Goal: Communication & Community: Answer question/provide support

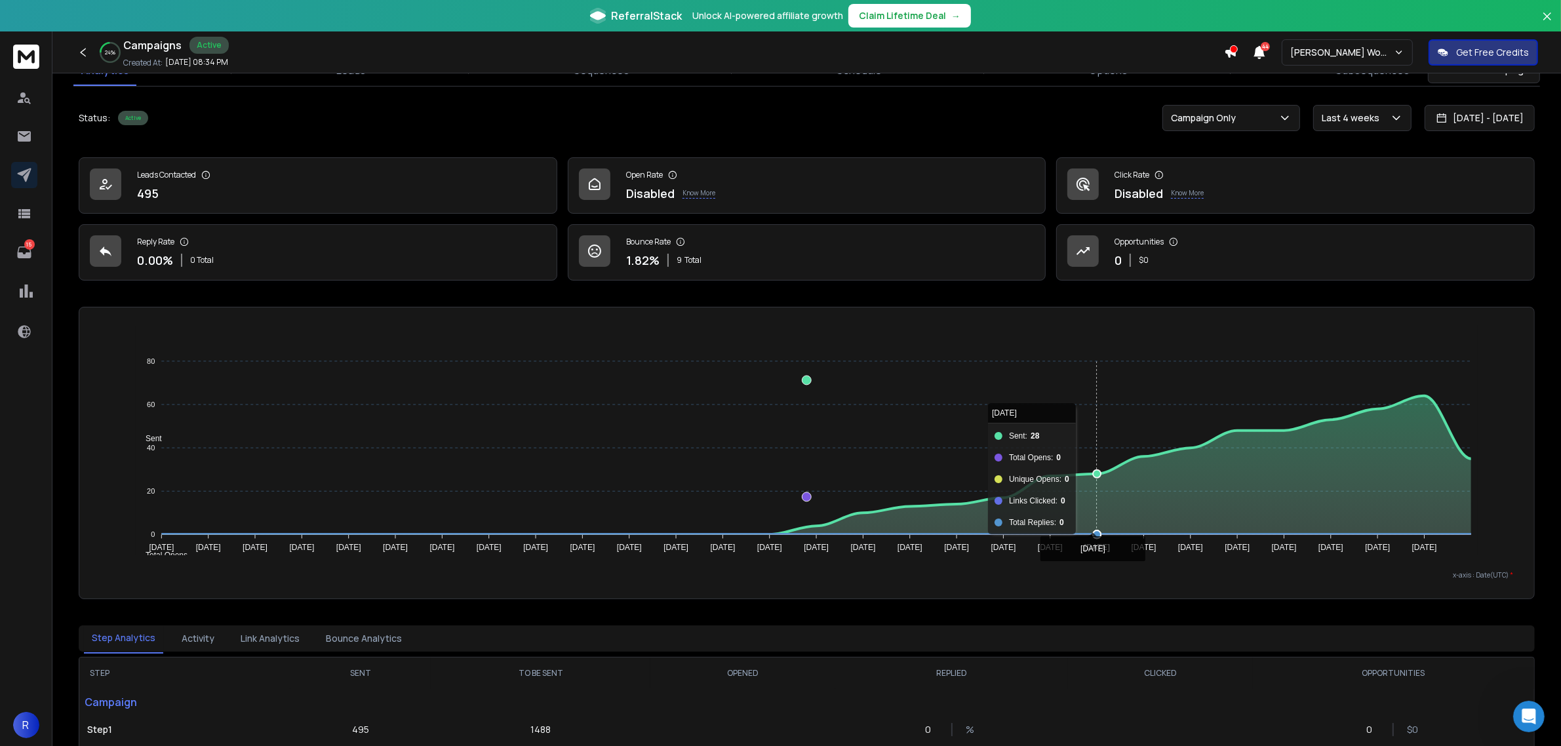
scroll to position [164, 0]
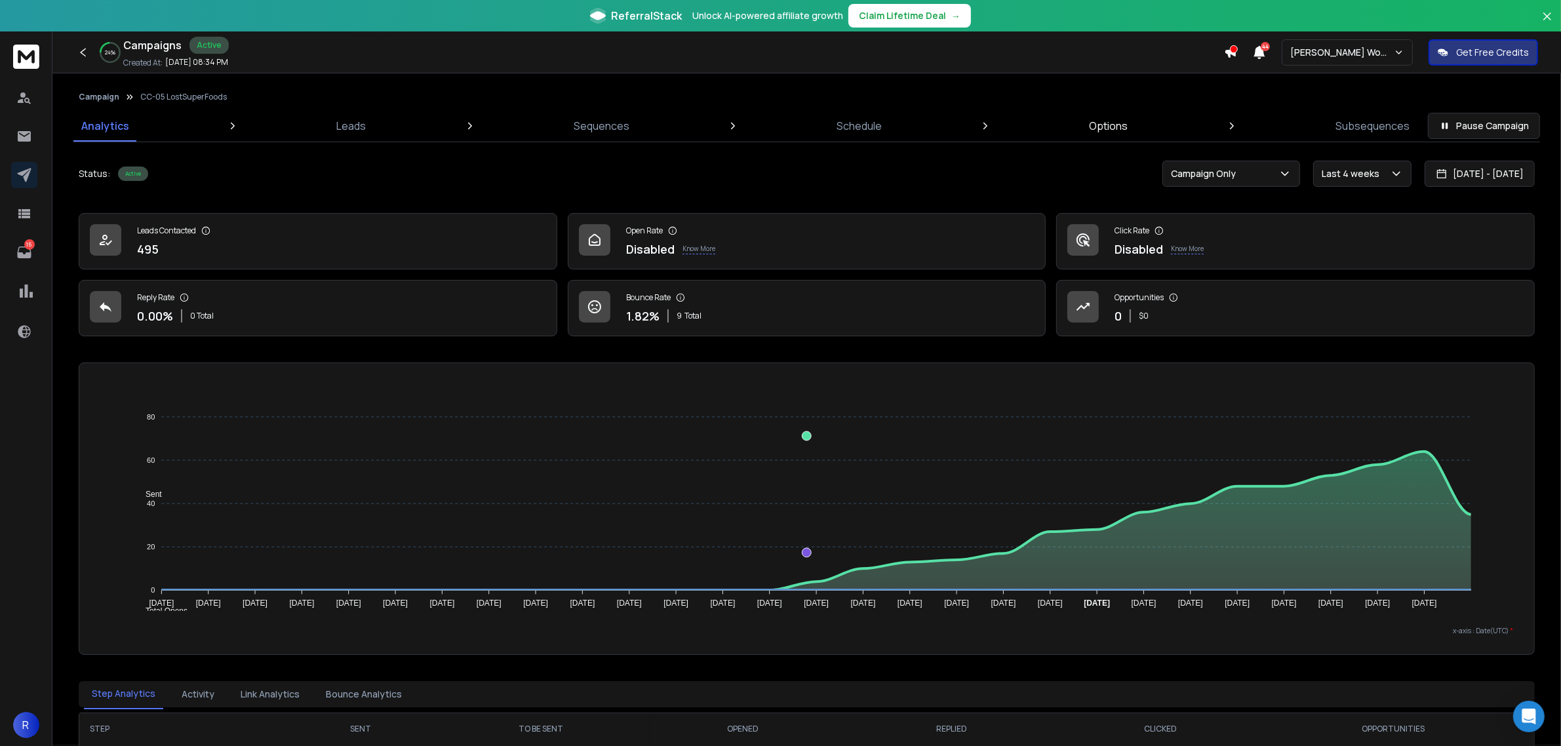
click at [1093, 126] on p "Options" at bounding box center [1109, 126] width 39 height 16
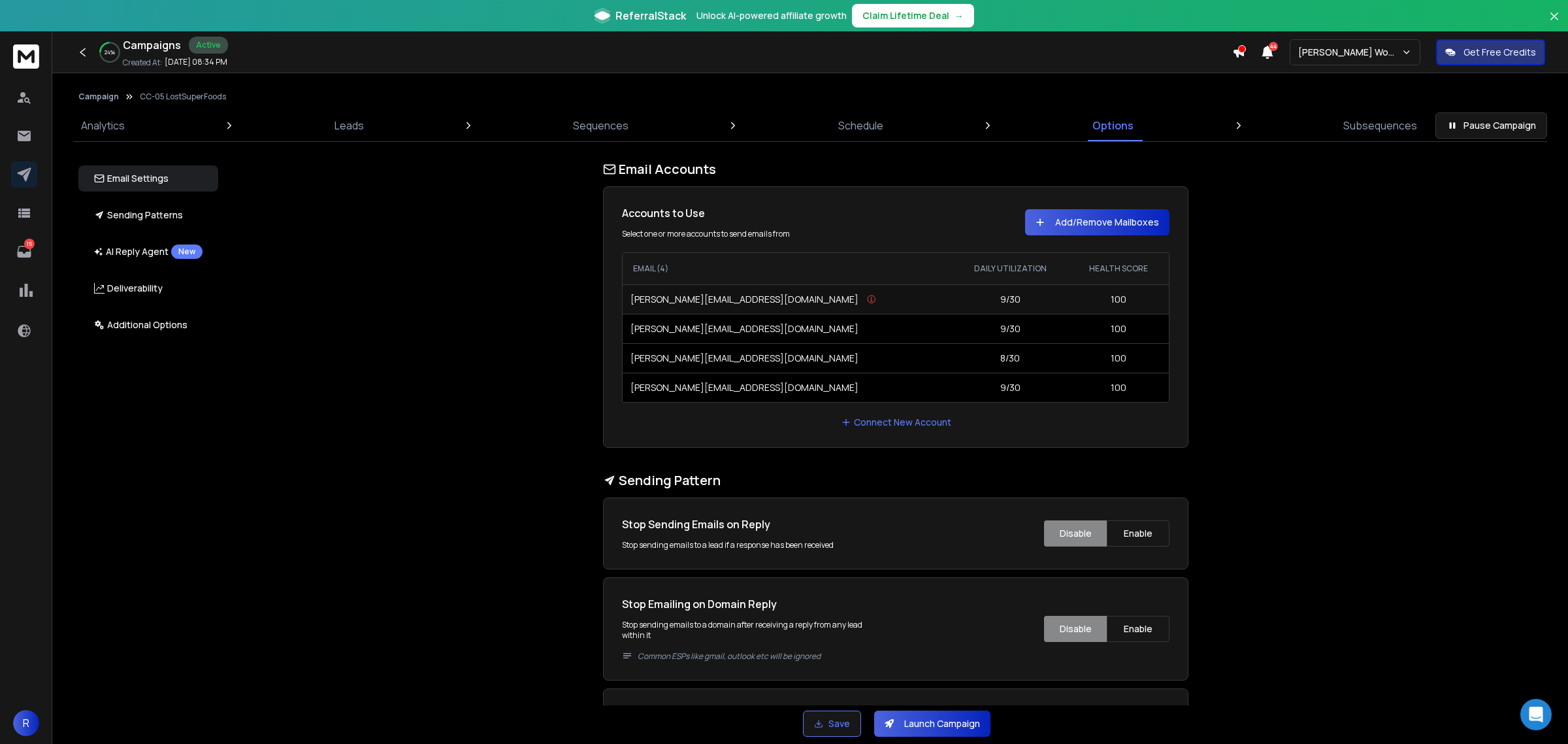
click at [952, 298] on td "9/30" at bounding box center [1011, 299] width 118 height 30
click at [24, 166] on link at bounding box center [24, 175] width 26 height 26
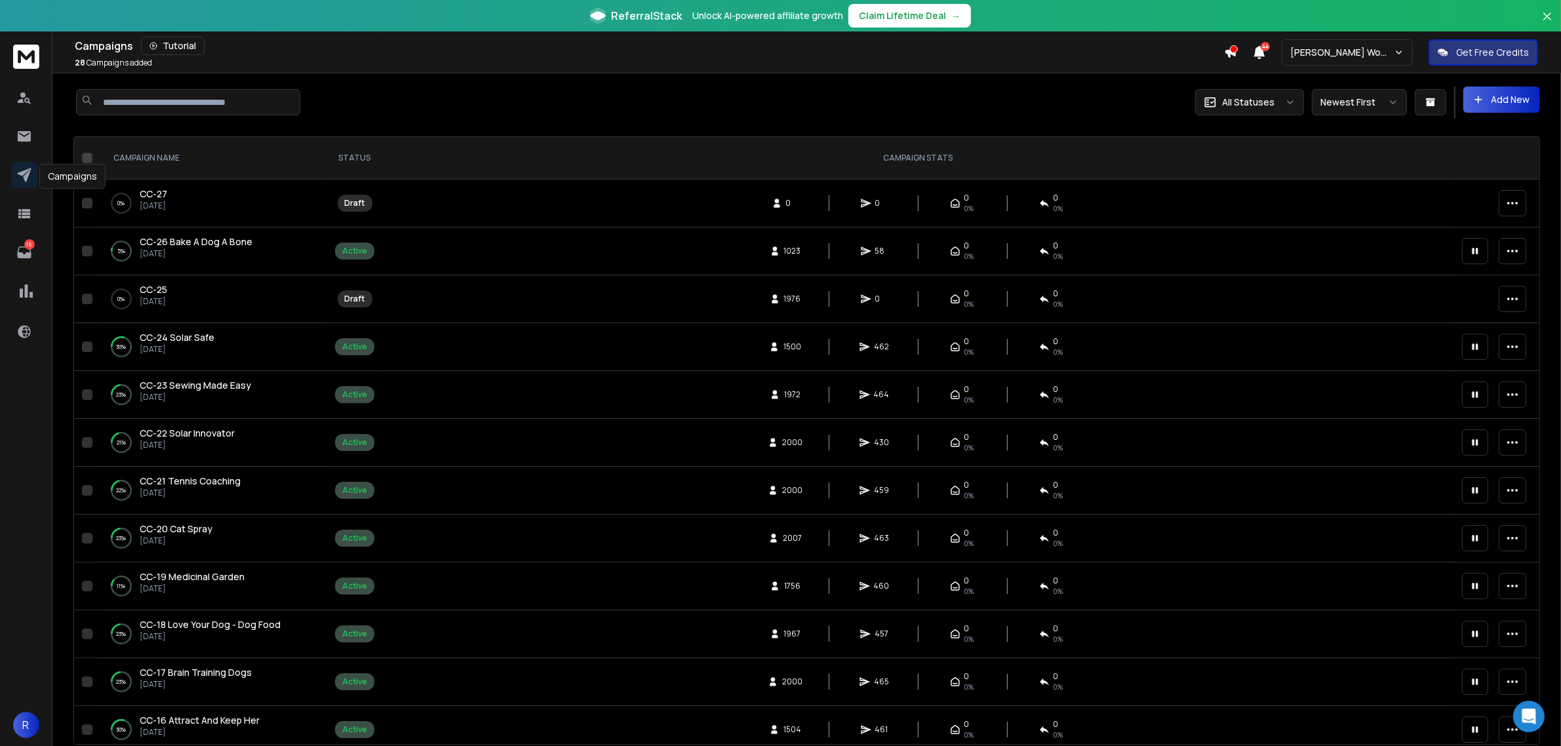
click at [25, 177] on icon at bounding box center [24, 175] width 14 height 14
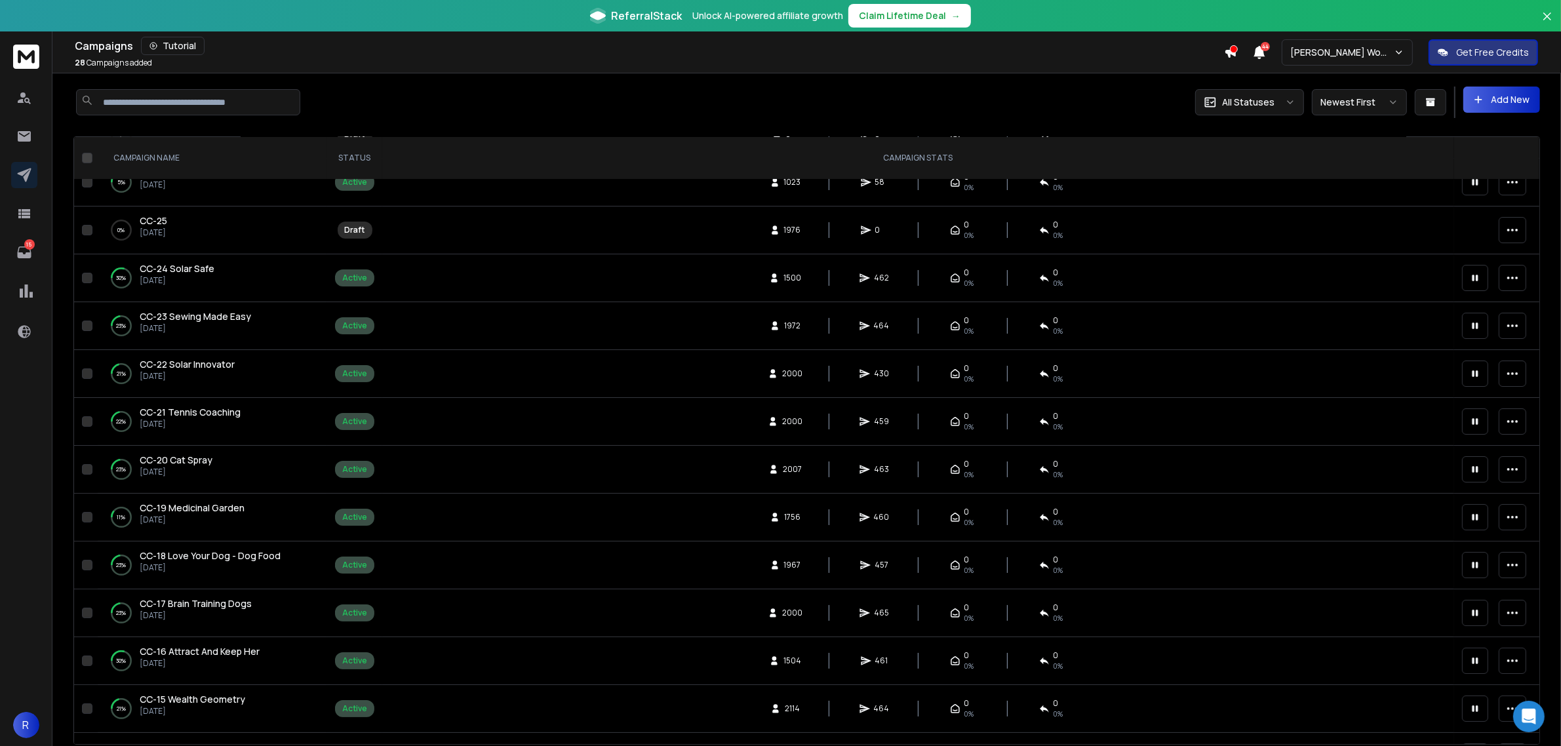
scroll to position [246, 0]
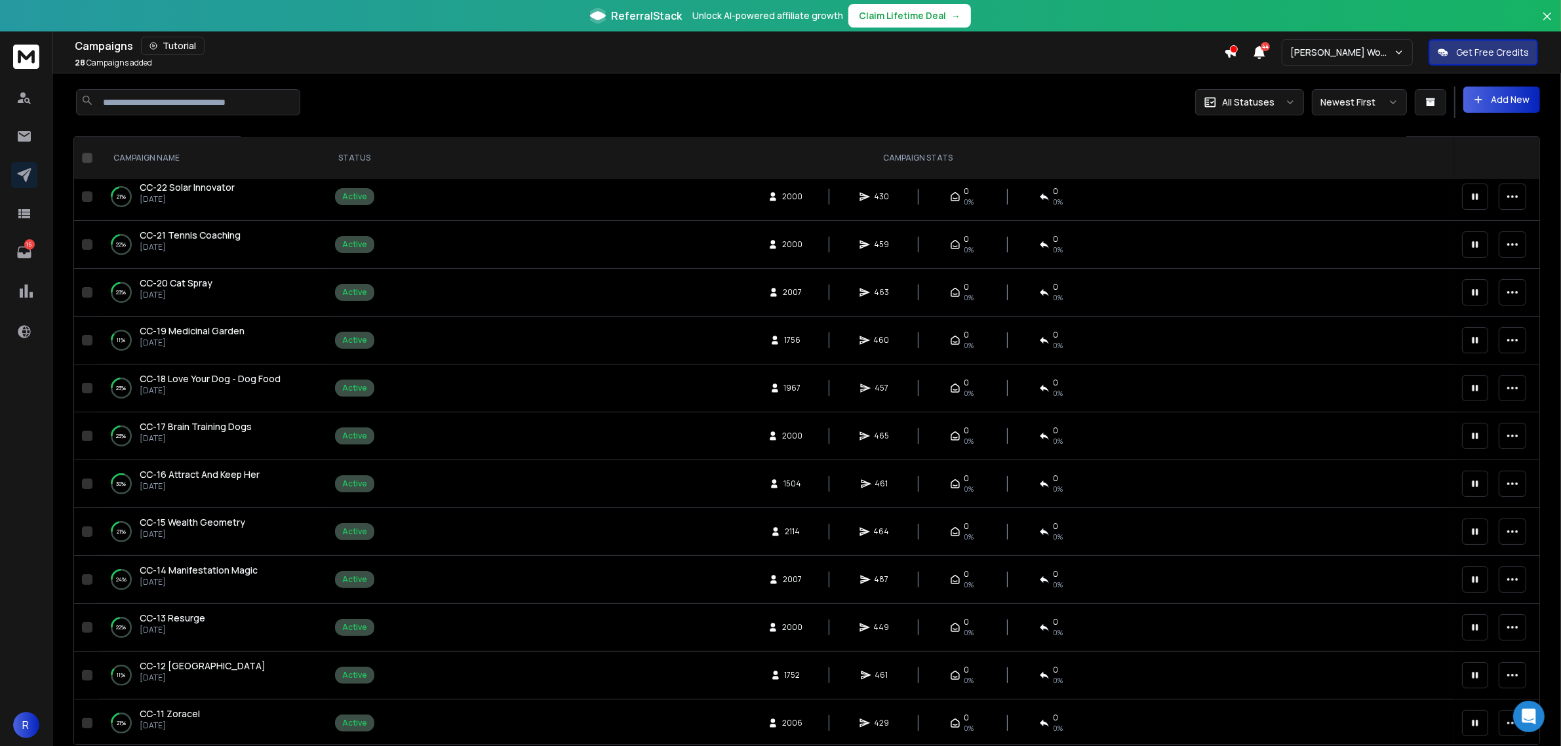
click at [201, 481] on link "CC-16 Attract And Keep Her" at bounding box center [200, 474] width 120 height 13
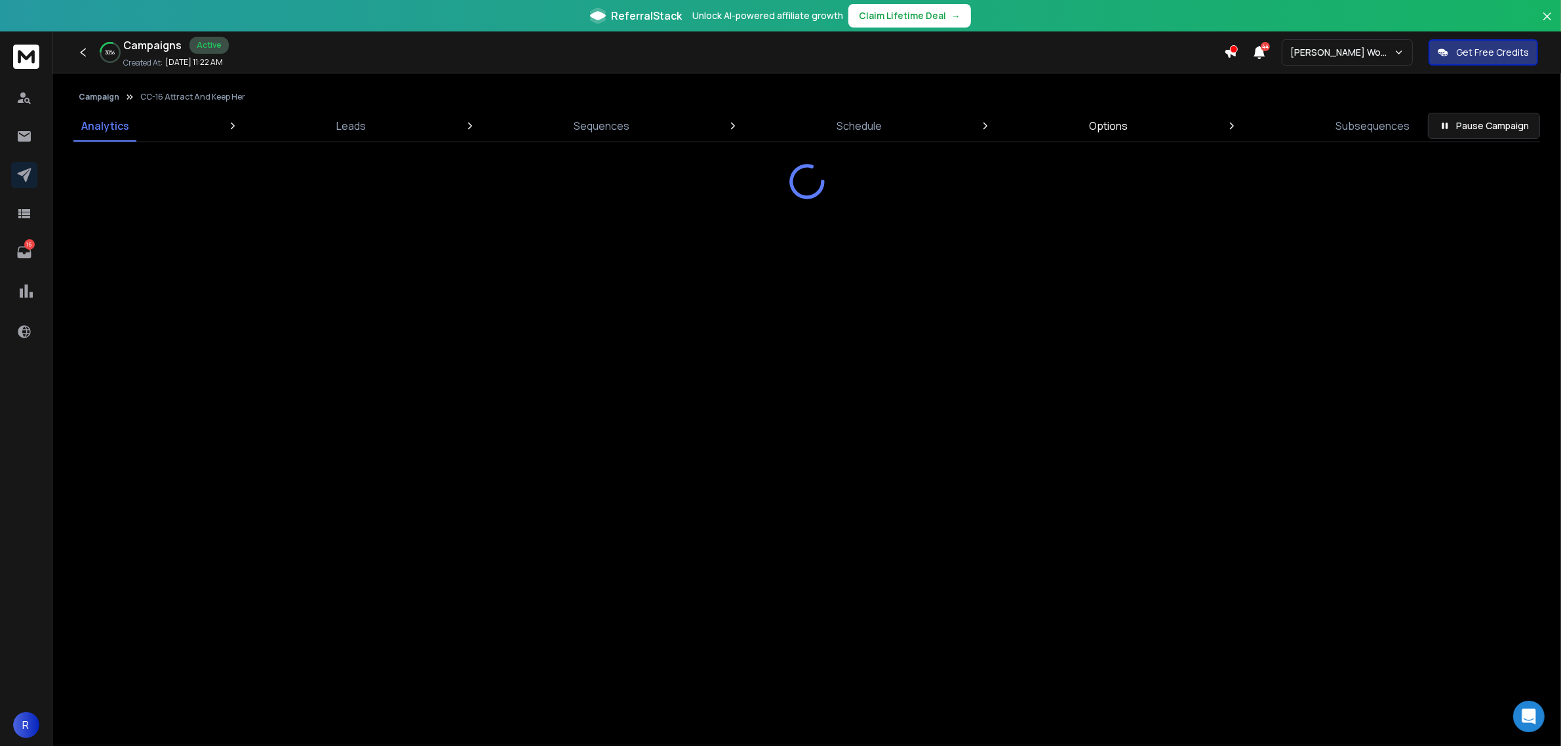
click at [1126, 129] on p "Options" at bounding box center [1109, 126] width 39 height 16
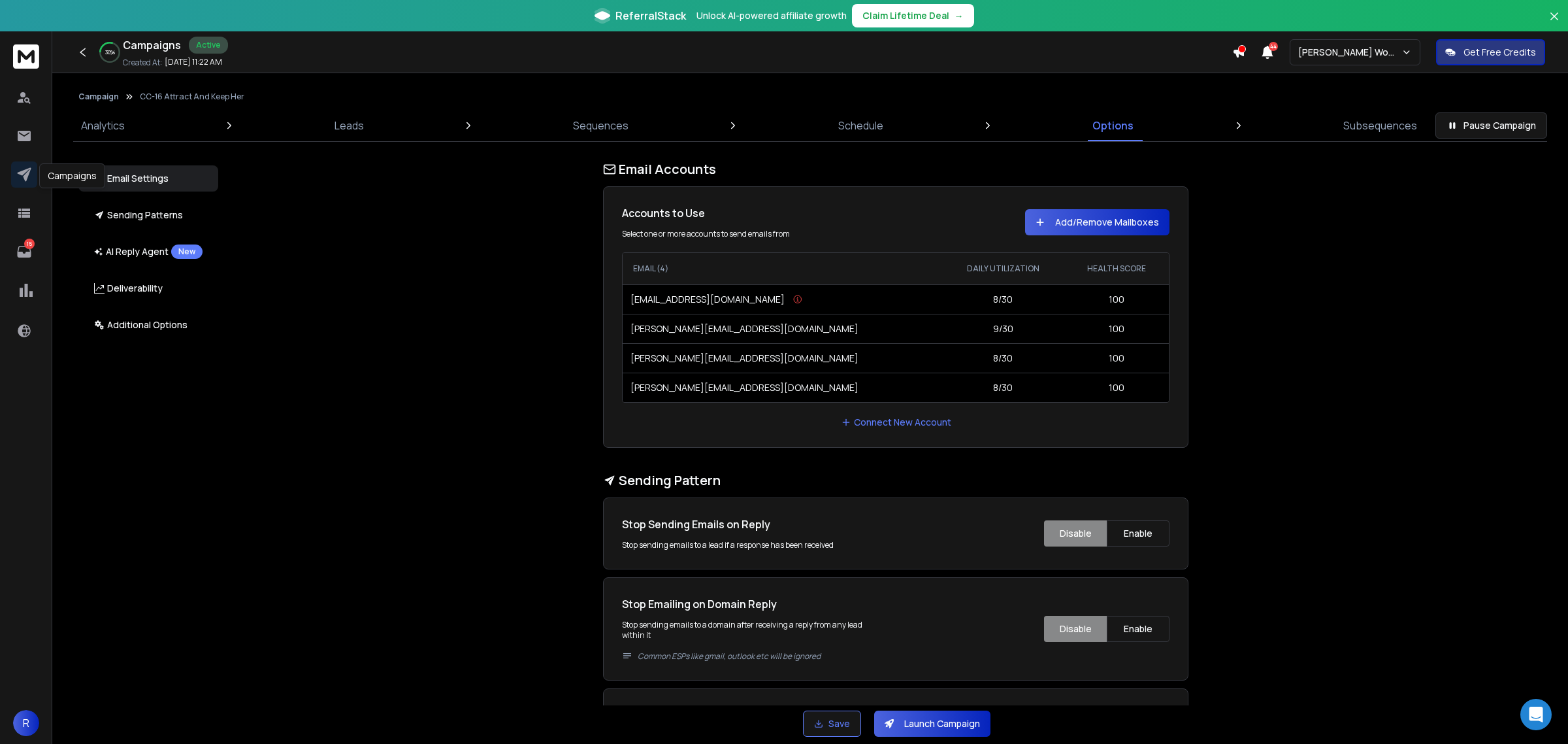
click at [12, 175] on link at bounding box center [24, 175] width 26 height 26
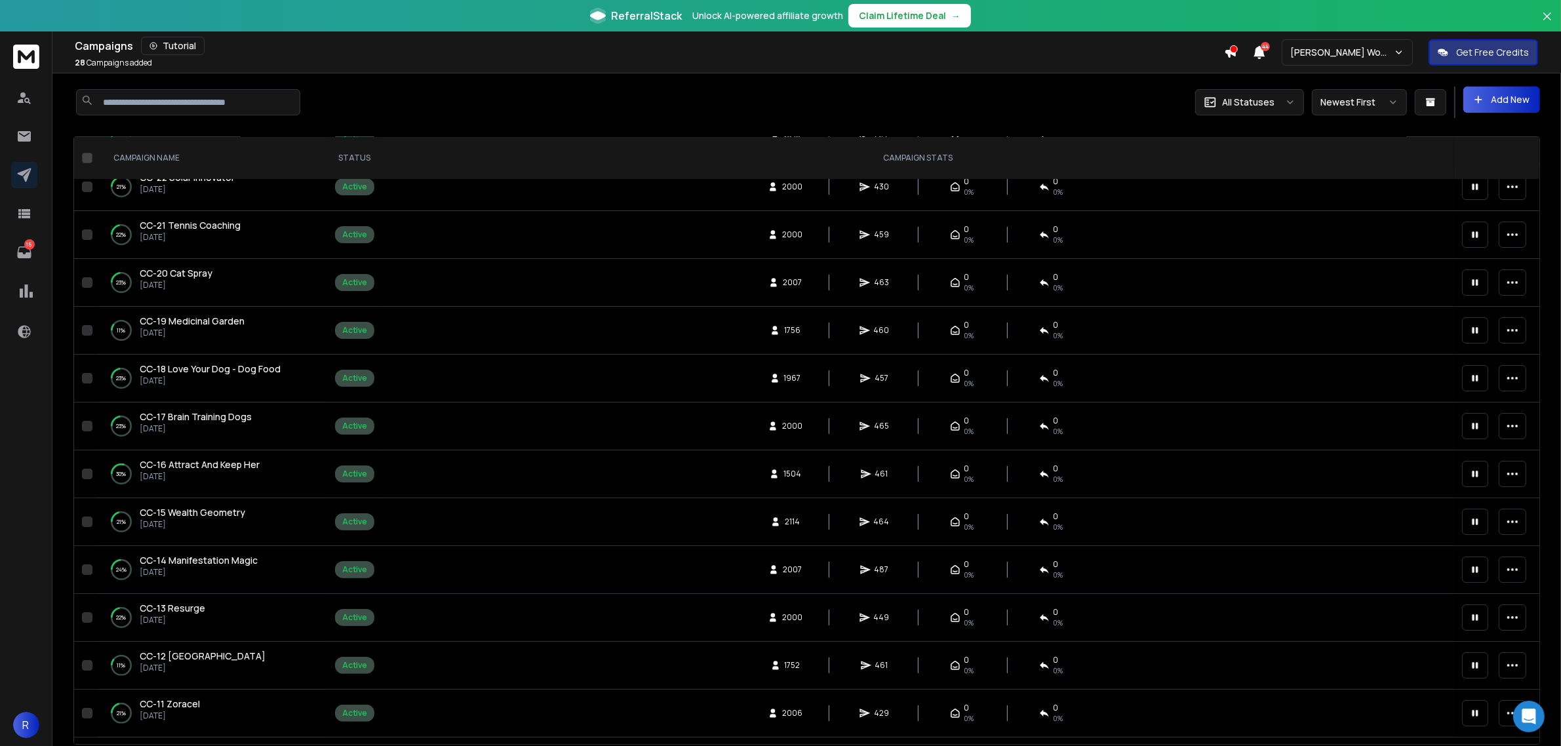
scroll to position [492, 0]
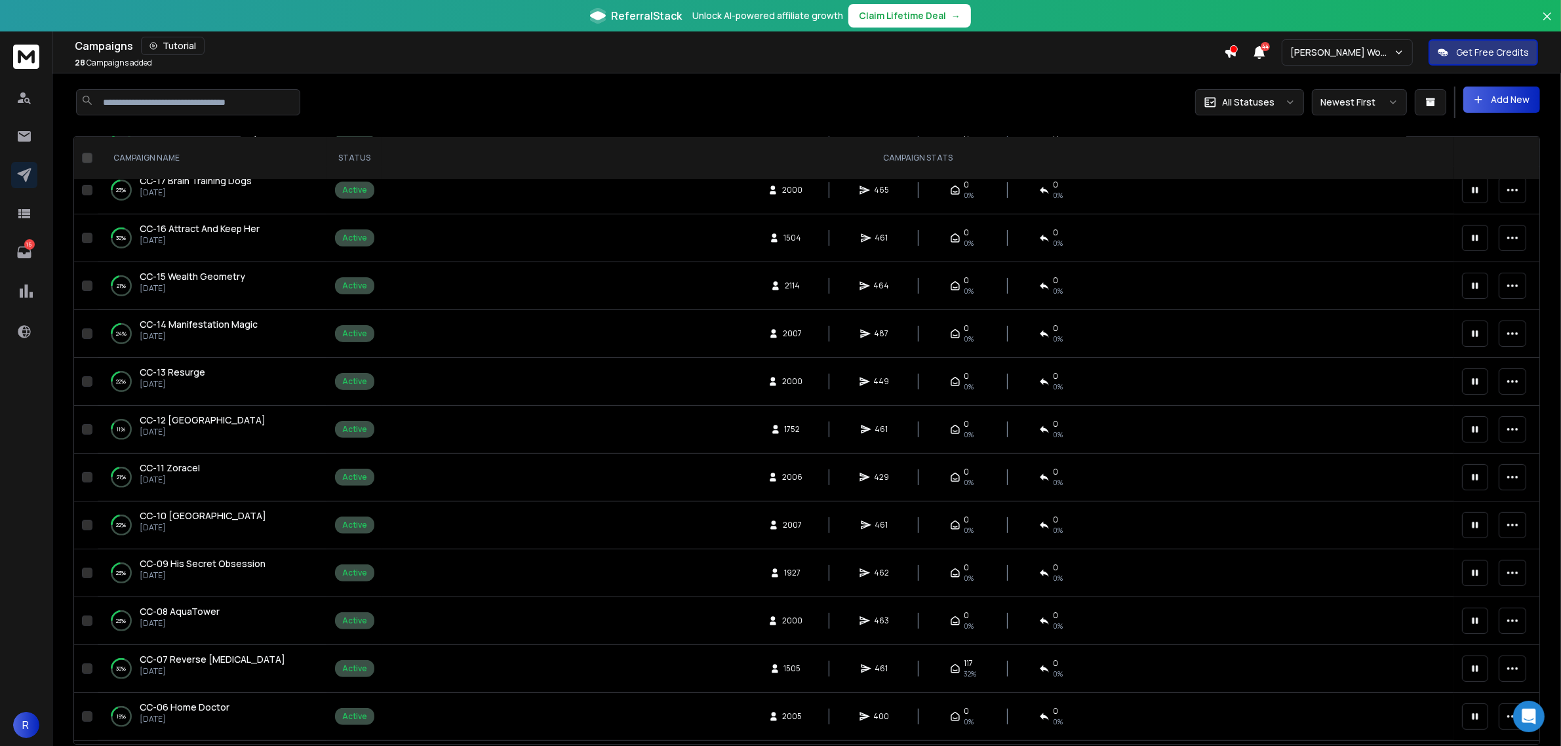
click at [187, 568] on span "CC-09 His Secret Obsession" at bounding box center [203, 563] width 126 height 12
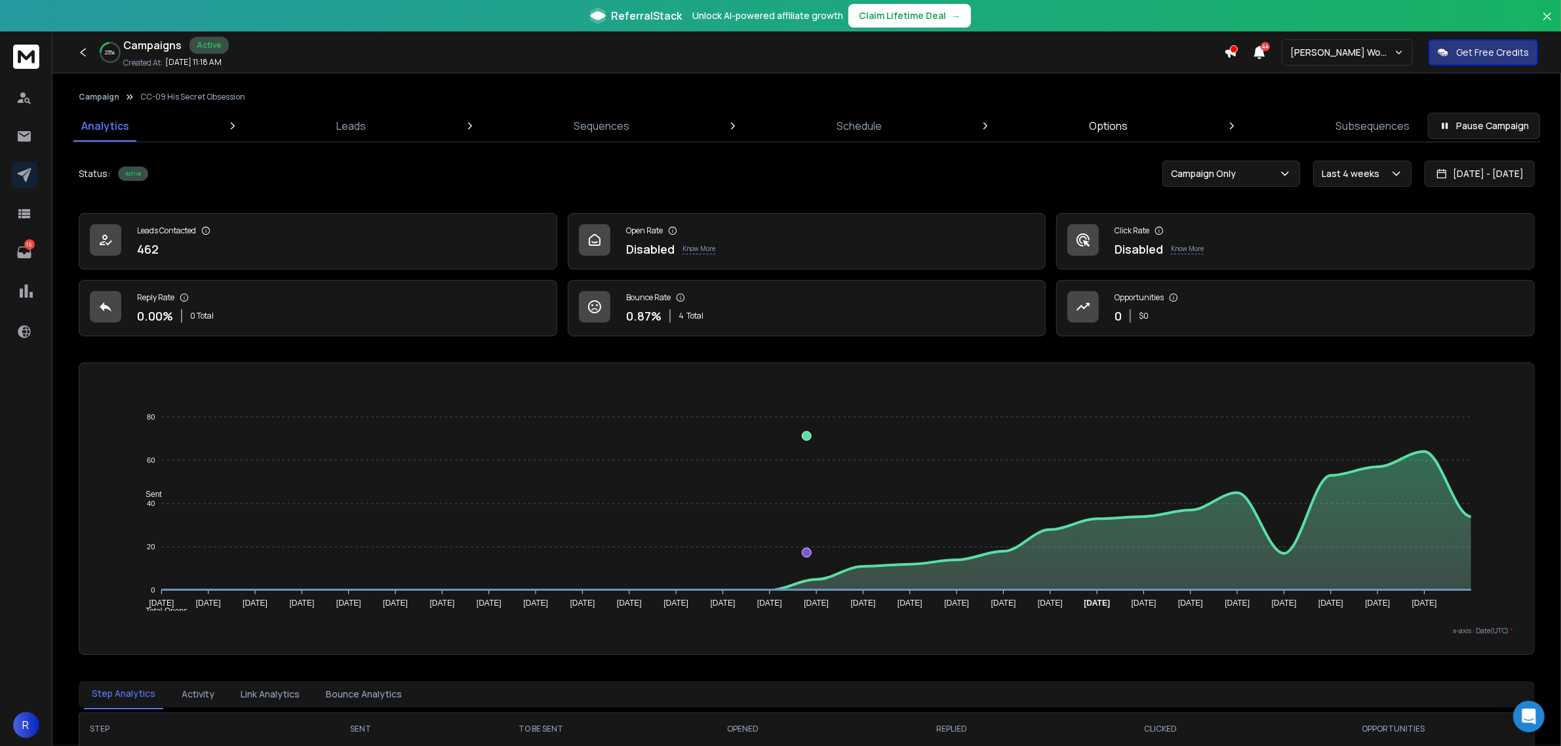
click at [1113, 121] on p "Options" at bounding box center [1109, 126] width 39 height 16
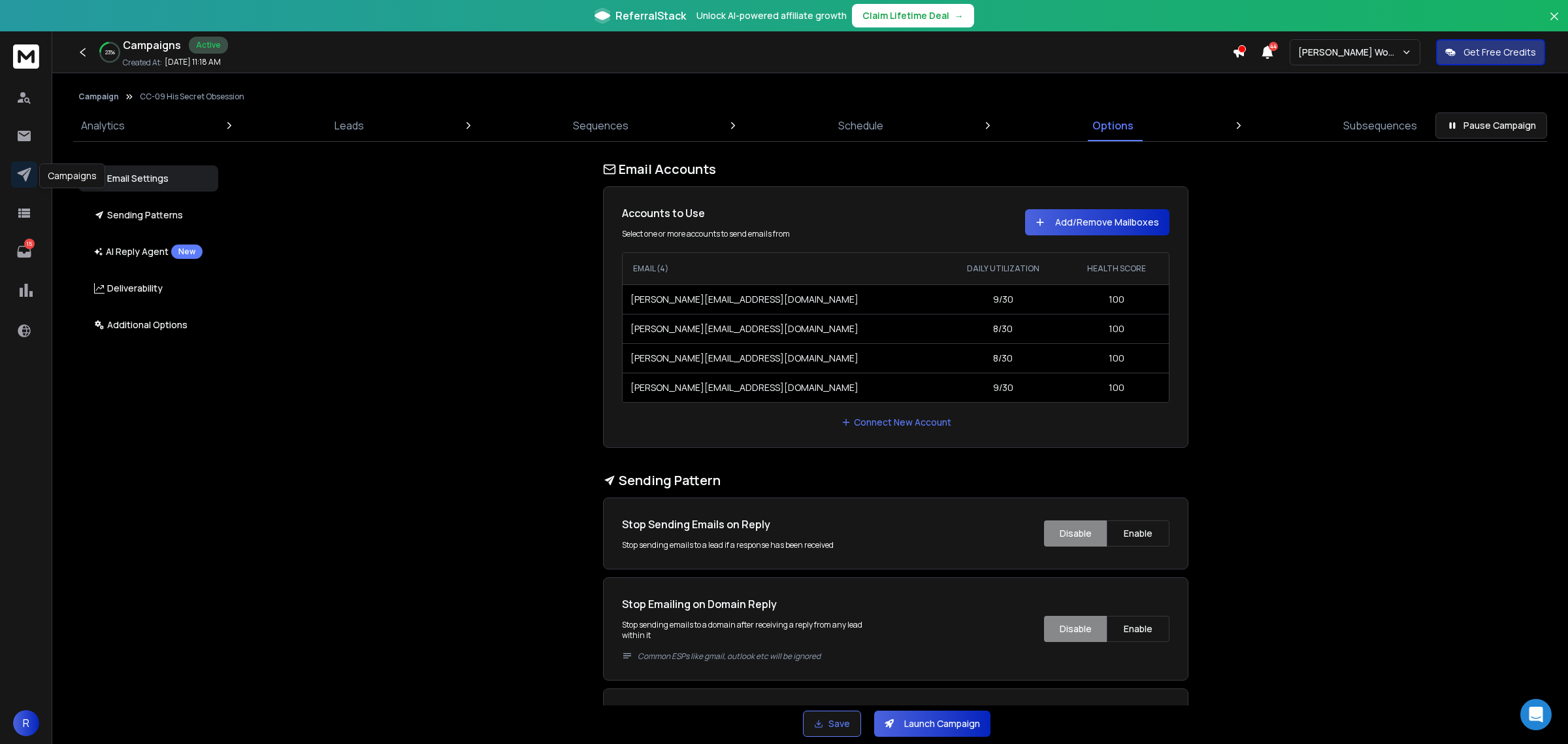
click at [24, 174] on icon at bounding box center [24, 175] width 14 height 14
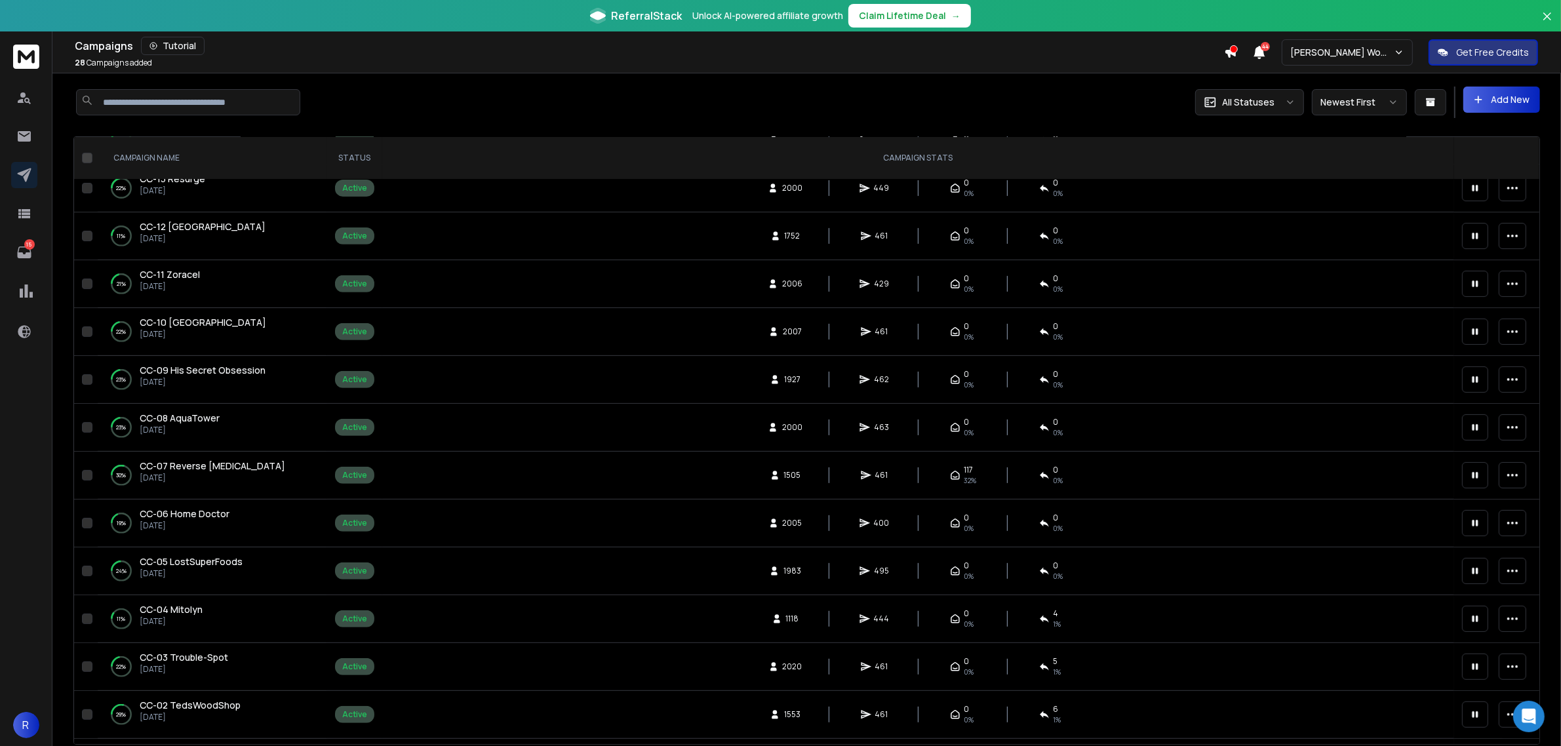
scroll to position [789, 0]
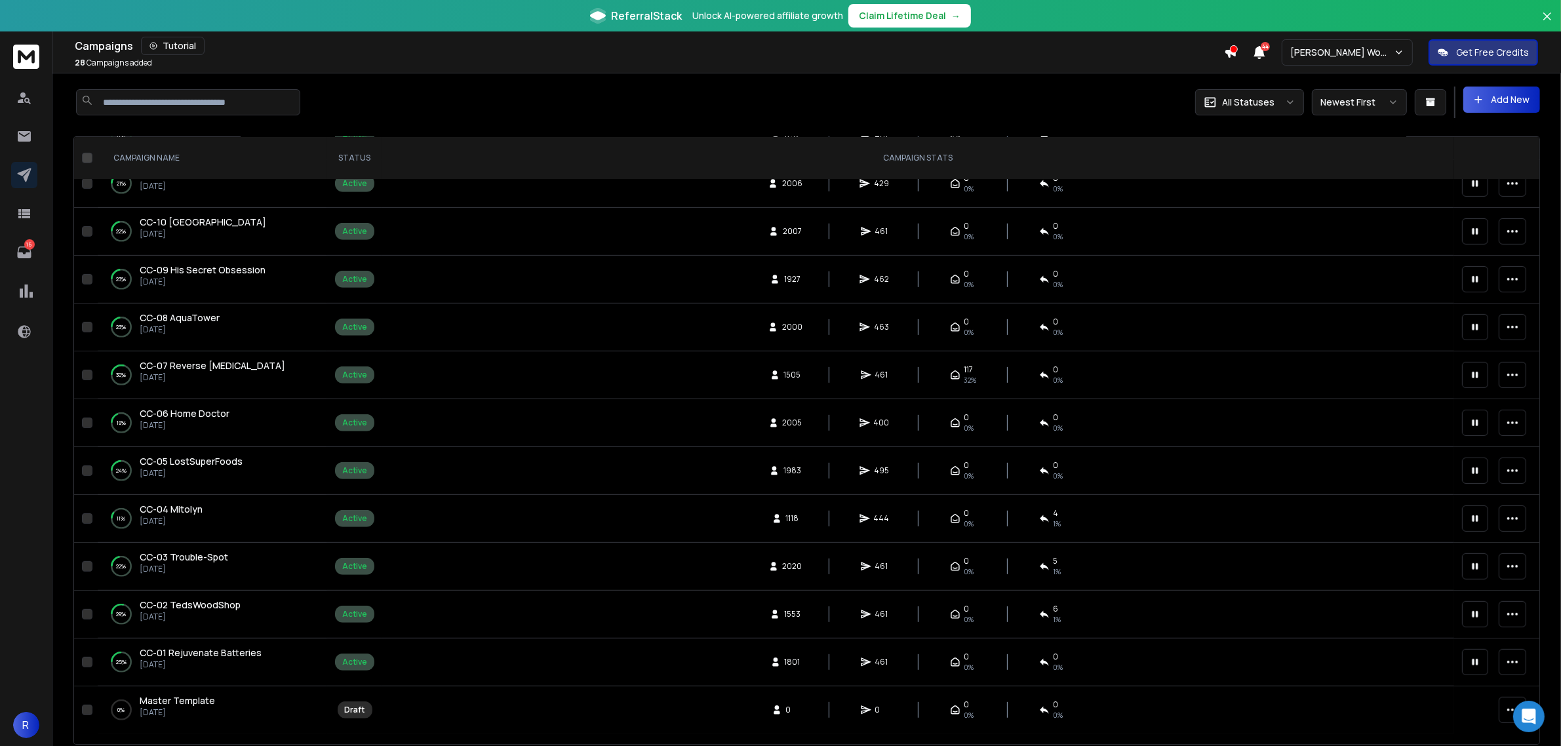
click at [199, 649] on span "CC-01 Rejuvenate Batteries" at bounding box center [201, 652] width 122 height 12
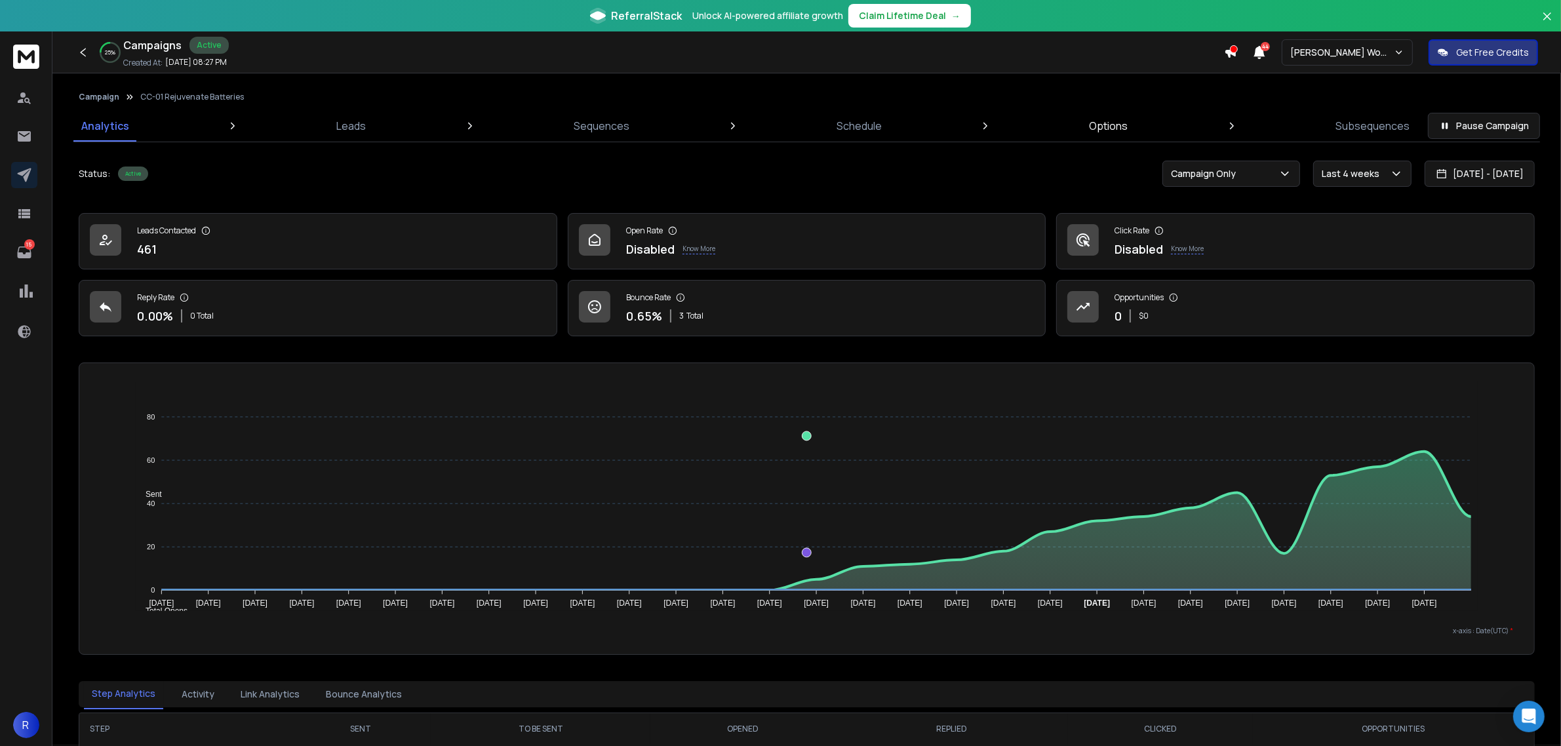
click at [1096, 125] on p "Options" at bounding box center [1109, 126] width 39 height 16
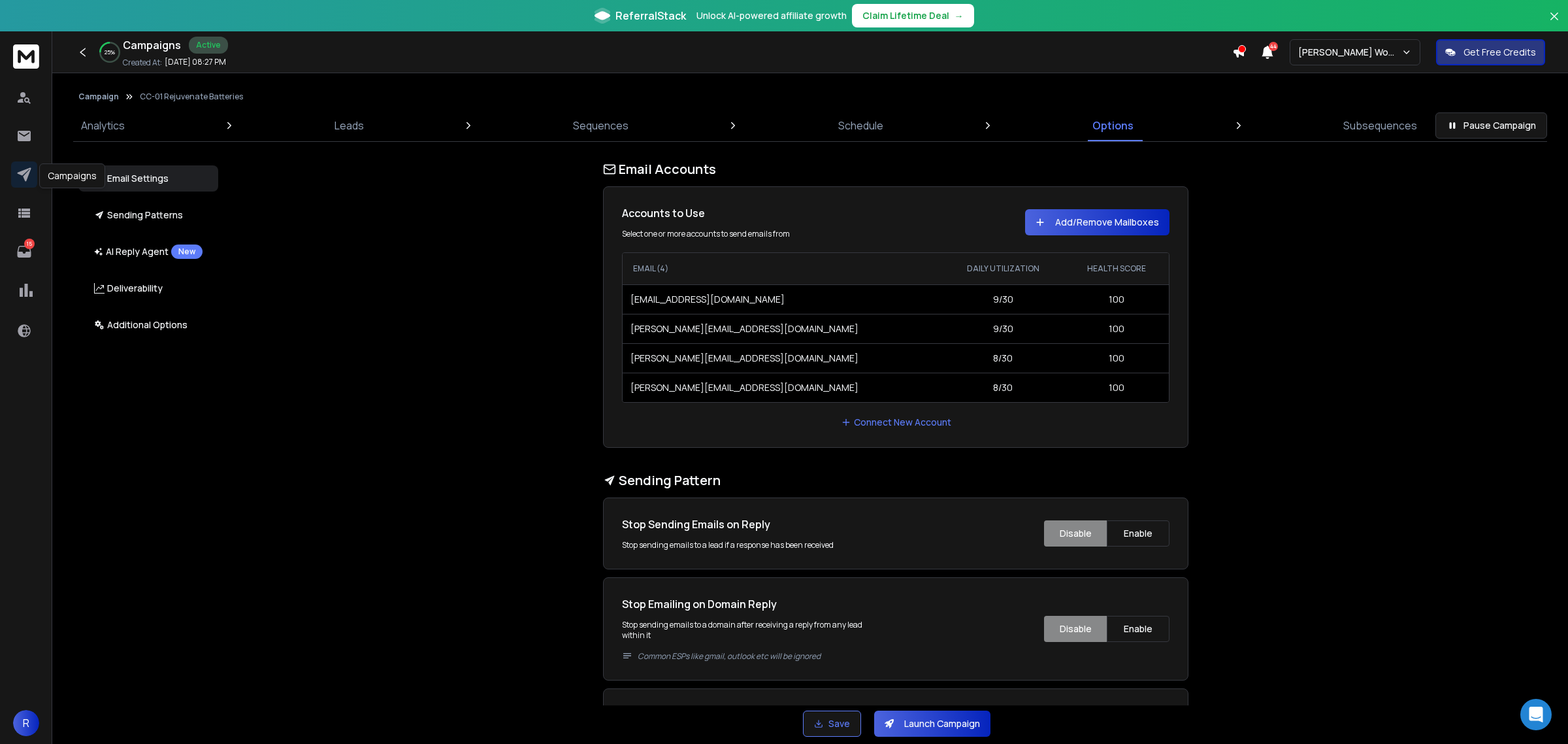
click at [31, 172] on link at bounding box center [24, 175] width 26 height 26
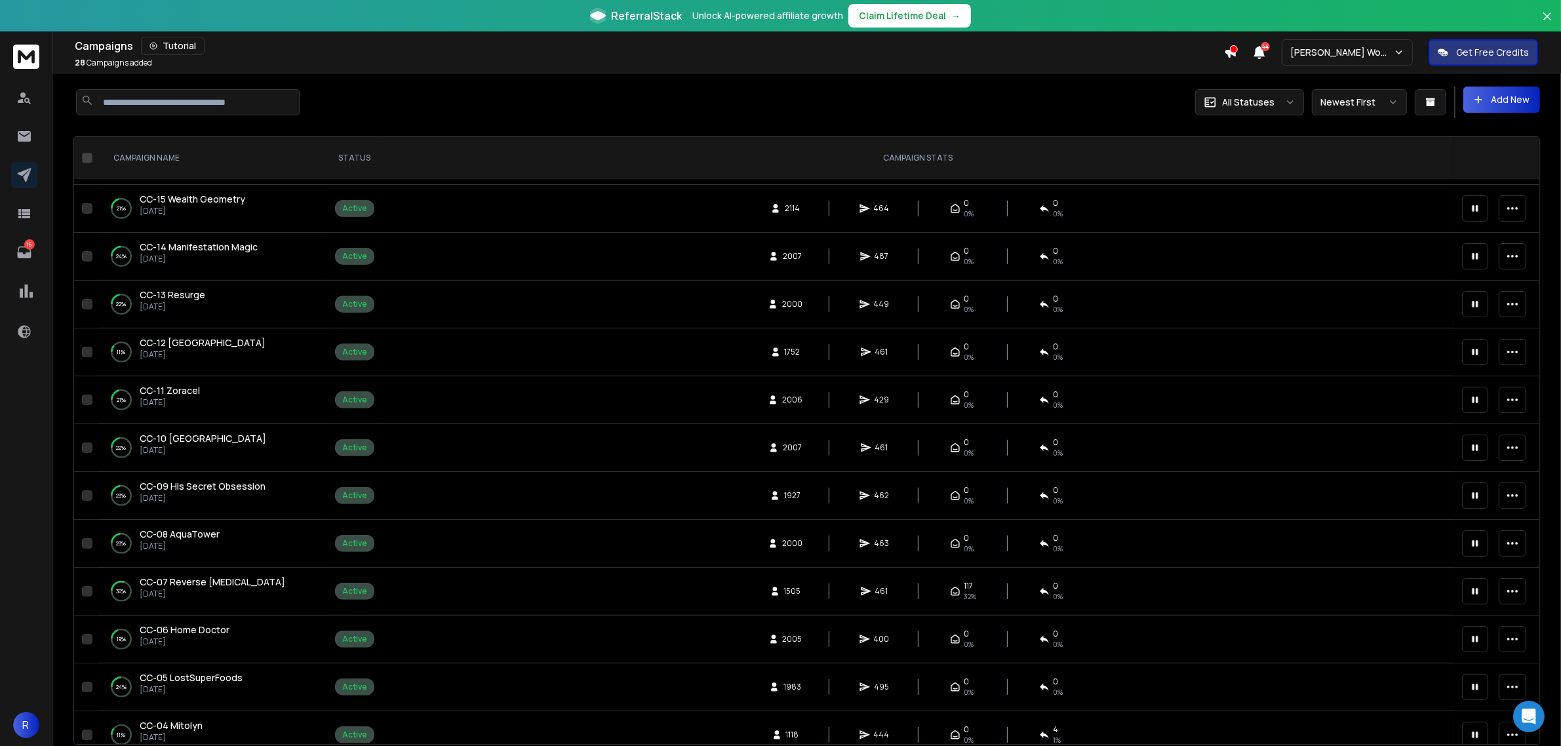
scroll to position [574, 0]
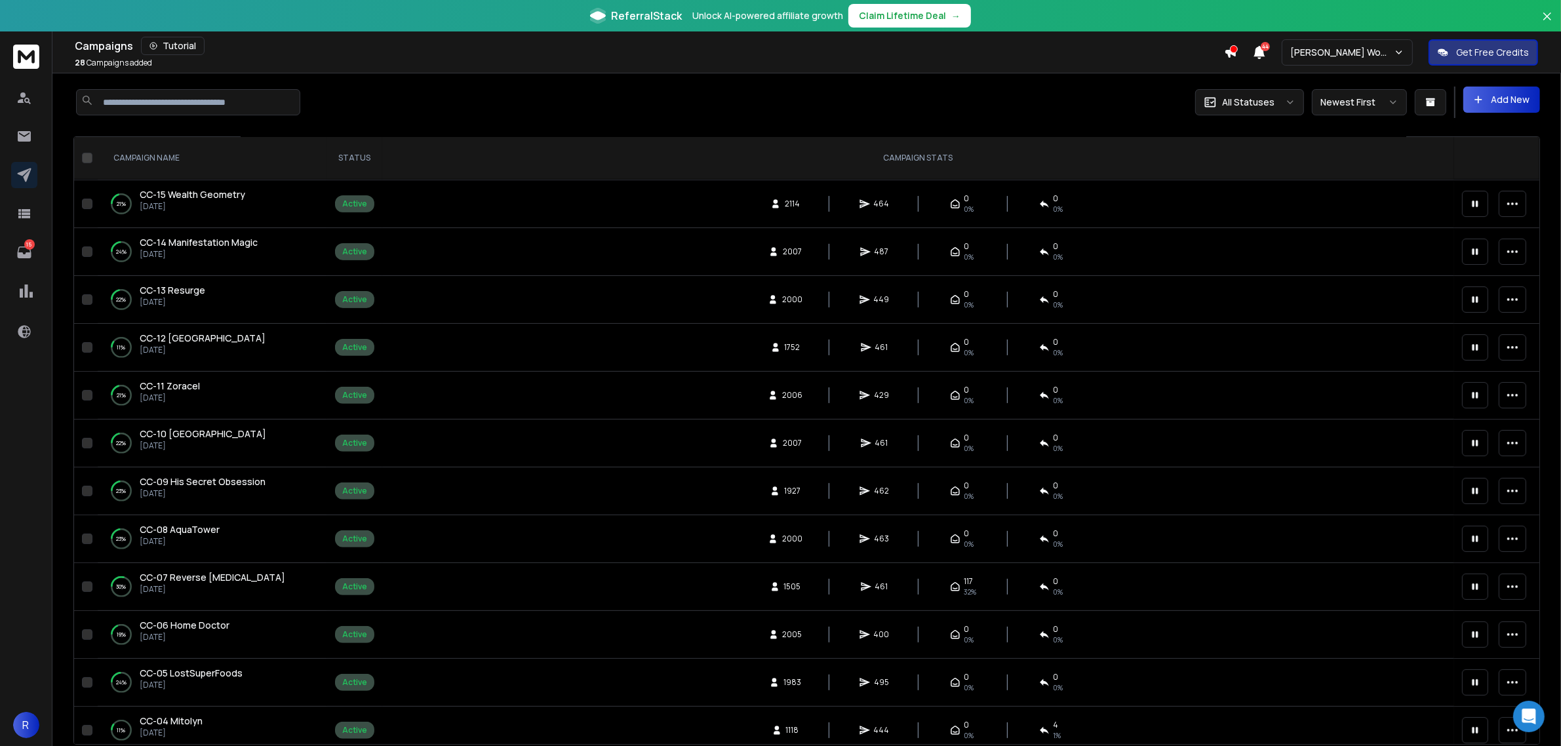
click at [177, 591] on p "22 days ago" at bounding box center [213, 589] width 146 height 10
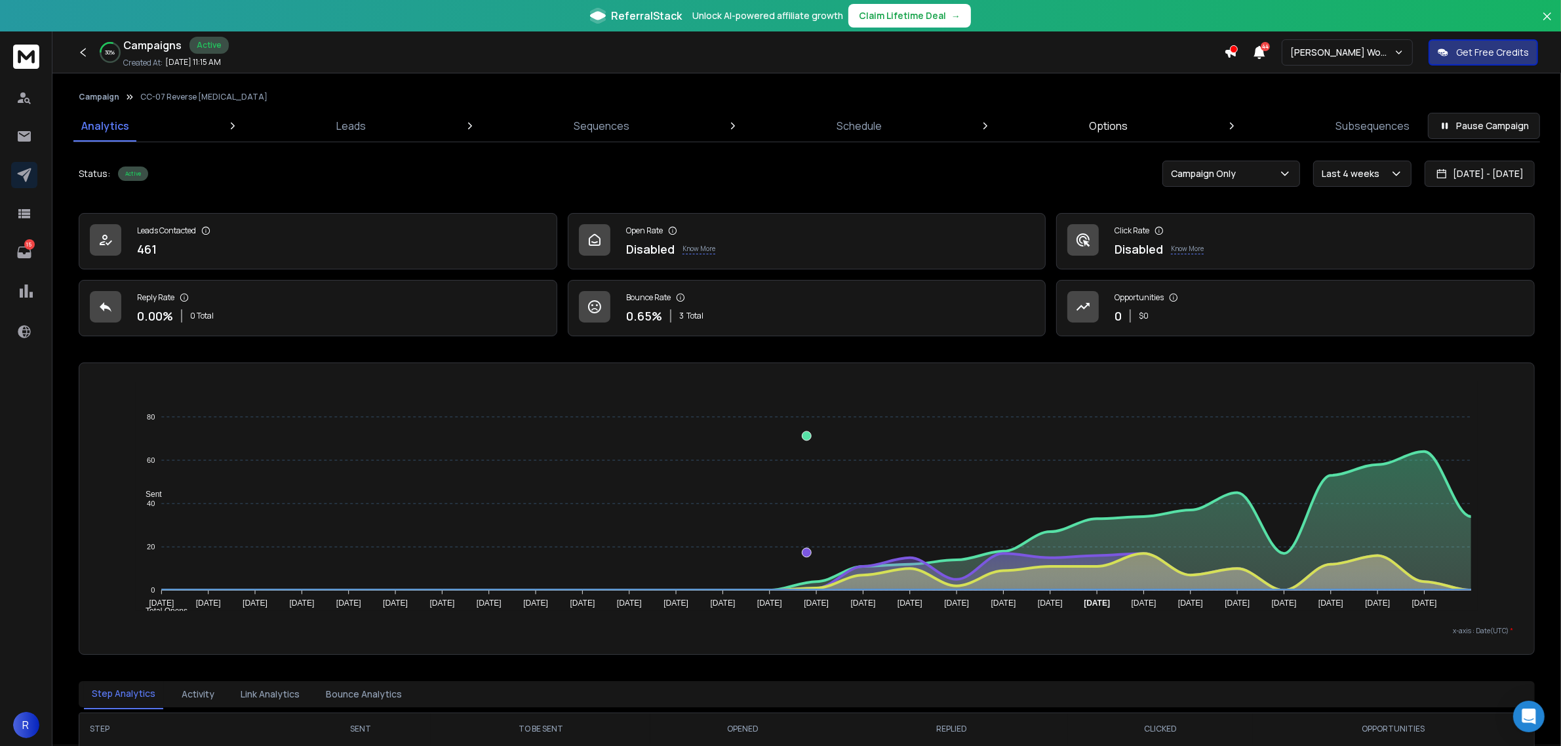
click at [1114, 120] on p "Options" at bounding box center [1109, 126] width 39 height 16
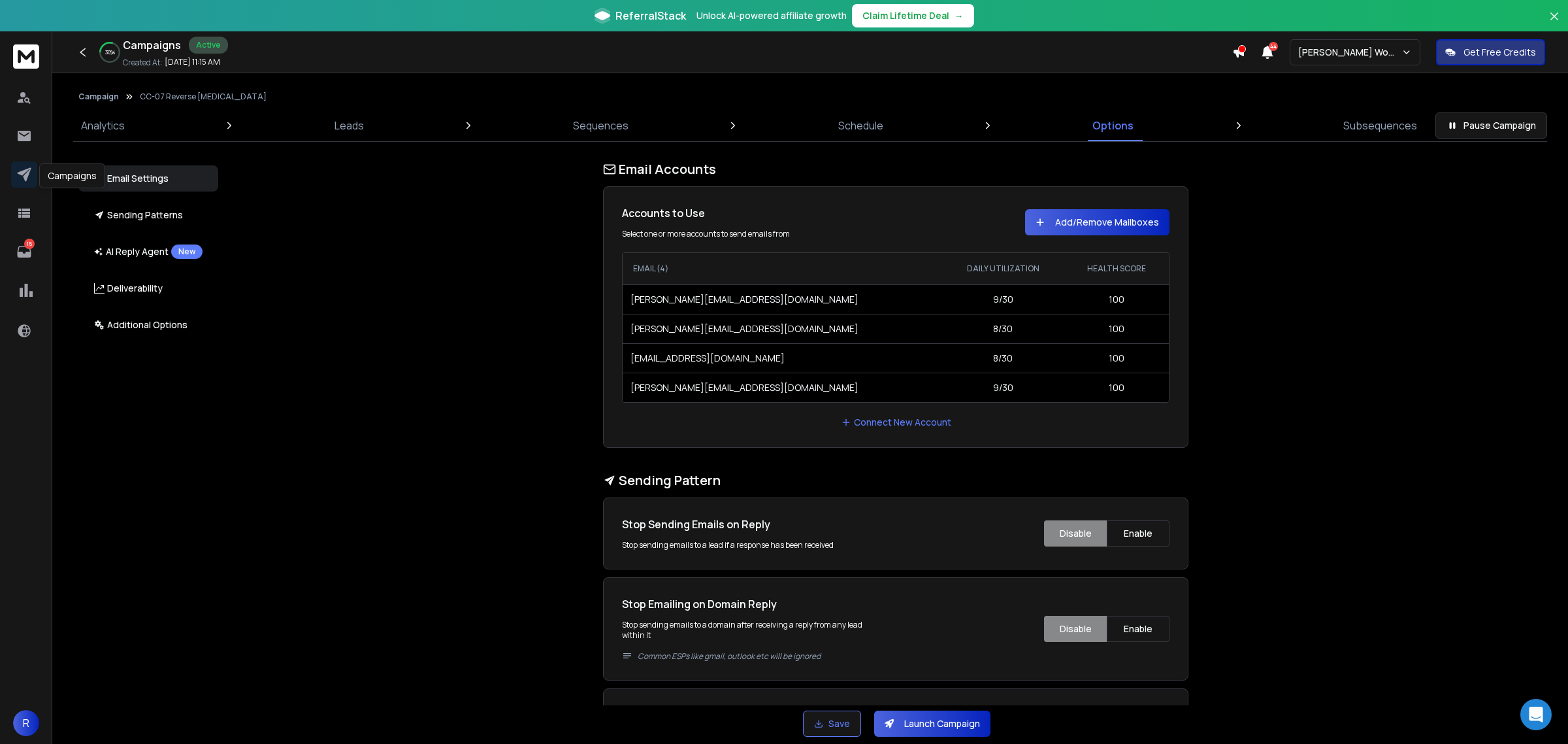
click at [24, 172] on icon at bounding box center [24, 175] width 14 height 14
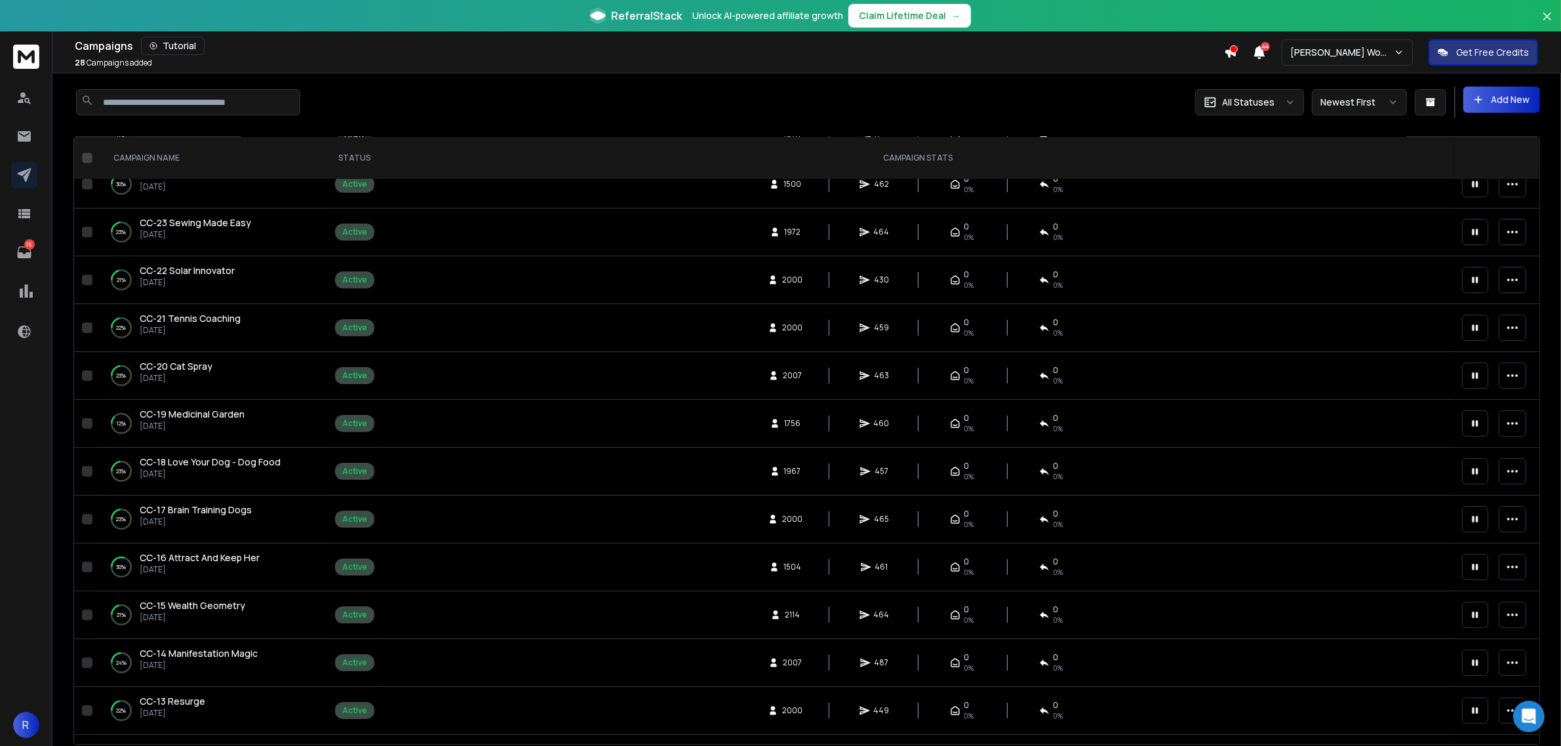
scroll to position [164, 0]
click at [184, 656] on span "CC-14 Manifestation Magic" at bounding box center [199, 652] width 118 height 12
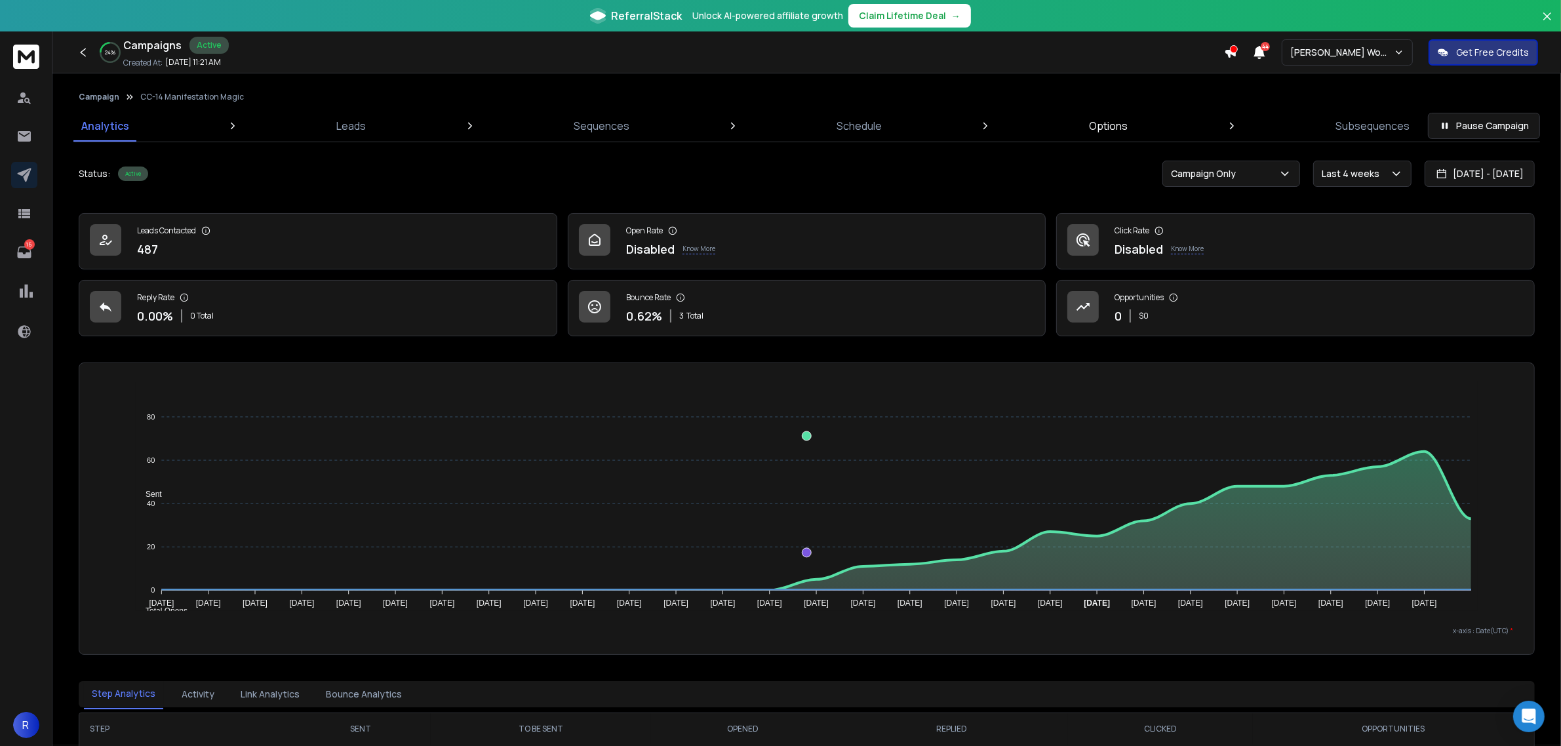
click at [1135, 128] on link "Options" at bounding box center [1109, 125] width 54 height 31
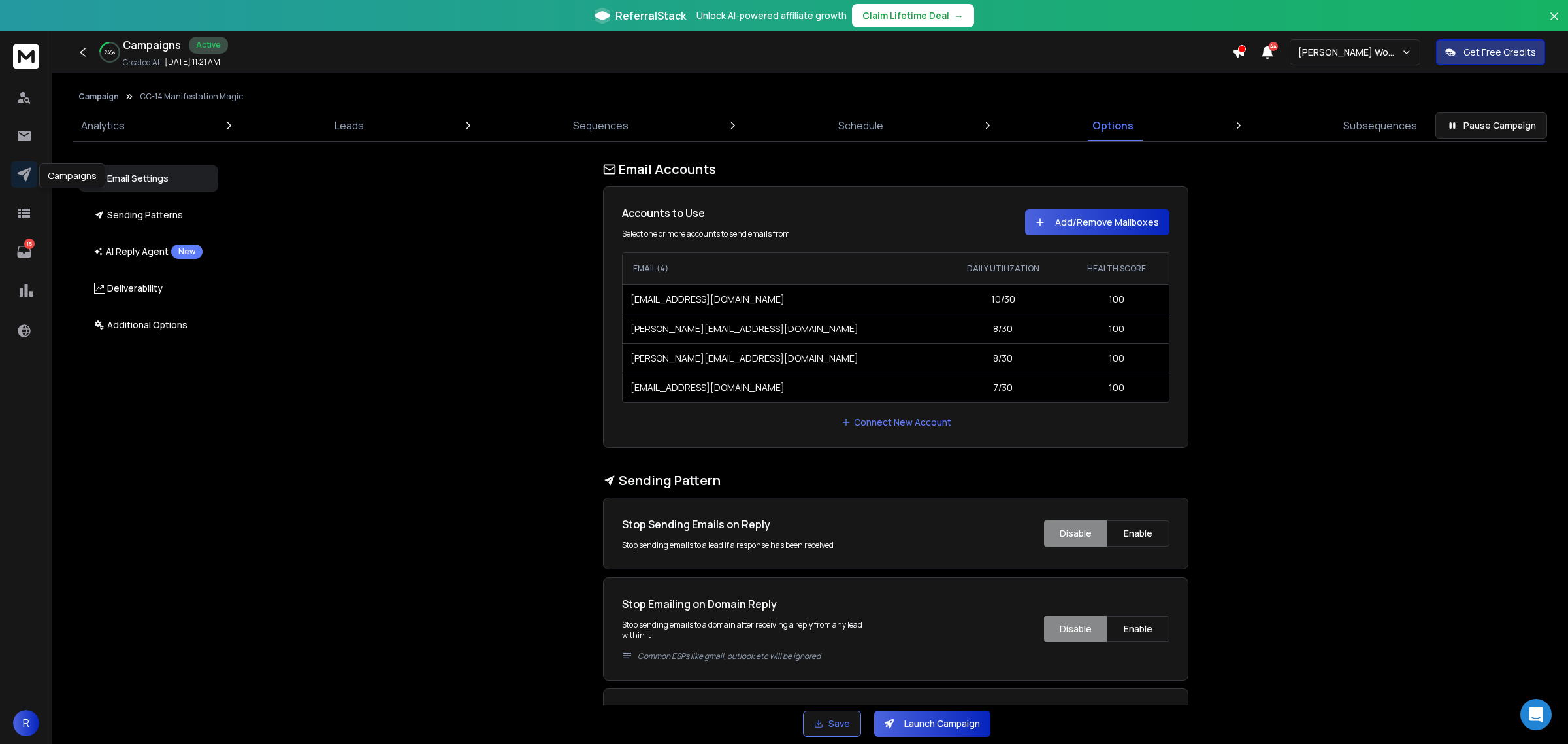
click at [23, 175] on icon at bounding box center [24, 175] width 14 height 14
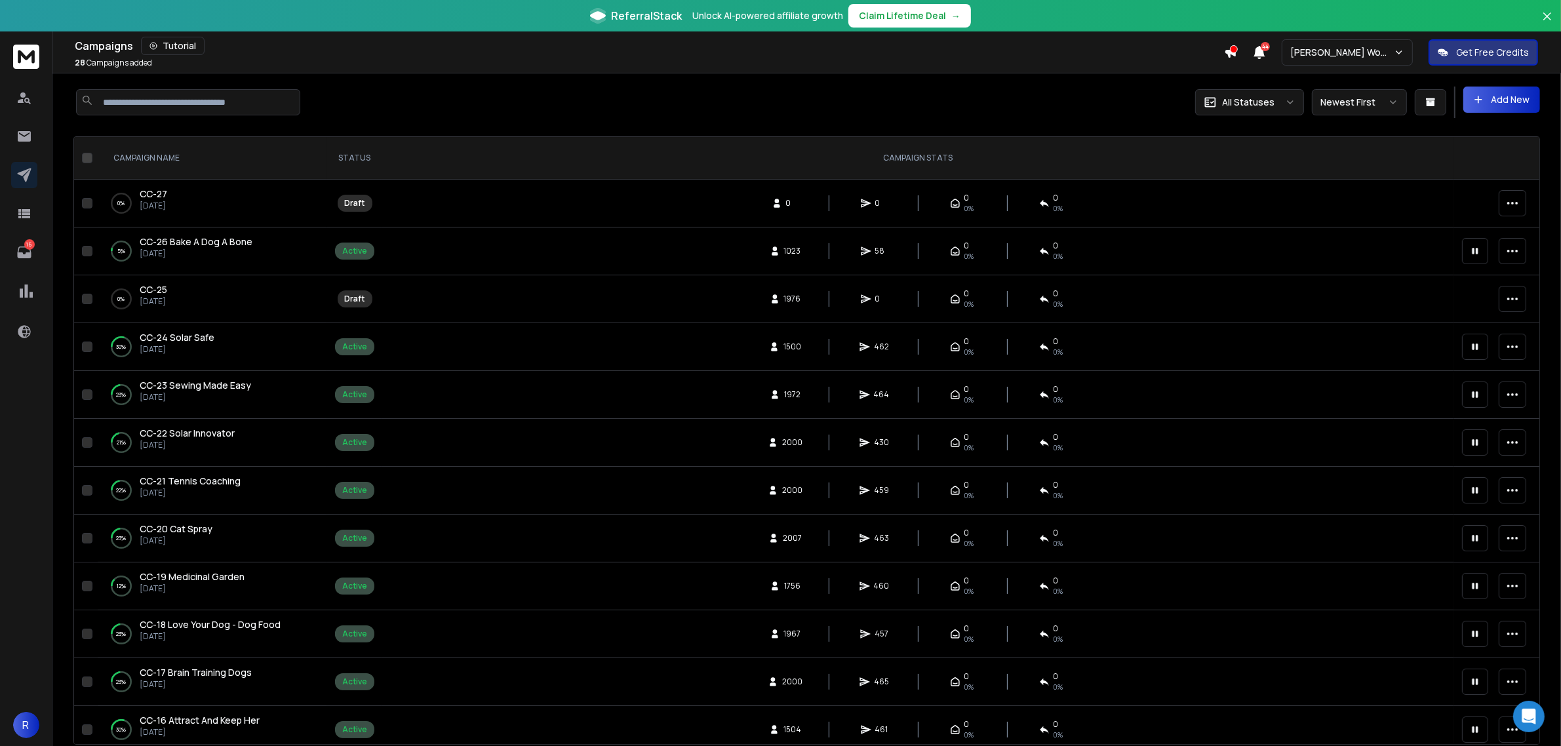
click at [193, 486] on span "CC-21 Tennis Coaching" at bounding box center [190, 481] width 101 height 12
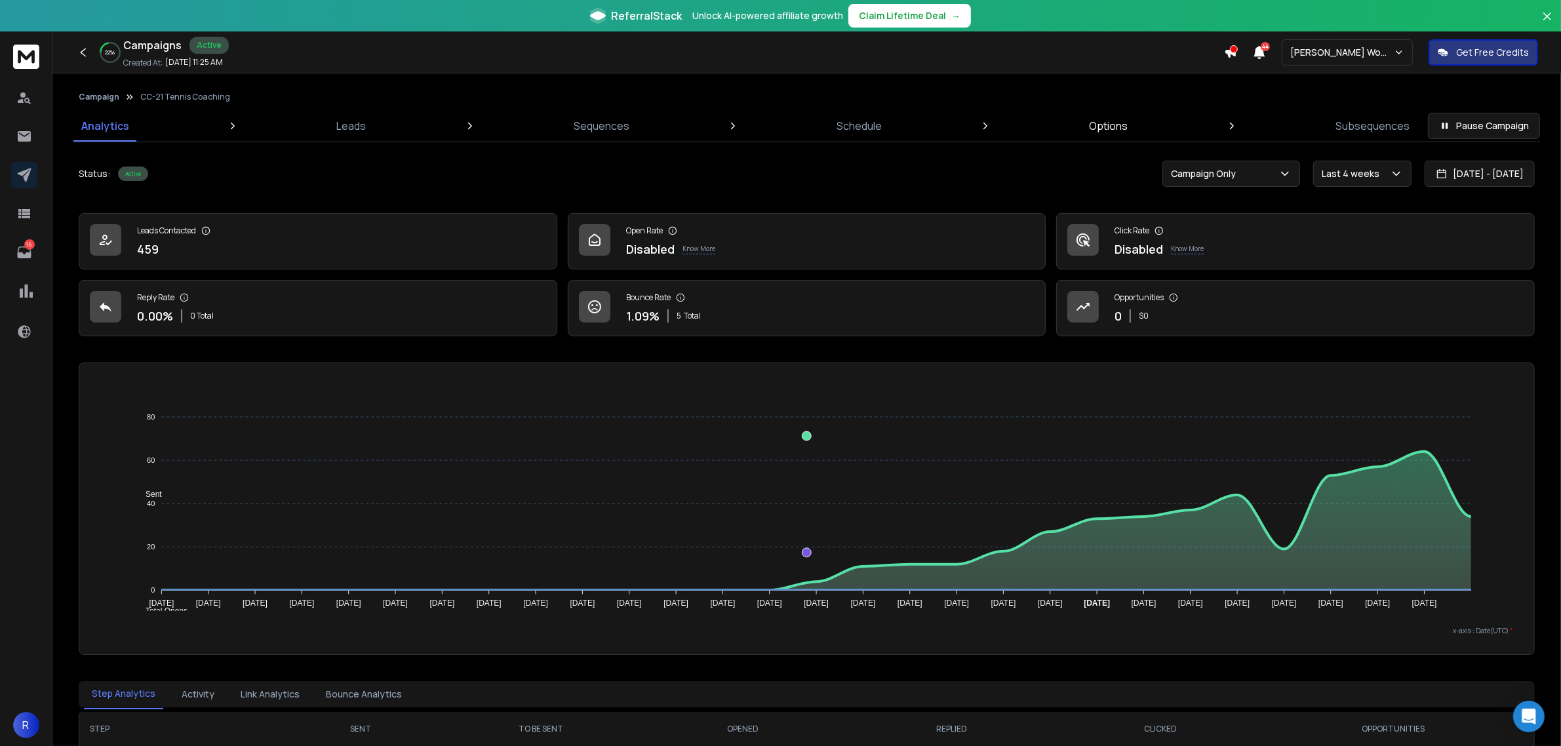
click at [1130, 127] on link "Options" at bounding box center [1109, 125] width 54 height 31
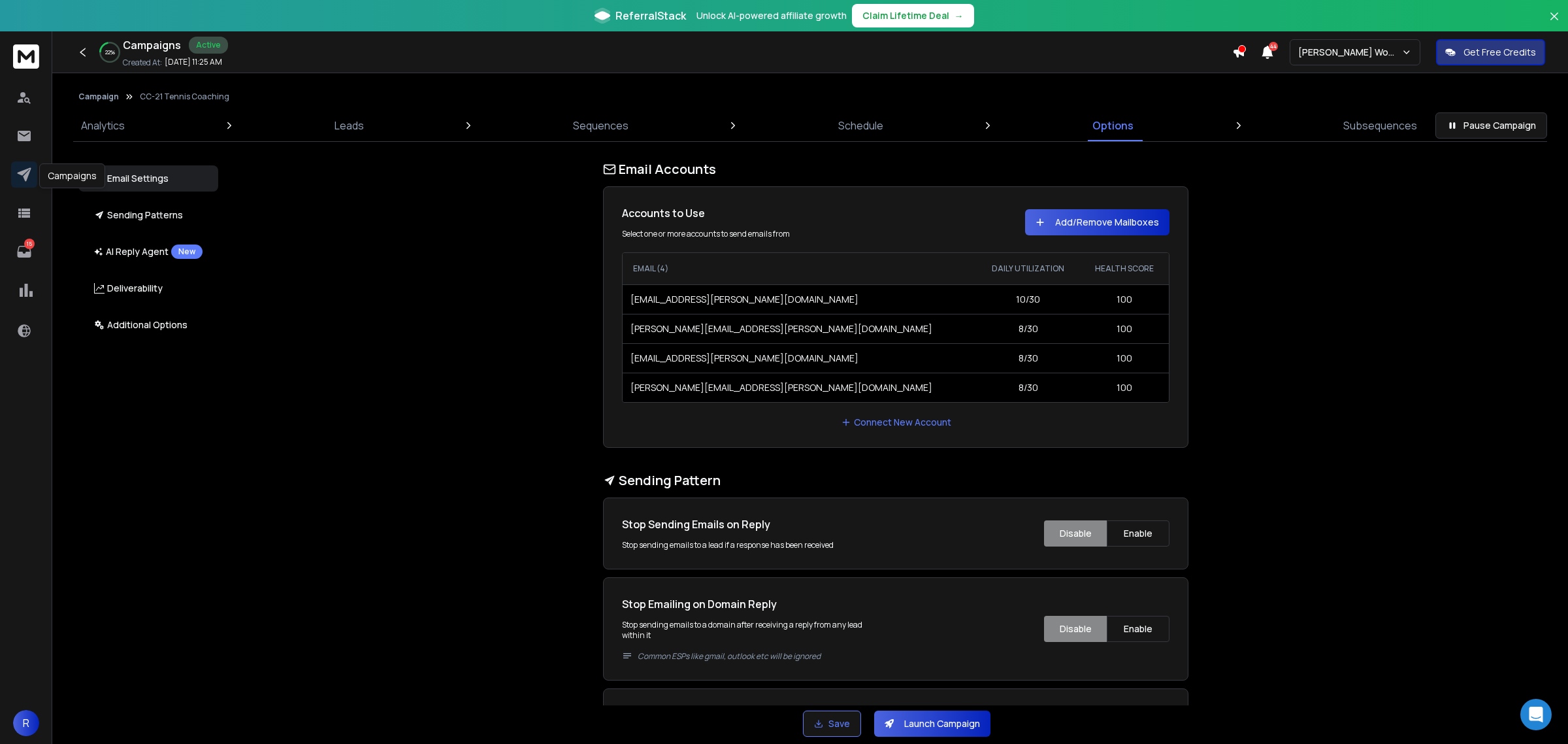
click at [24, 177] on icon at bounding box center [24, 175] width 14 height 14
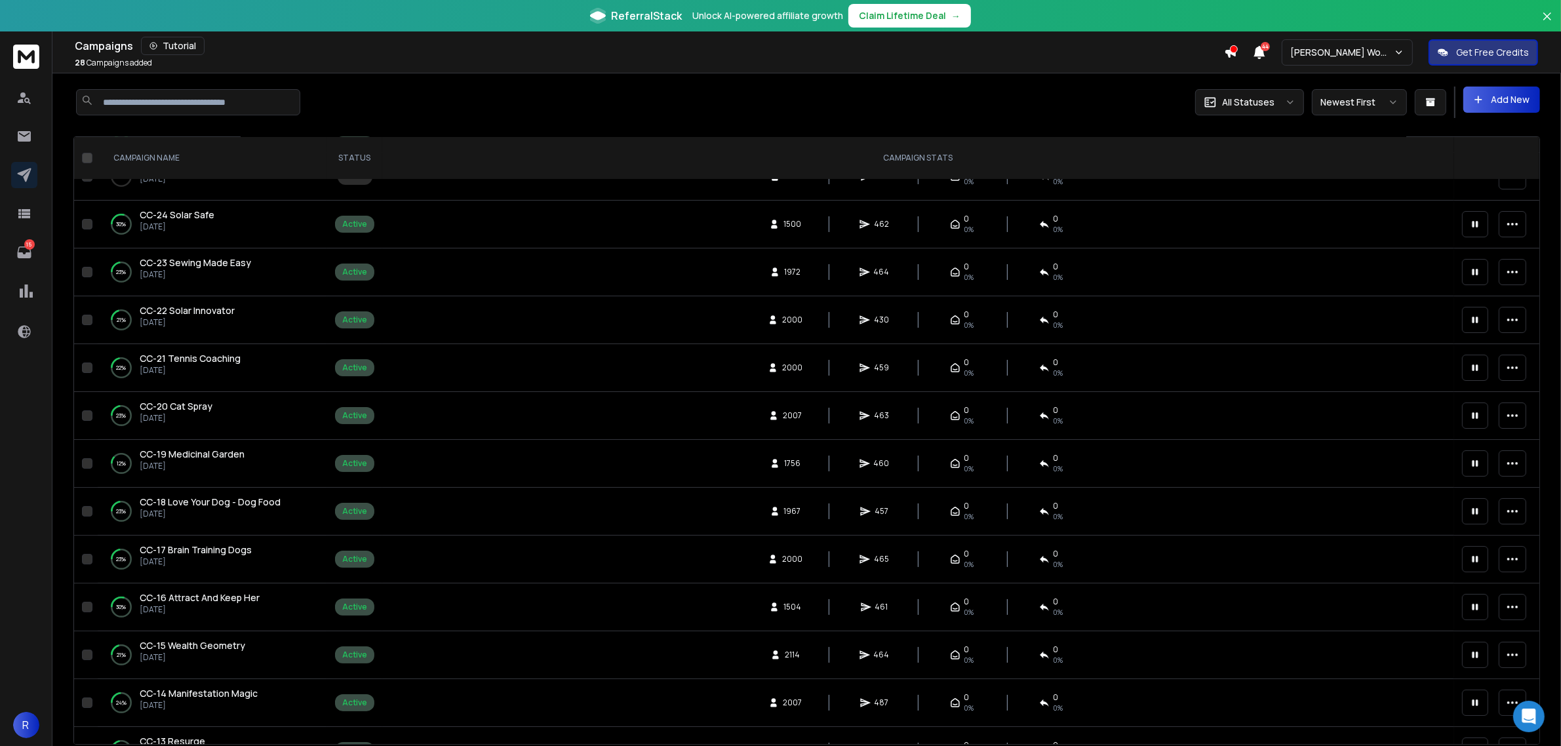
scroll to position [82, 0]
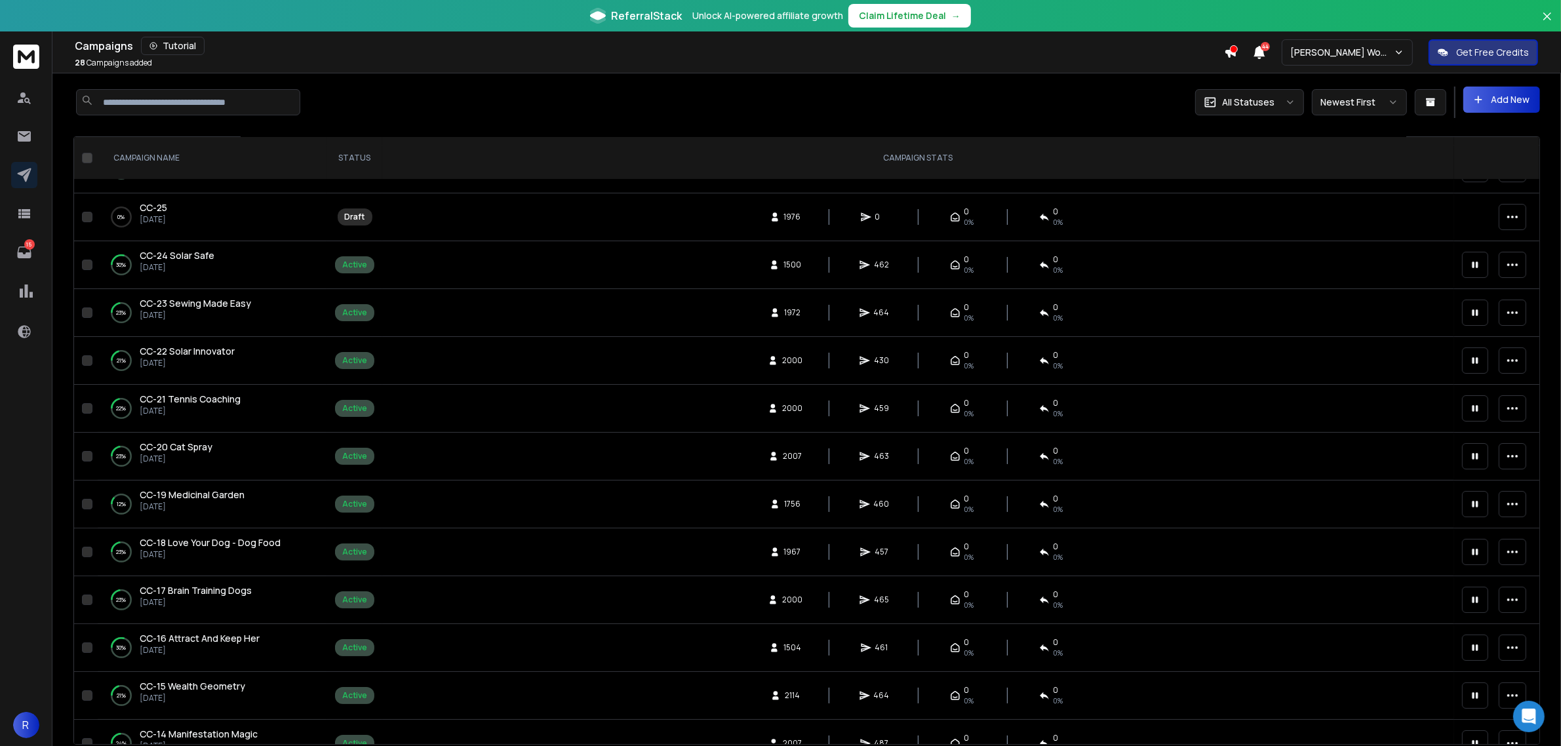
click at [182, 353] on span "CC-22 Solar Innovator" at bounding box center [187, 351] width 95 height 12
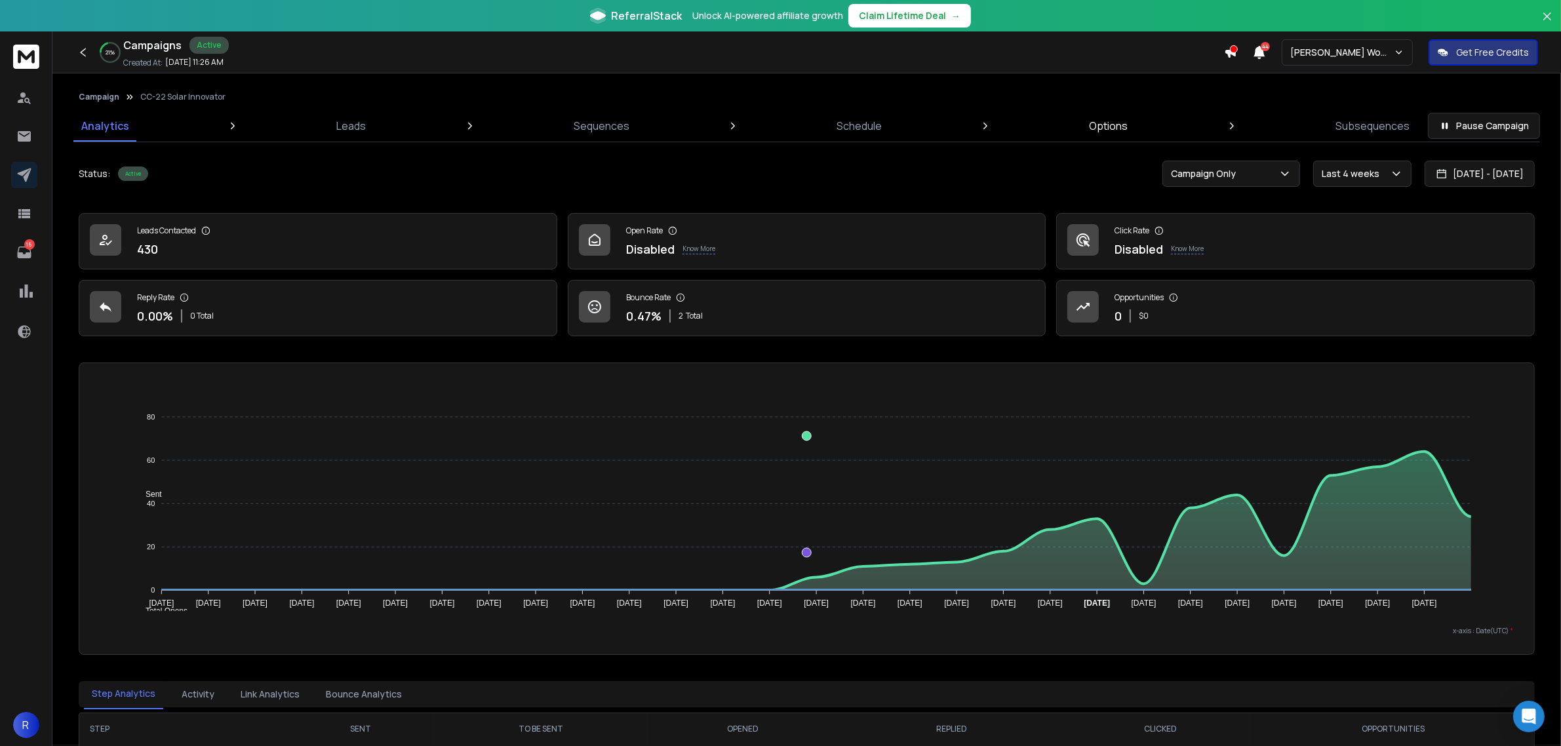
click at [1114, 126] on p "Options" at bounding box center [1109, 126] width 39 height 16
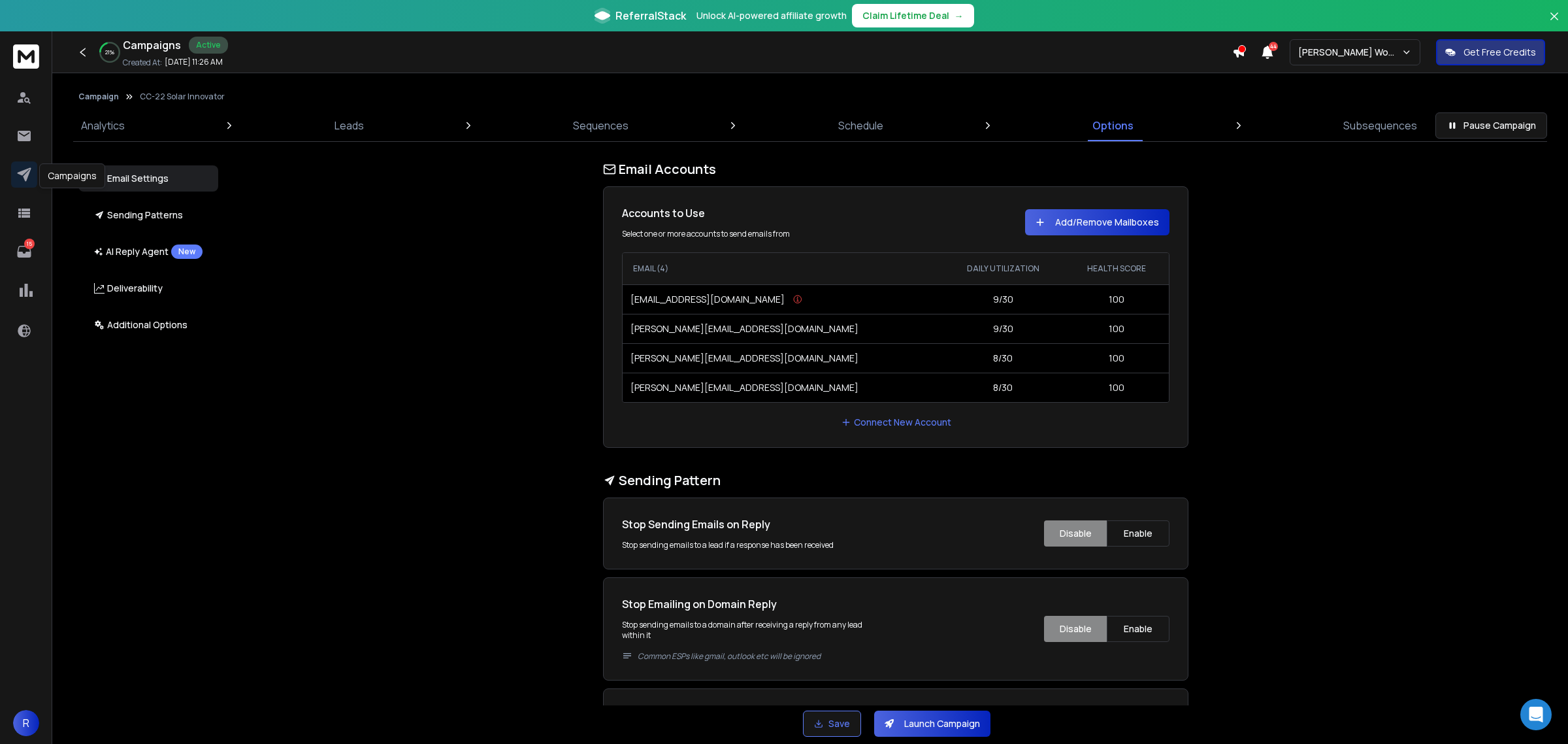
click at [30, 168] on icon at bounding box center [24, 175] width 16 height 16
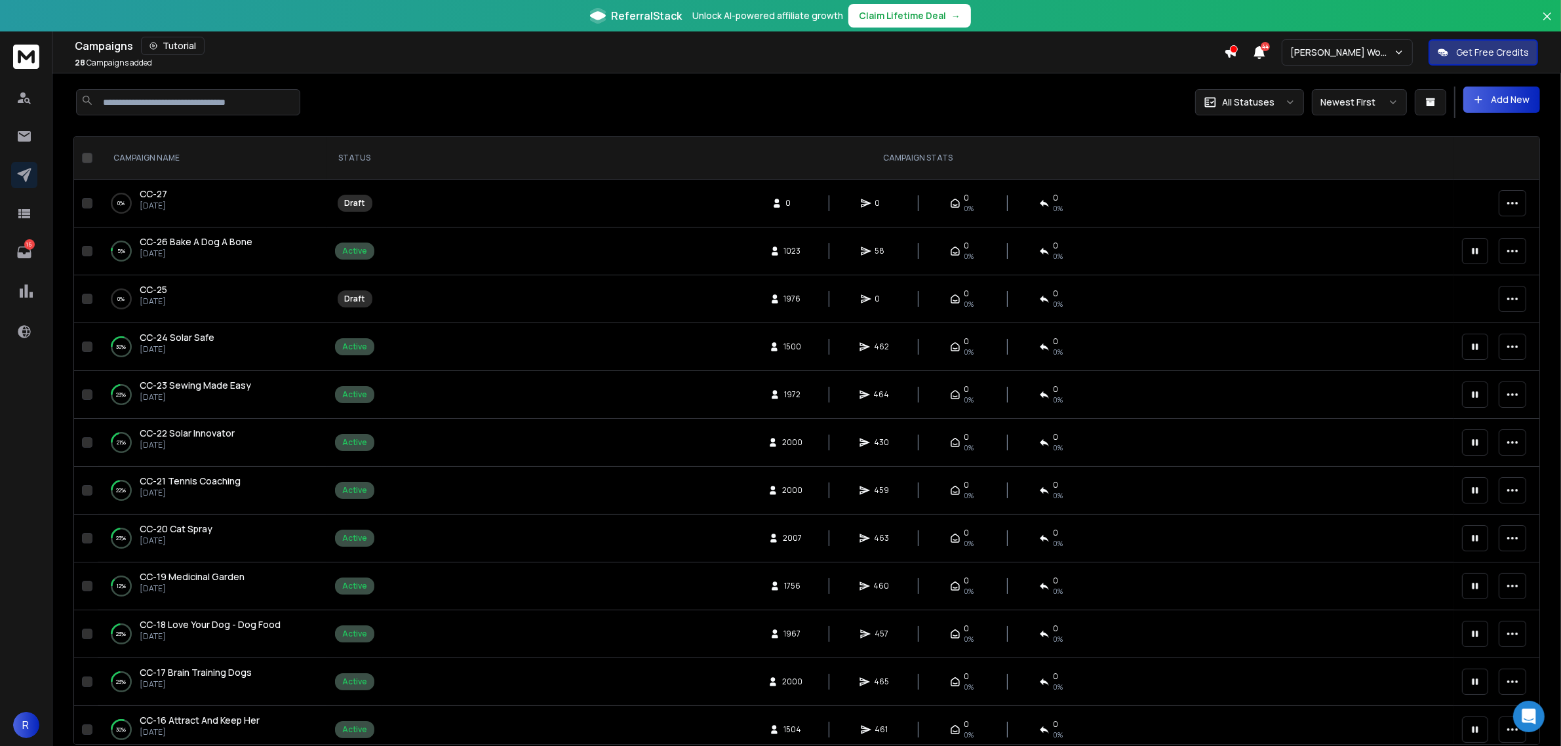
click at [181, 535] on span "CC-20 Cat Spray" at bounding box center [176, 528] width 73 height 12
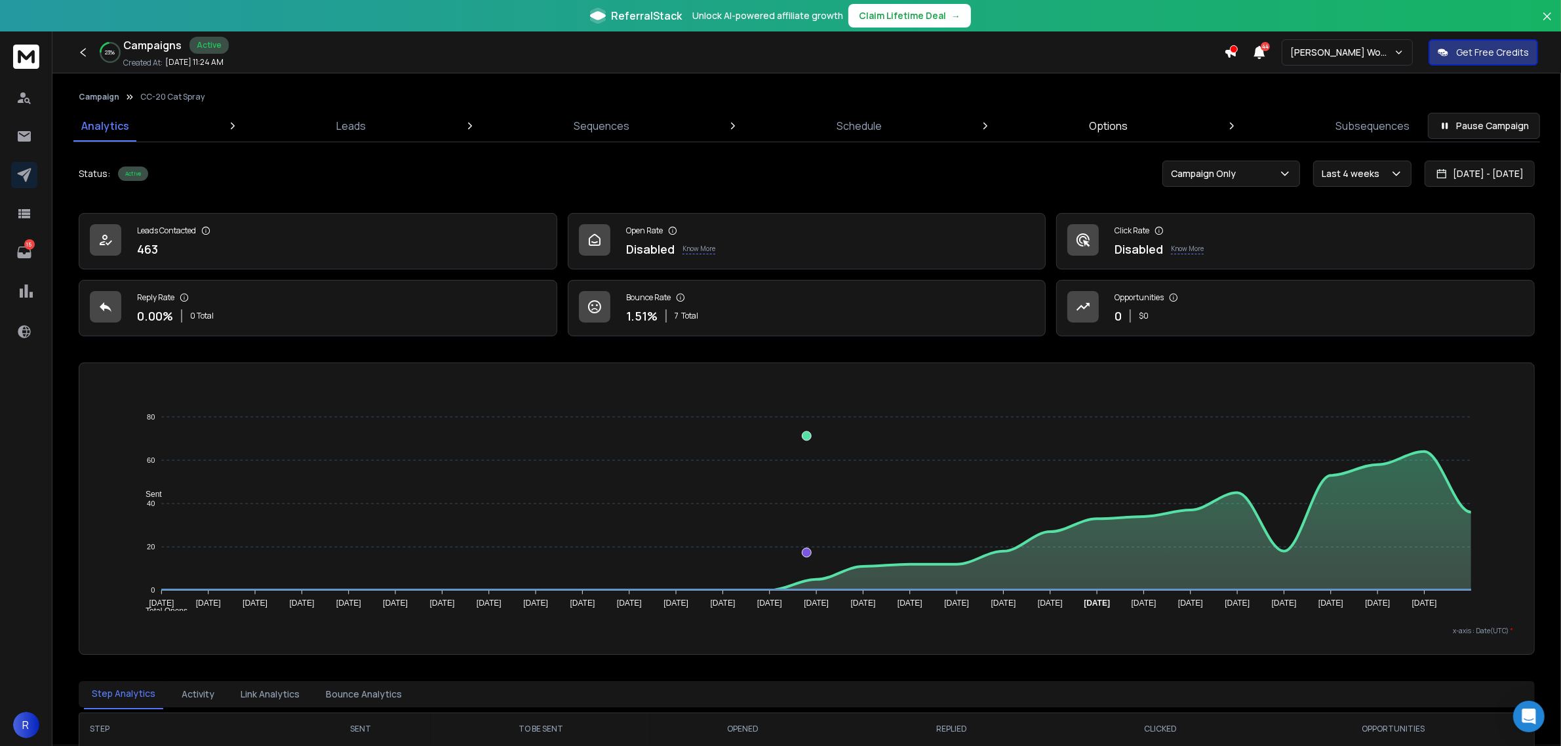
click at [1118, 125] on p "Options" at bounding box center [1109, 126] width 39 height 16
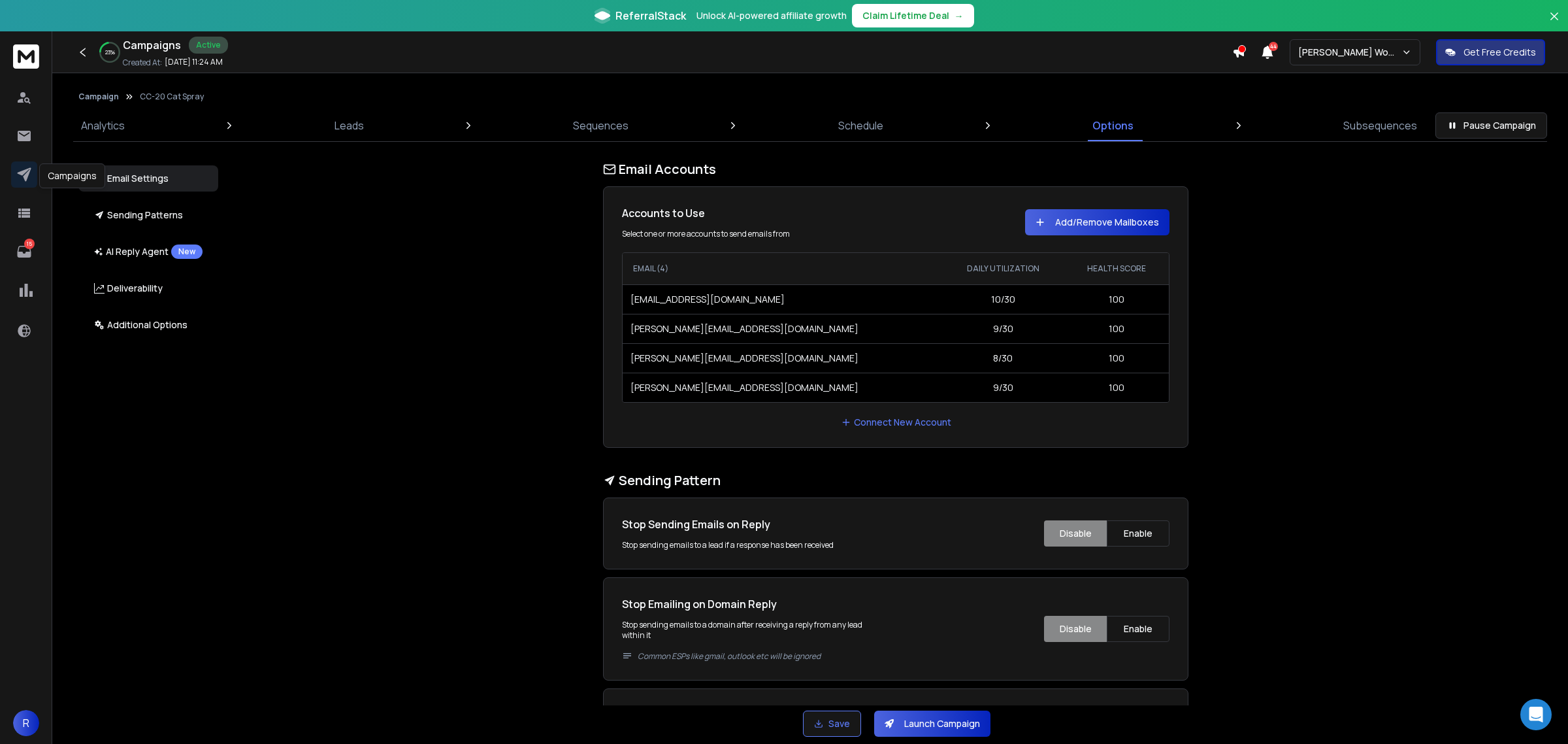
click at [25, 174] on icon at bounding box center [24, 175] width 16 height 16
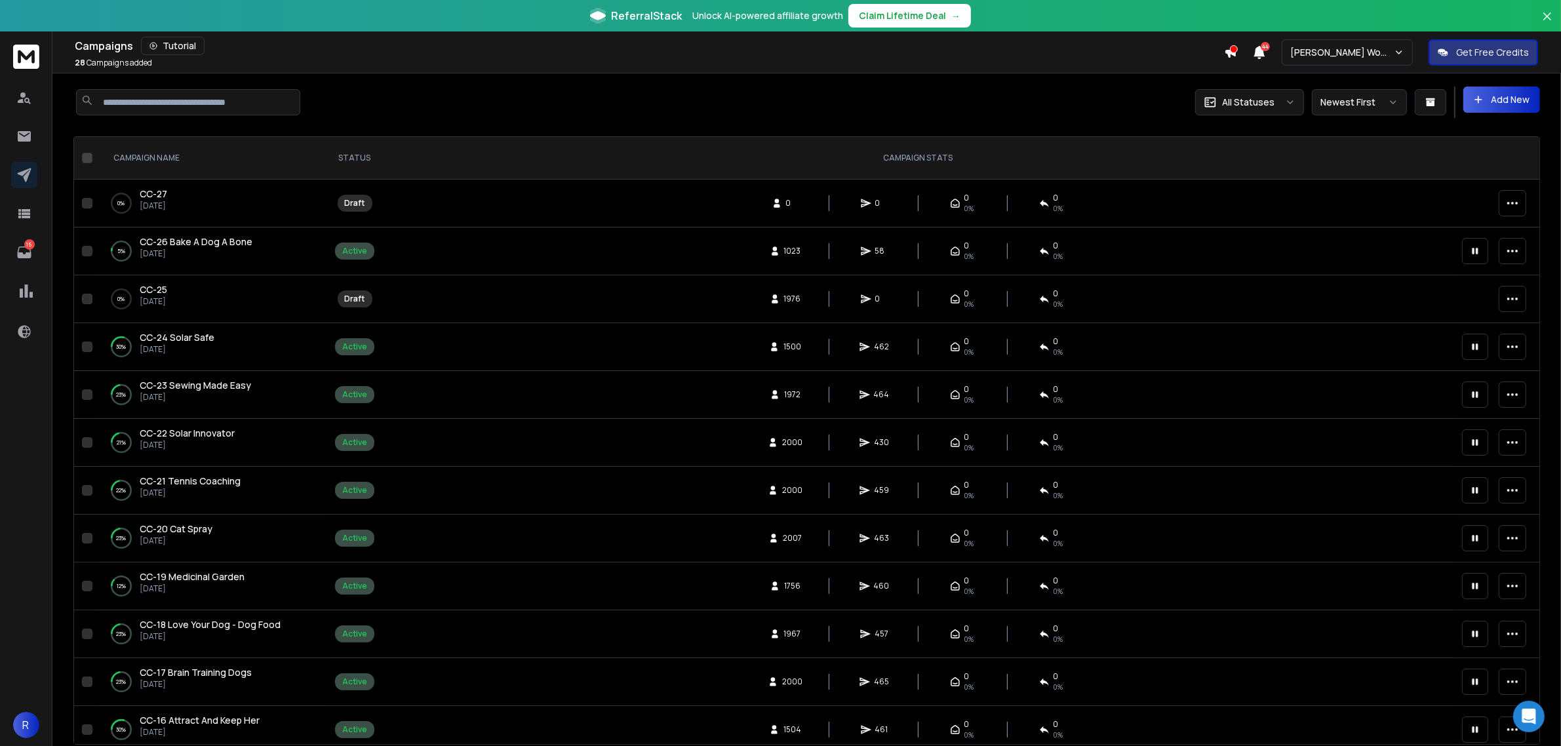
click at [204, 672] on span "CC-17 Brain Training Dogs" at bounding box center [196, 672] width 112 height 12
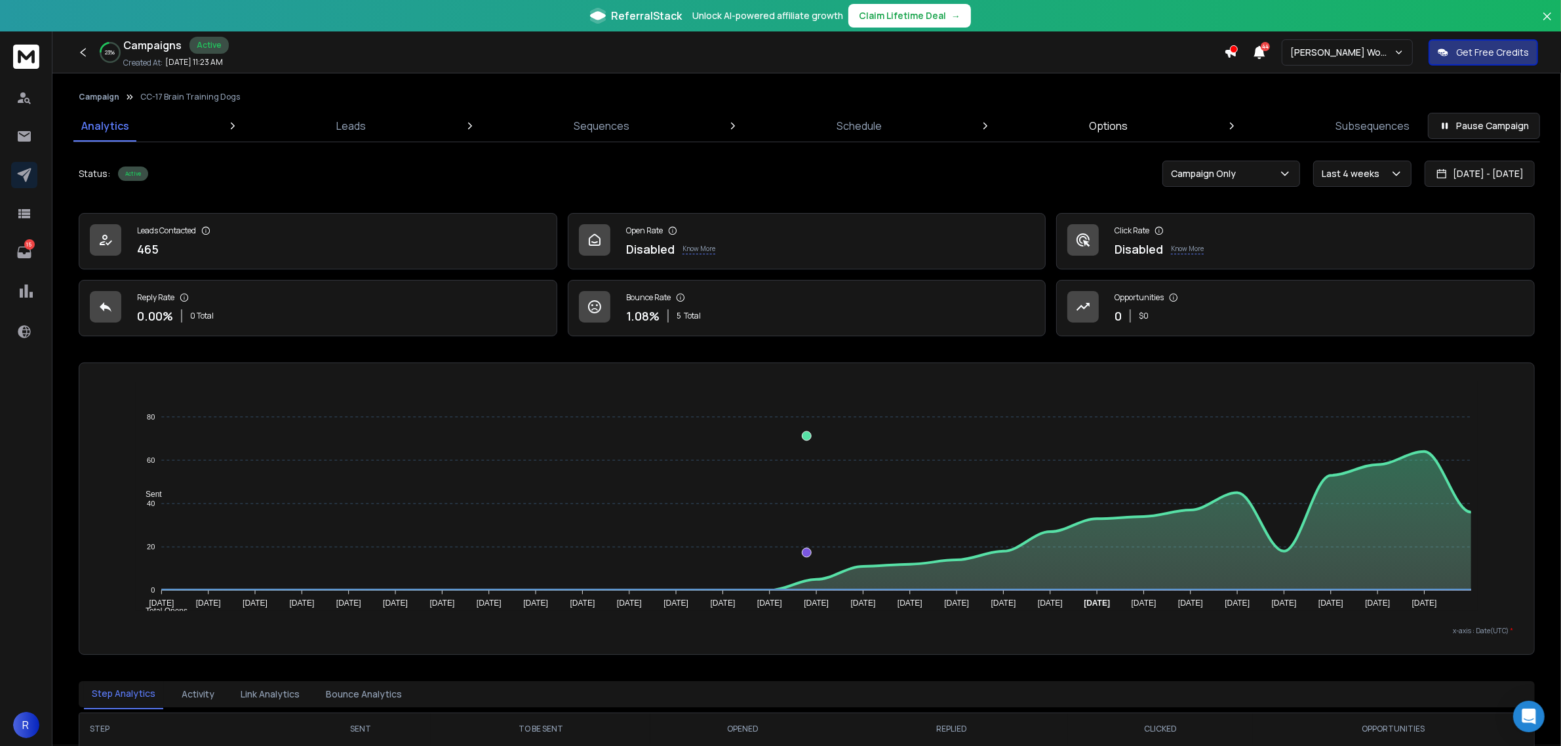
click at [1116, 125] on p "Options" at bounding box center [1109, 126] width 39 height 16
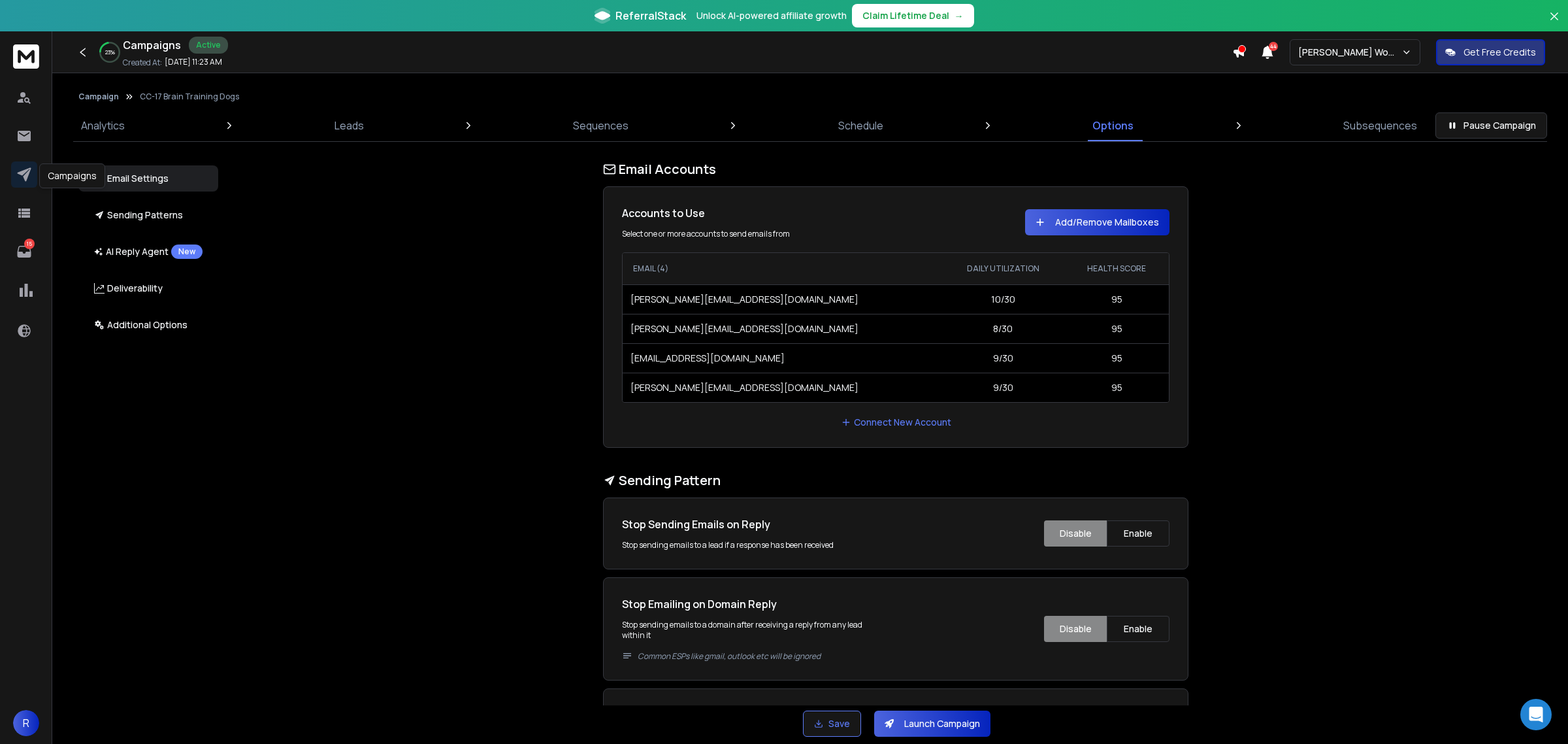
click at [28, 174] on icon at bounding box center [24, 175] width 14 height 14
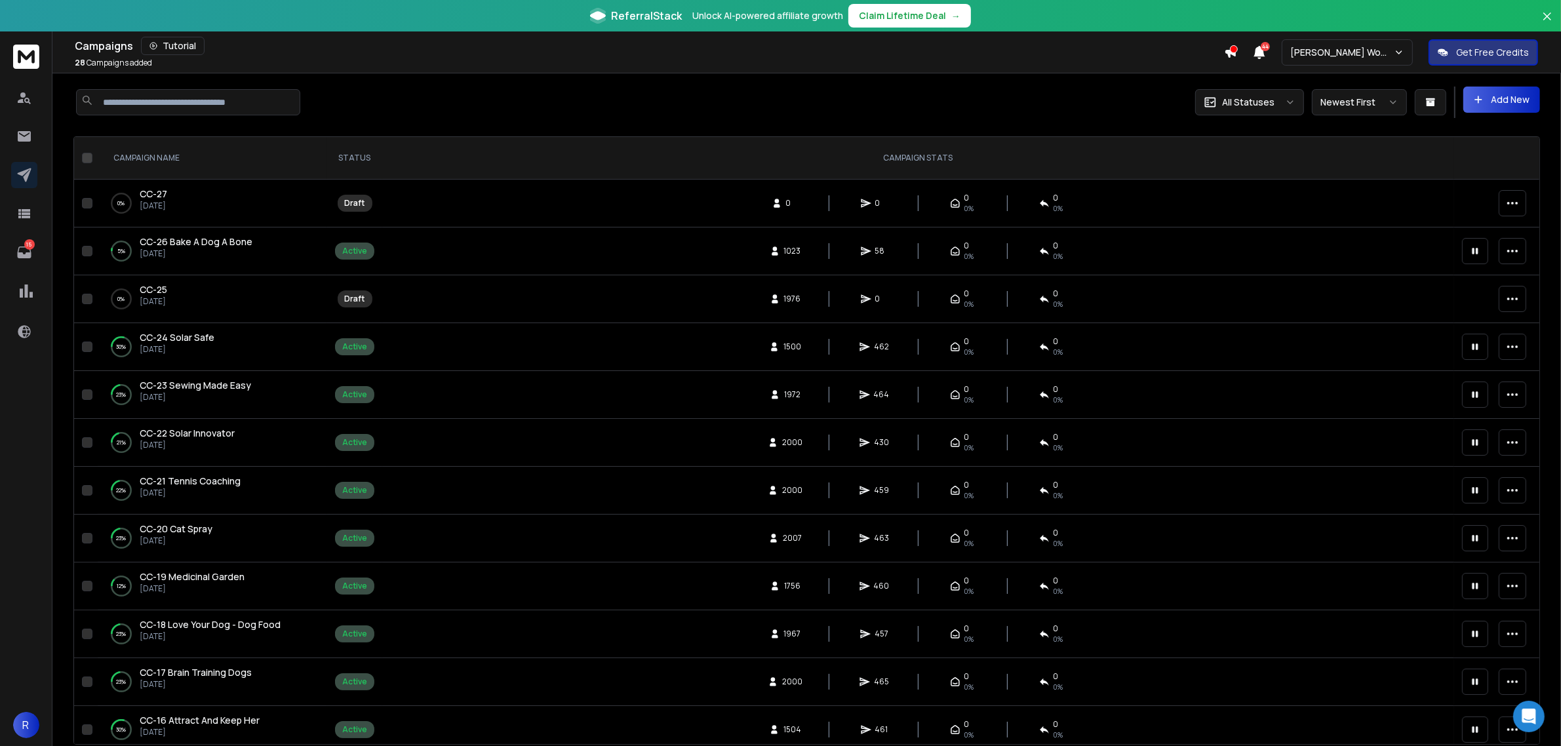
click at [185, 578] on span "CC-19 Medicinal Garden" at bounding box center [192, 576] width 105 height 12
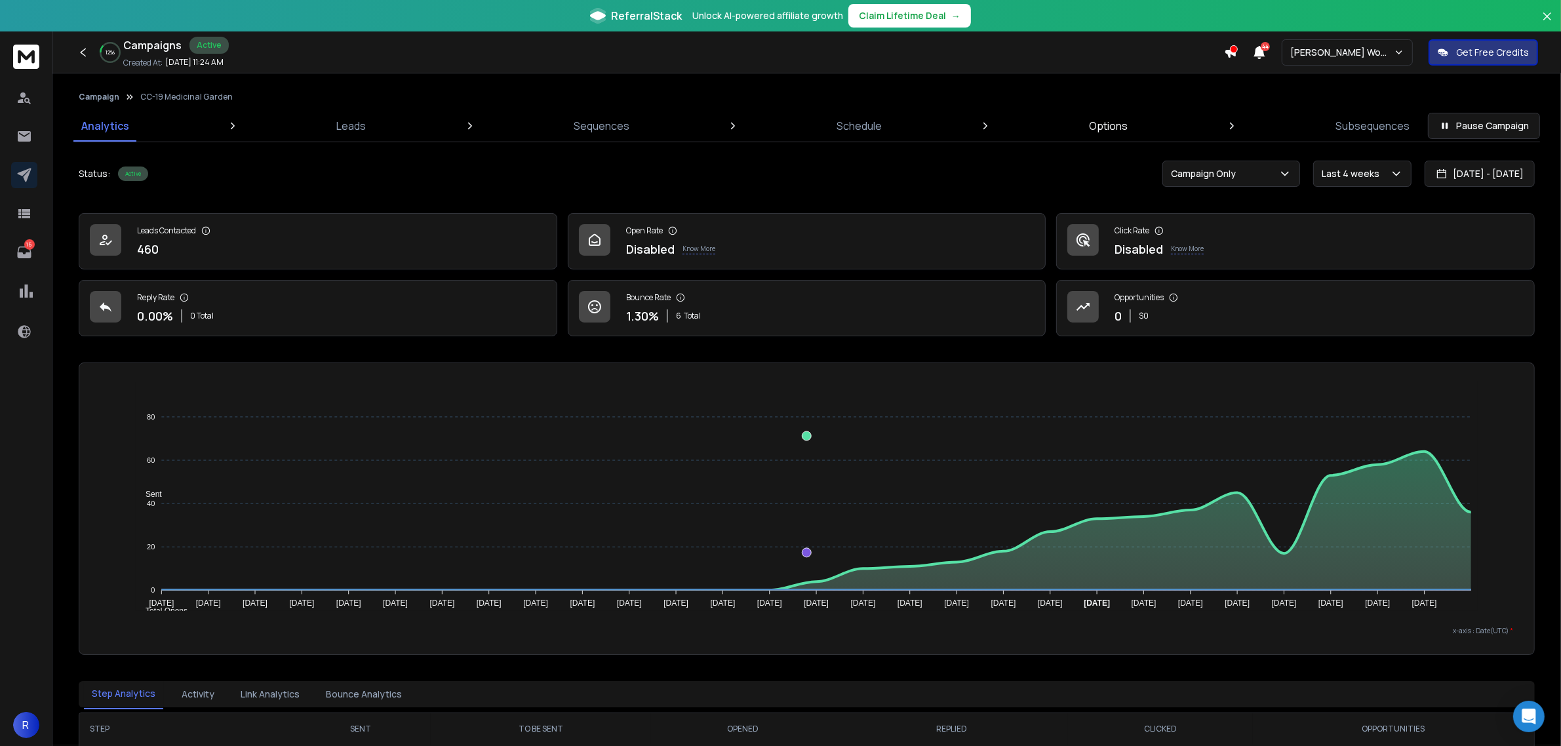
click at [1128, 128] on p "Options" at bounding box center [1109, 126] width 39 height 16
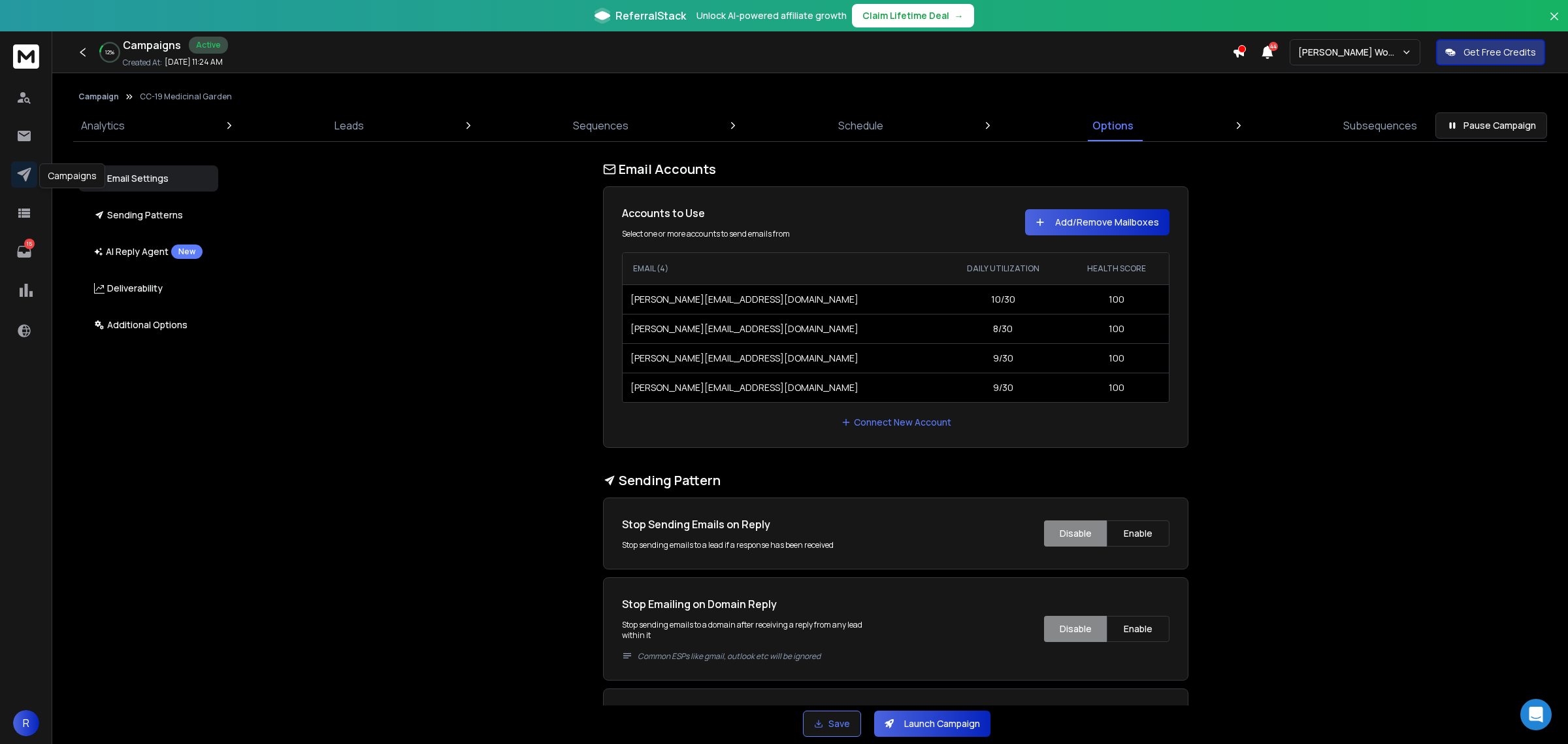
click at [18, 176] on icon at bounding box center [24, 175] width 14 height 14
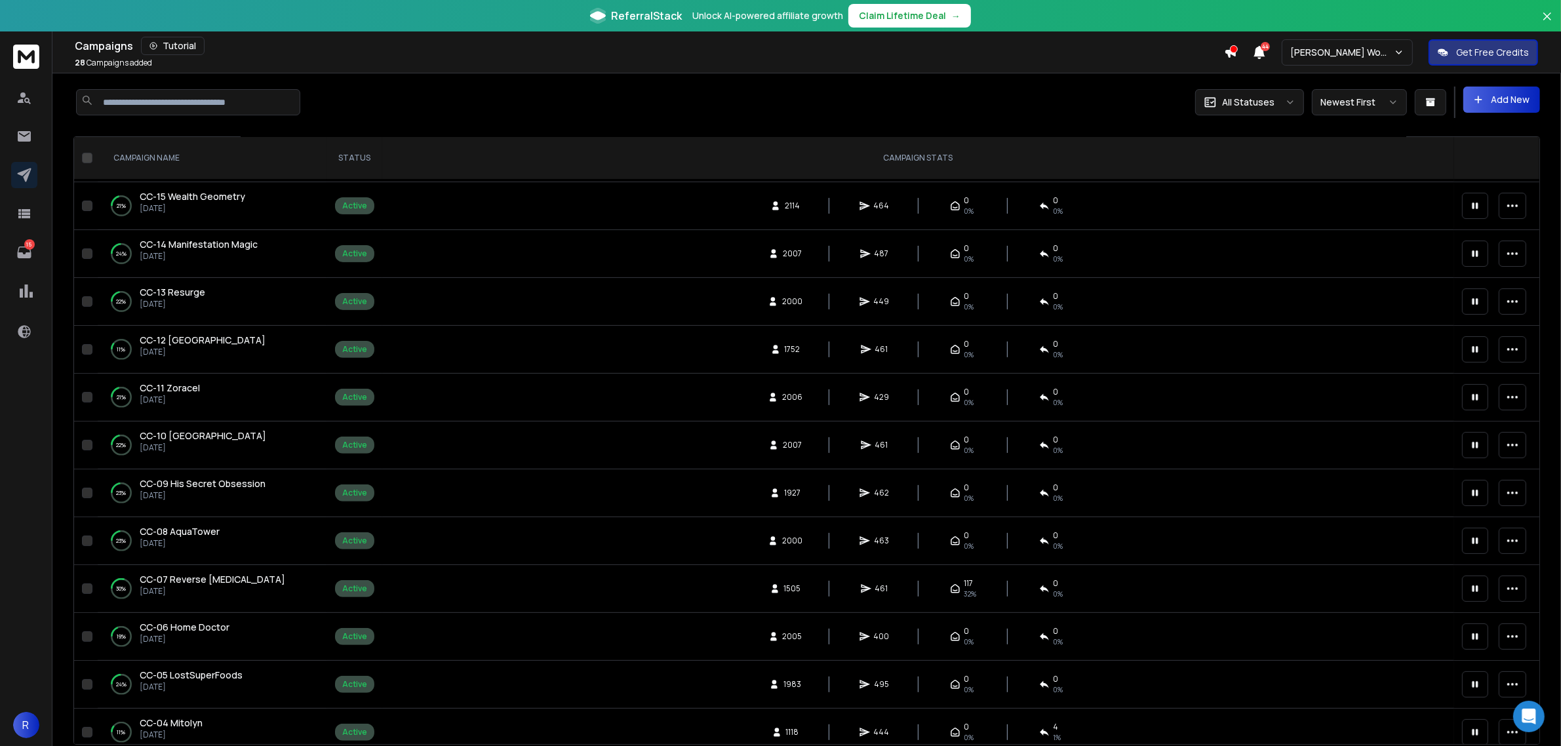
scroll to position [574, 0]
click at [191, 628] on span "CC-06 Home Doctor" at bounding box center [185, 625] width 90 height 12
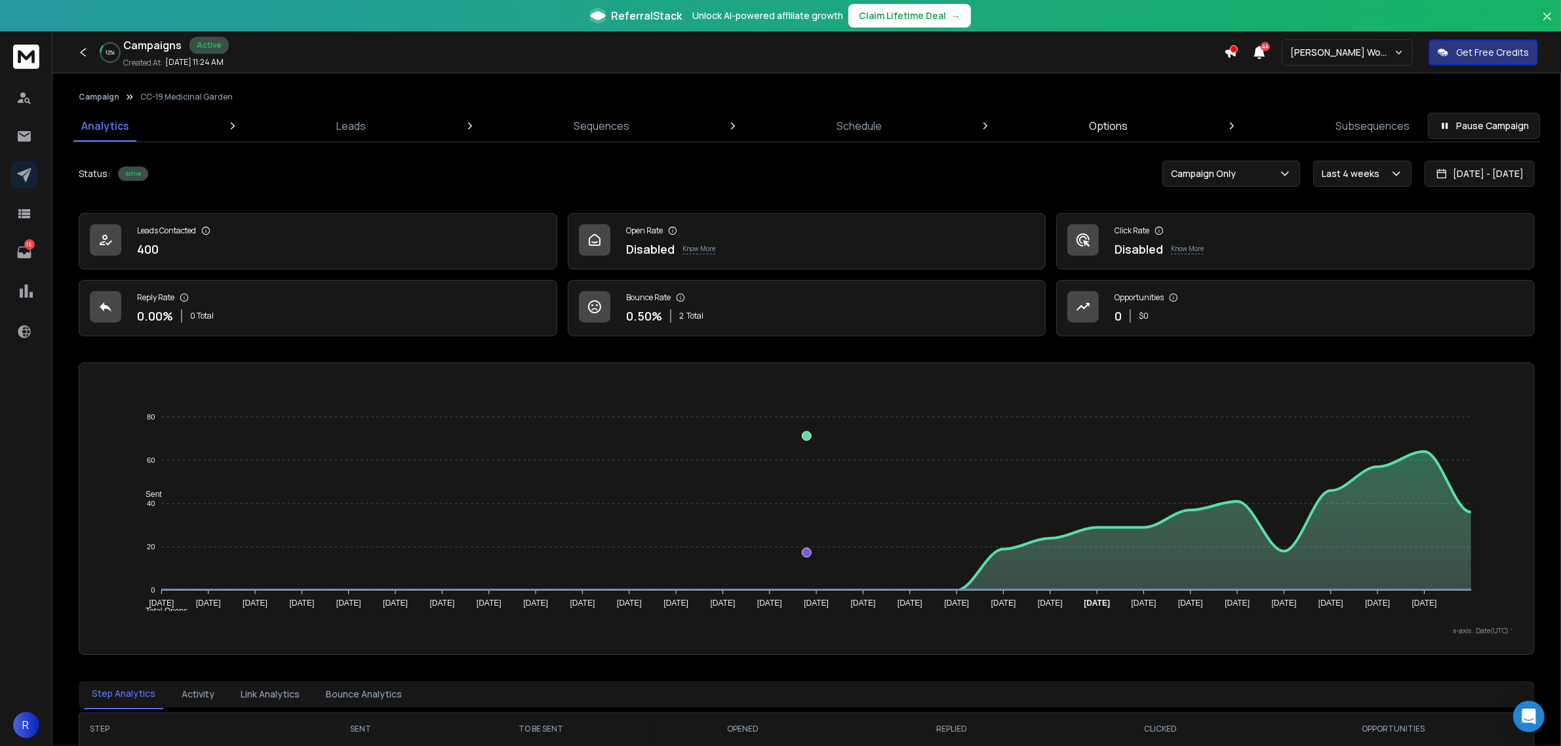
click at [1120, 128] on p "Options" at bounding box center [1109, 126] width 39 height 16
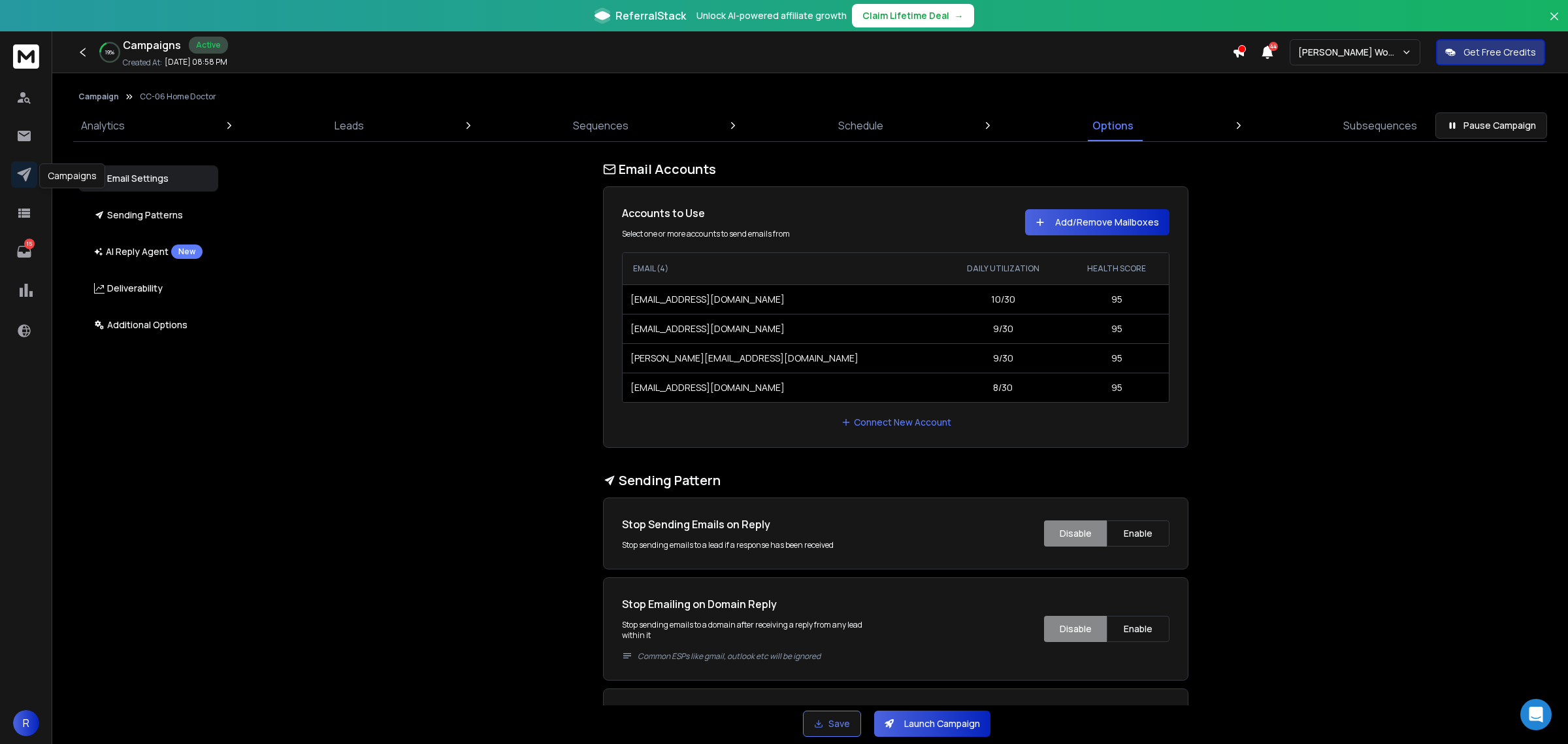
click at [25, 178] on icon at bounding box center [24, 175] width 14 height 14
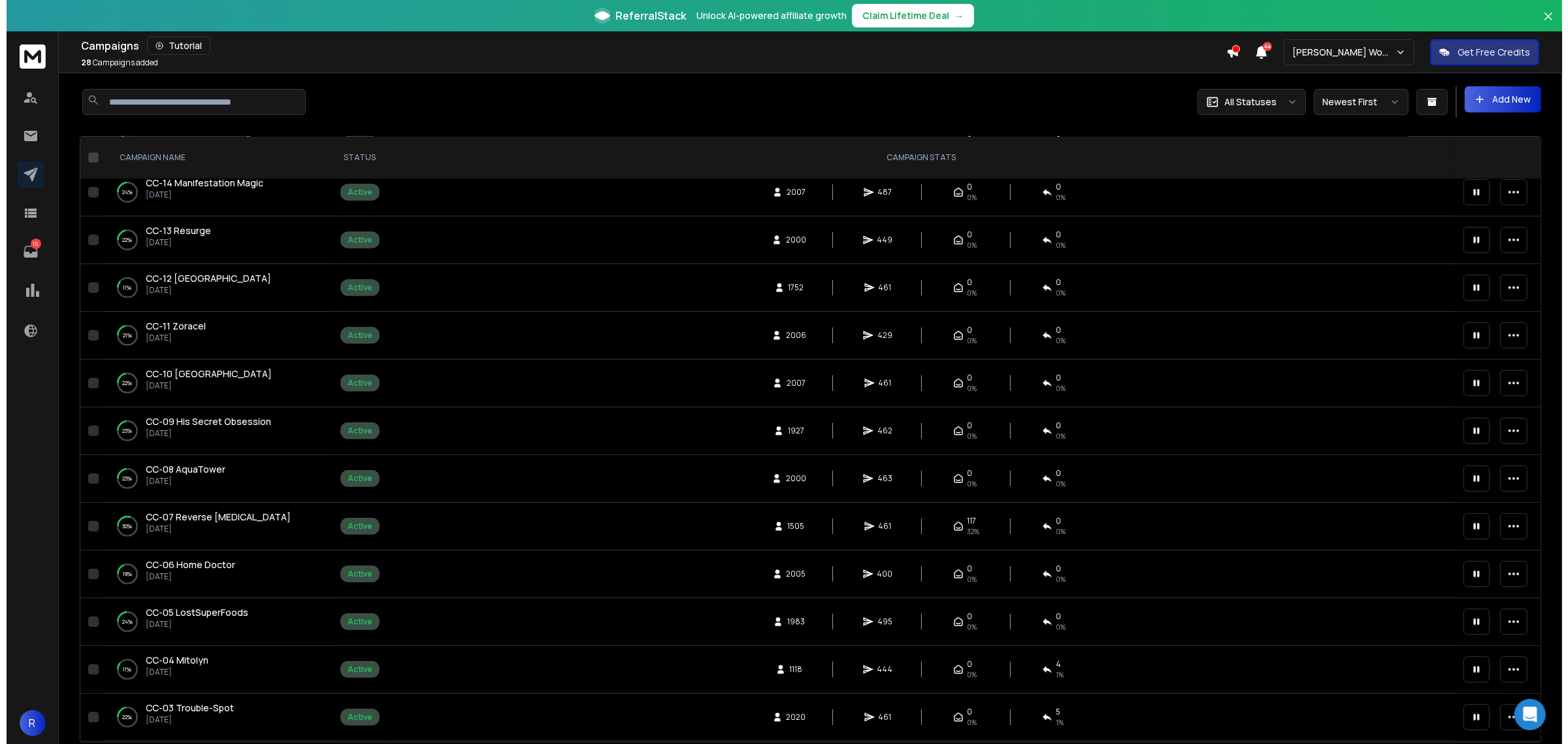
scroll to position [654, 0]
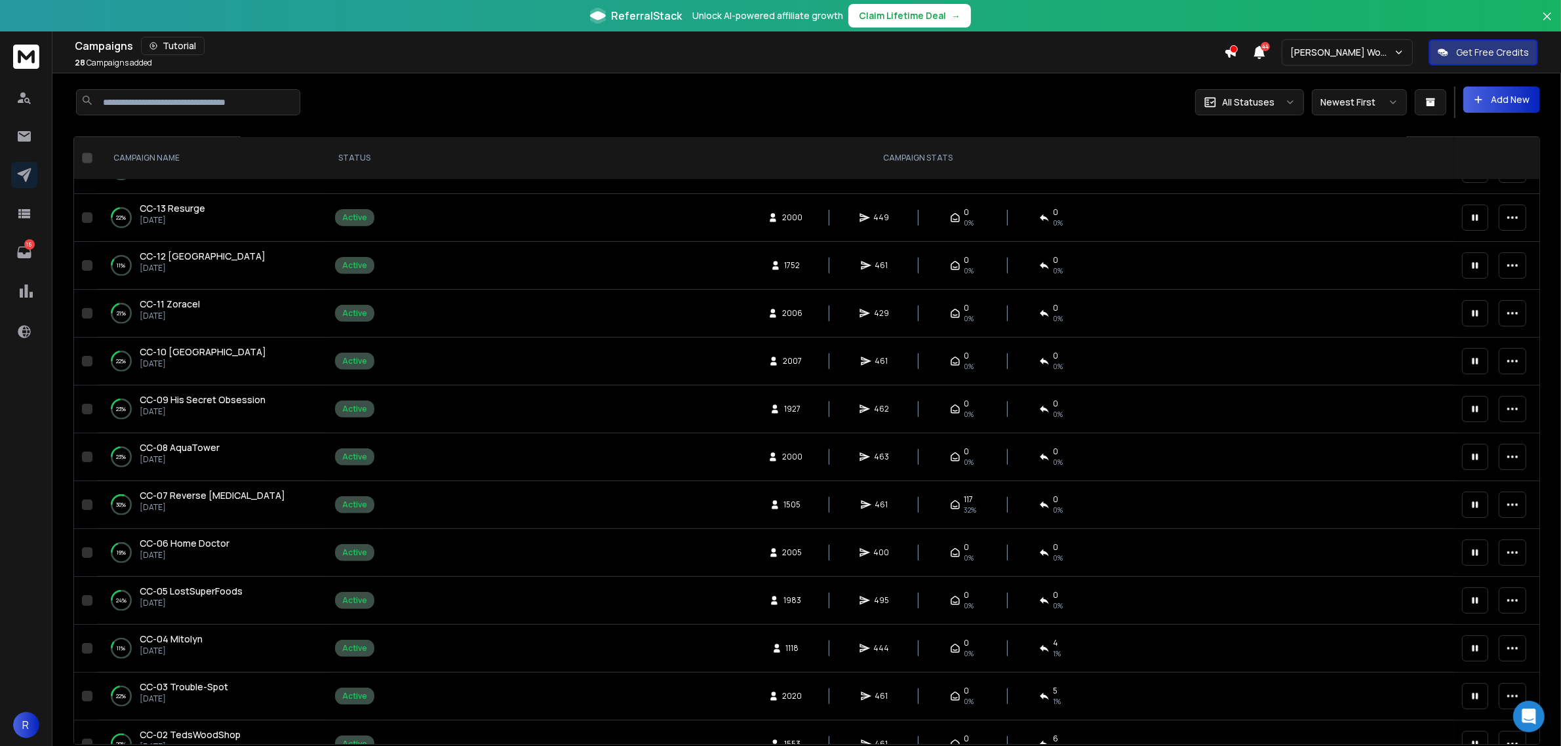
click at [186, 597] on span "CC-05 LostSuperFoods" at bounding box center [191, 591] width 103 height 12
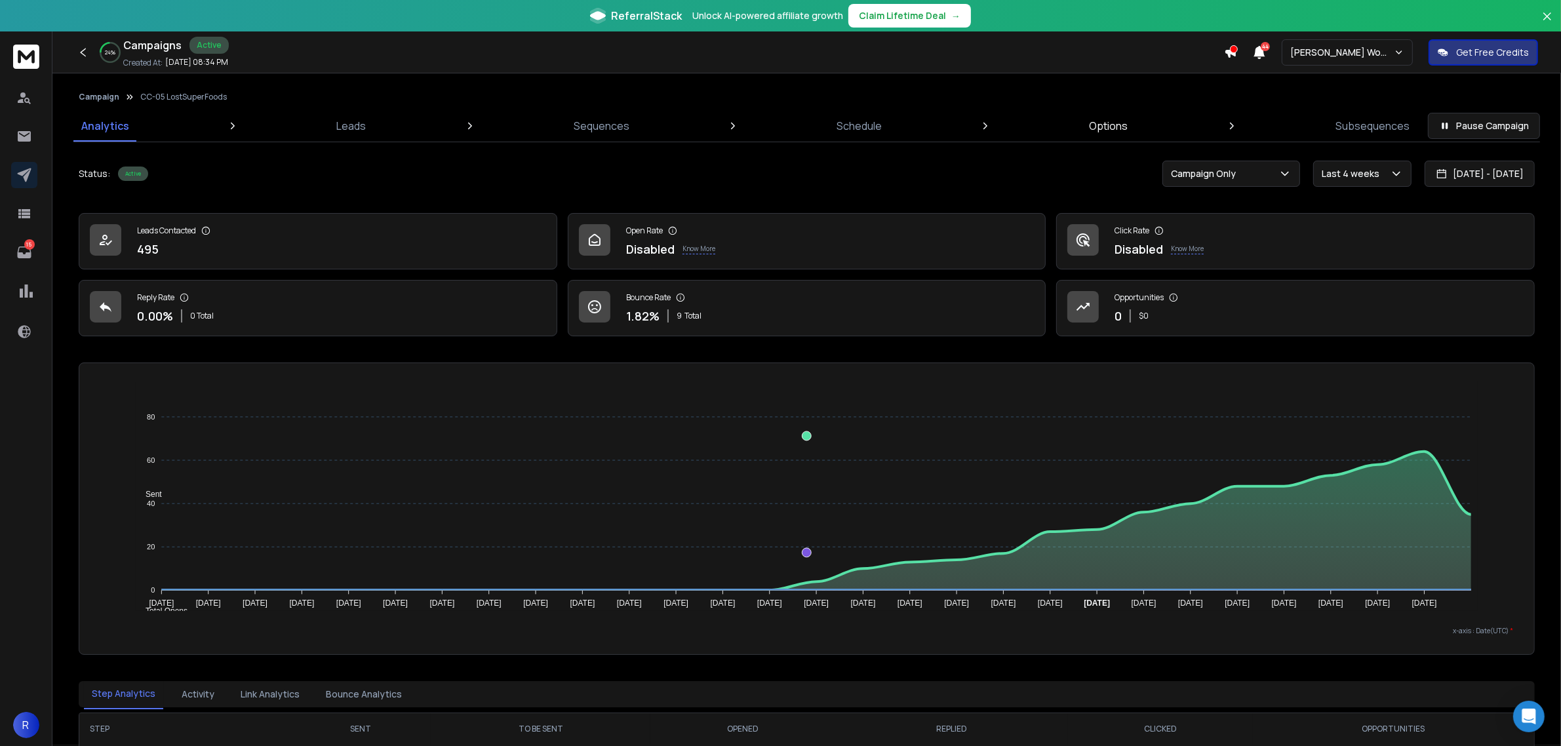
click at [1126, 128] on p "Options" at bounding box center [1109, 126] width 39 height 16
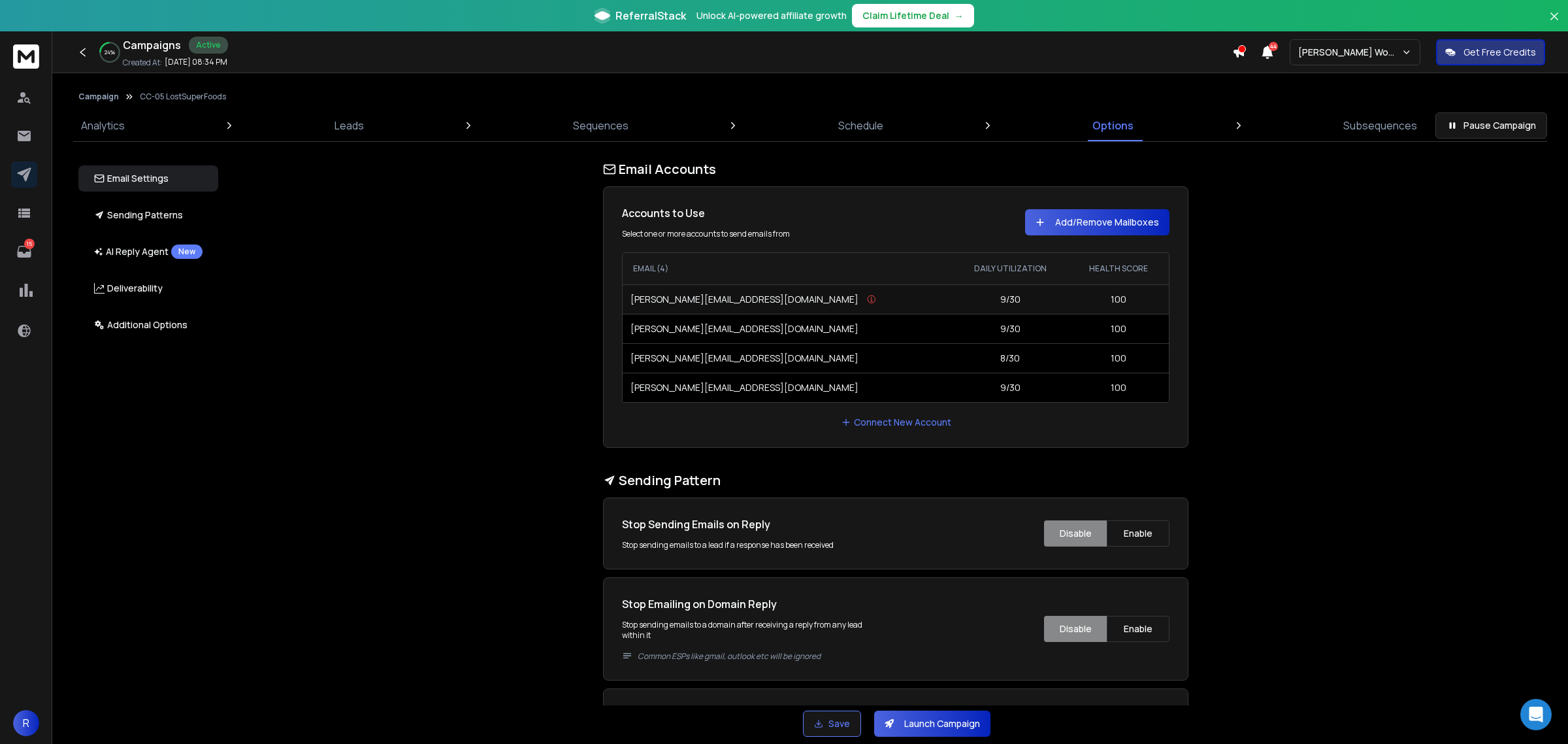
click at [672, 299] on p "taylor@vitalhealthnews.co" at bounding box center [745, 299] width 228 height 13
click at [815, 299] on div "taylor@vitalhealthnews.co" at bounding box center [787, 299] width 313 height 13
click at [952, 301] on td "9/30" at bounding box center [1011, 299] width 118 height 30
click at [952, 299] on td "9/30" at bounding box center [1011, 299] width 118 height 30
click at [368, 130] on link "Leads" at bounding box center [349, 125] width 45 height 31
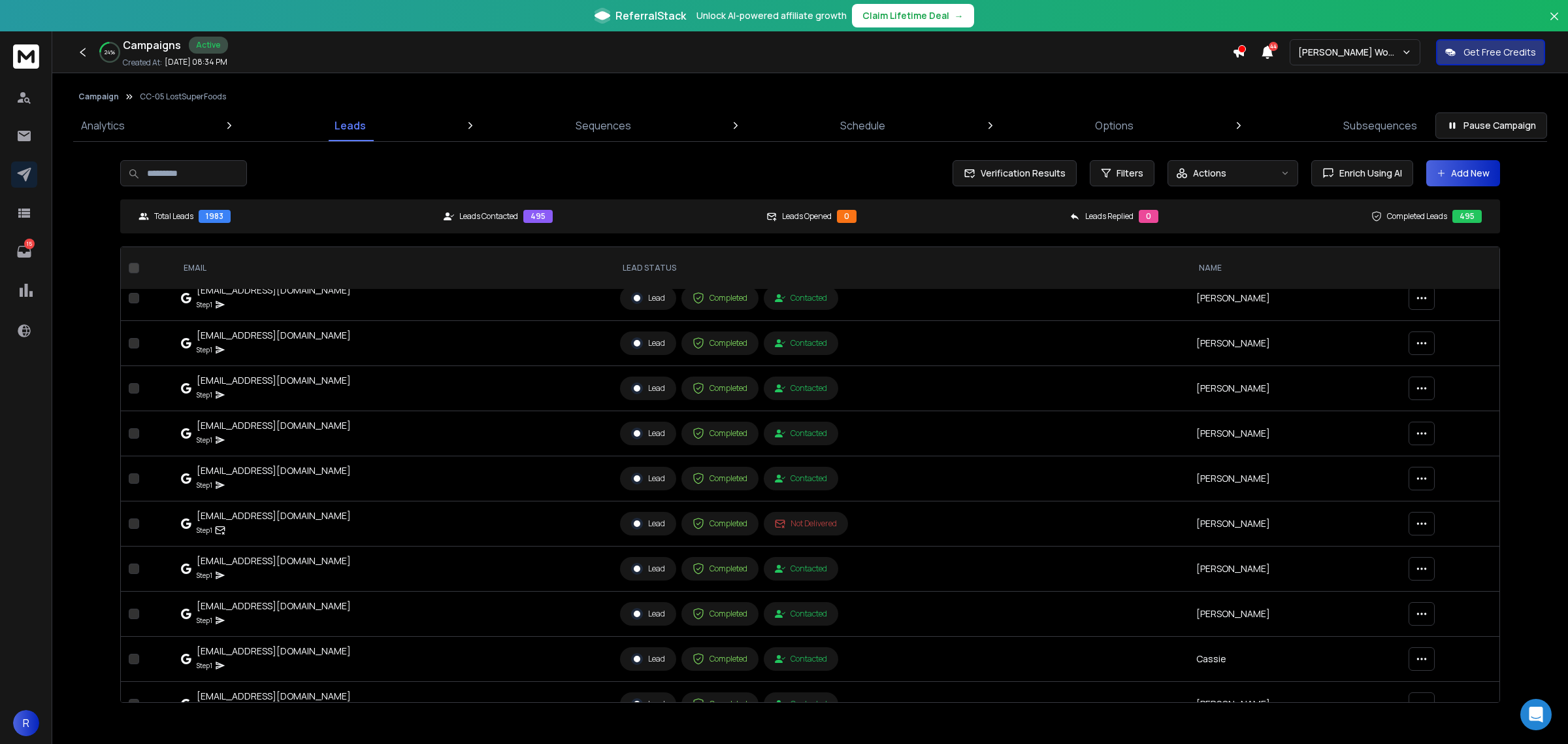
scroll to position [654, 0]
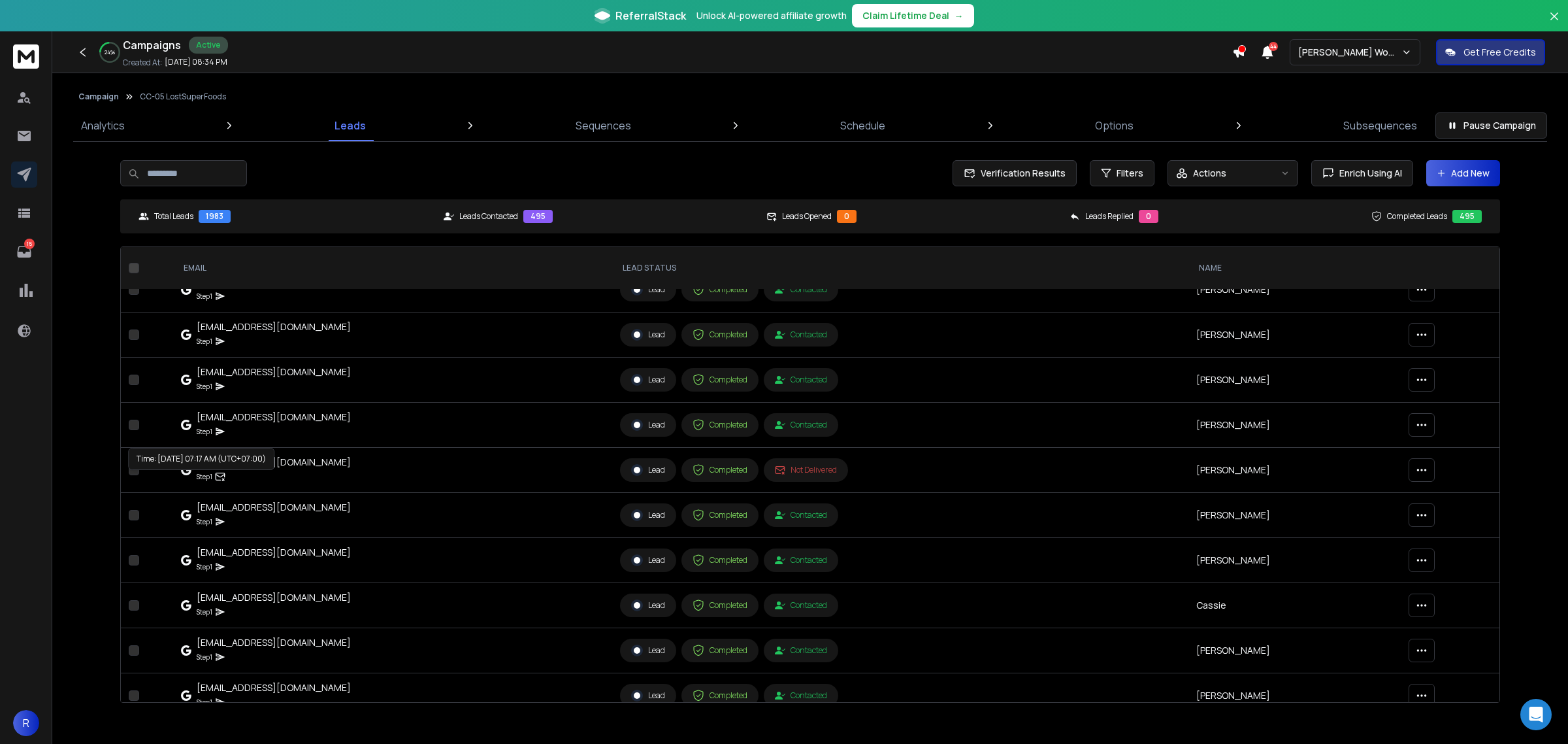
click at [223, 479] on icon at bounding box center [220, 477] width 10 height 10
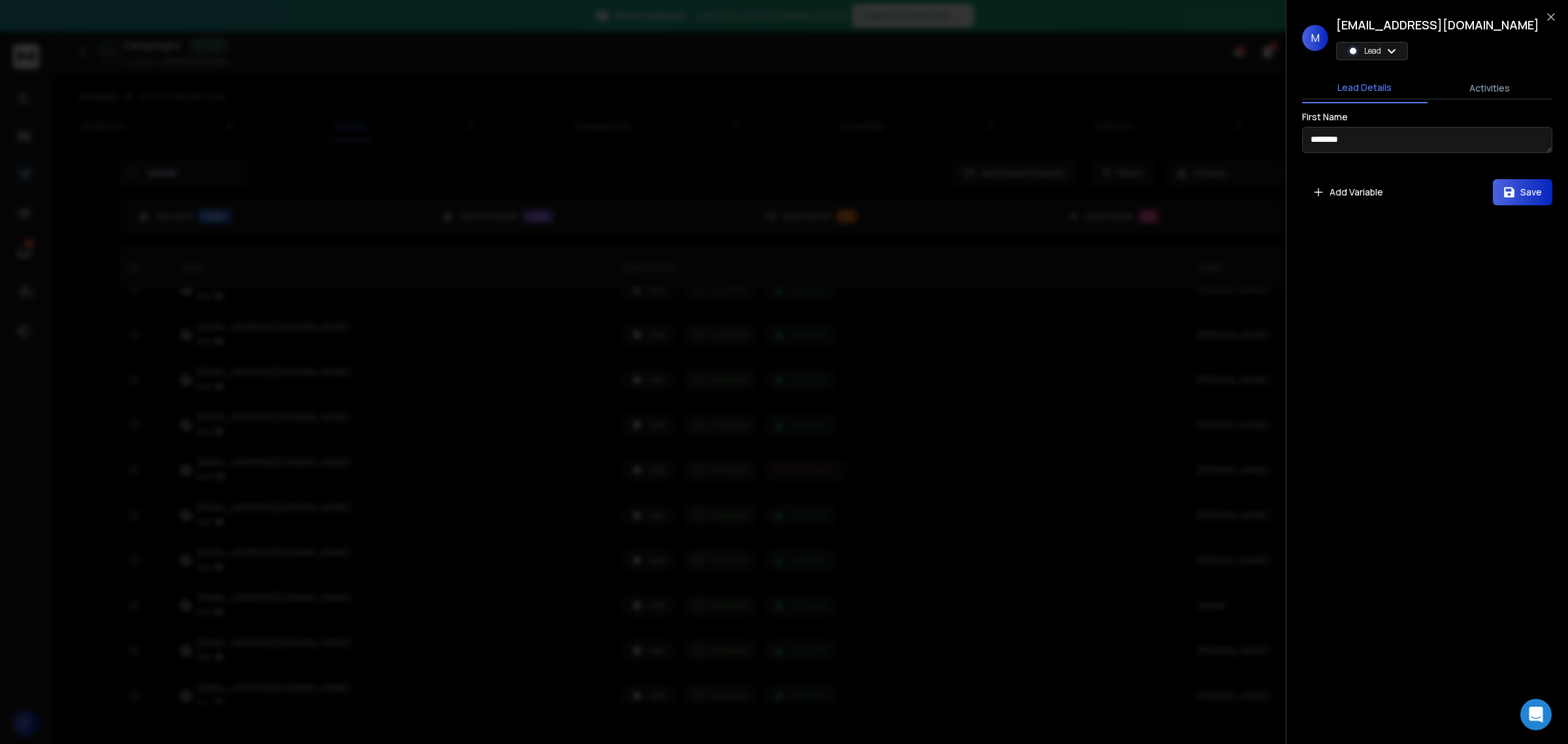
click at [1488, 90] on button "Activities" at bounding box center [1490, 88] width 126 height 29
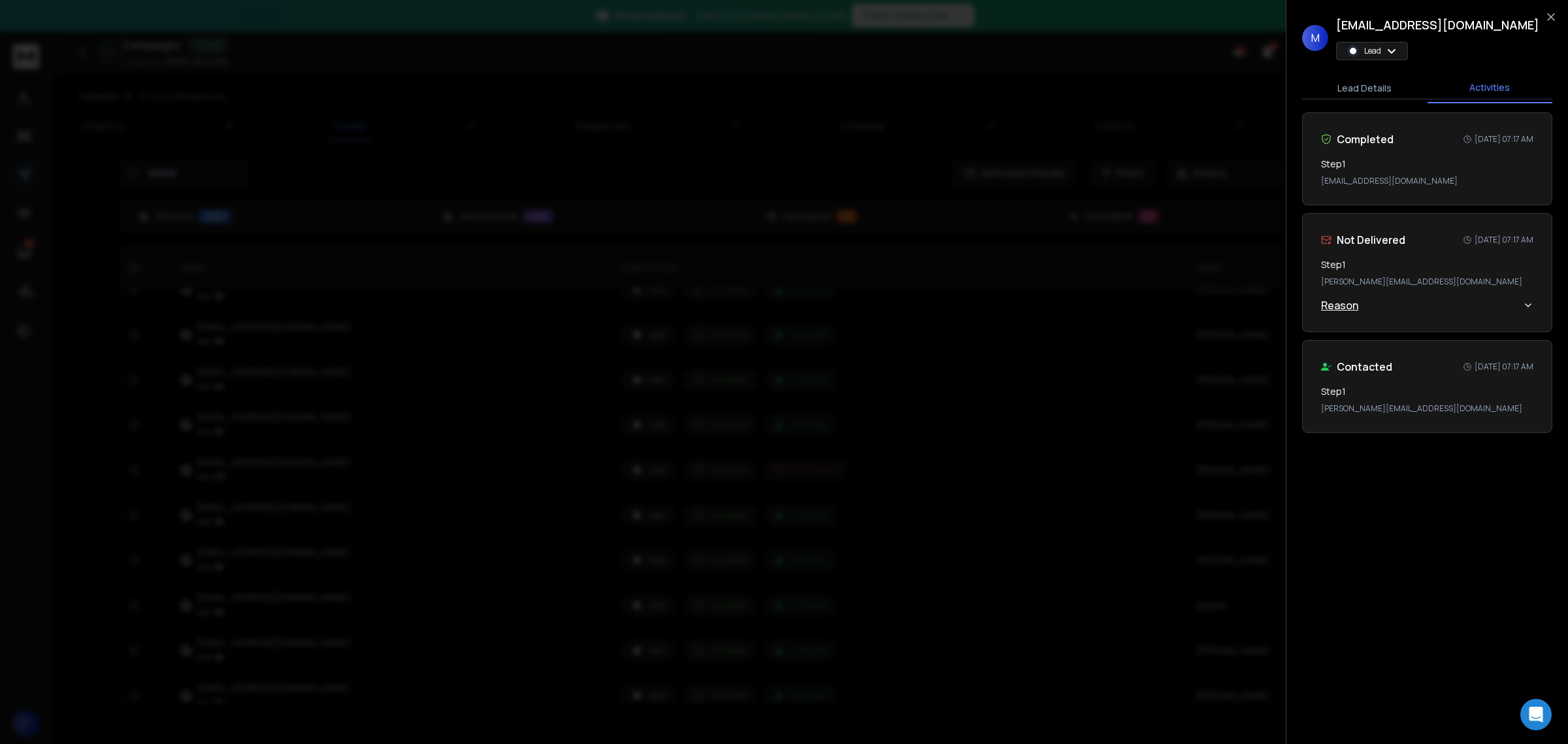
click at [1527, 303] on icon "button" at bounding box center [1528, 305] width 10 height 10
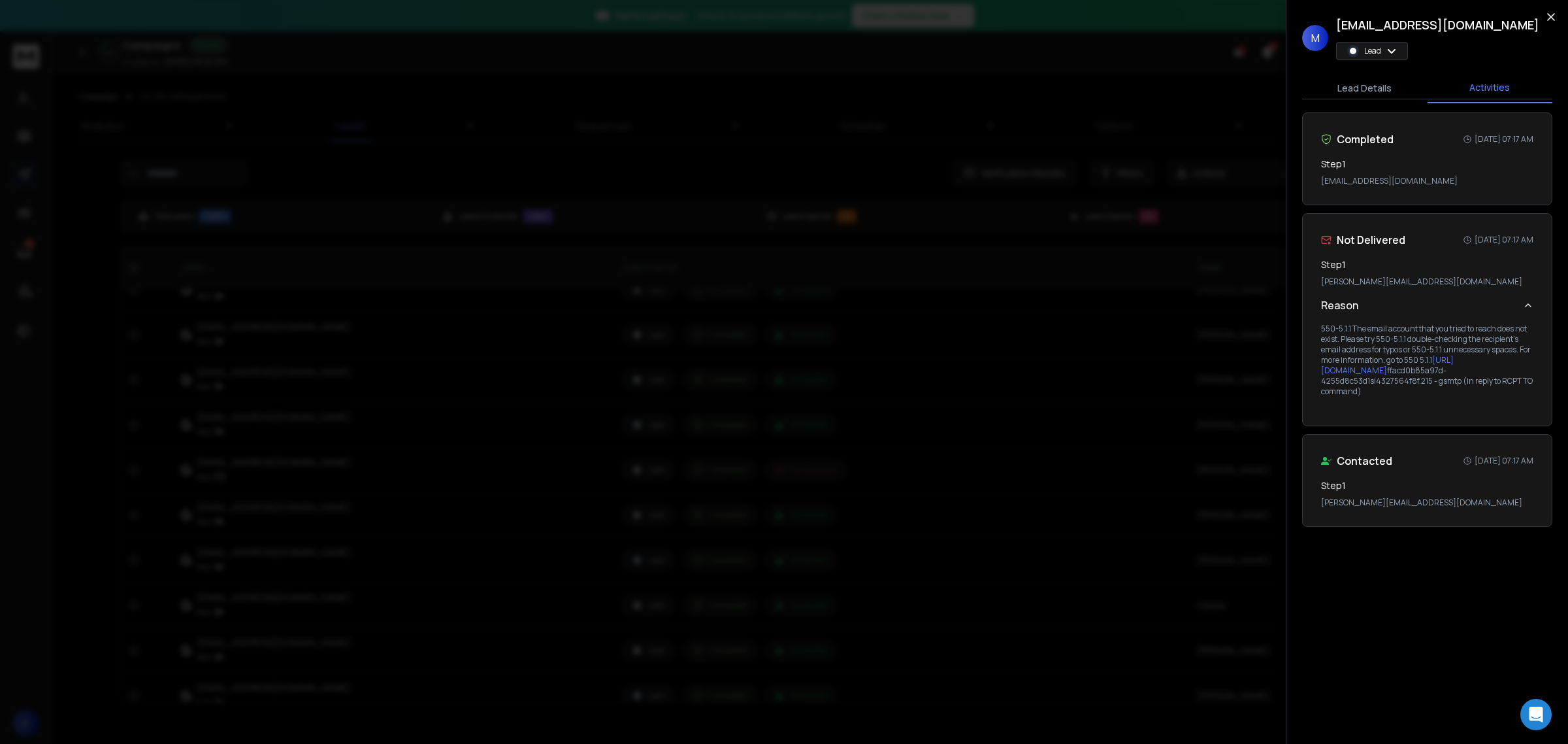
click at [1553, 11] on icon "button" at bounding box center [1551, 16] width 13 height 13
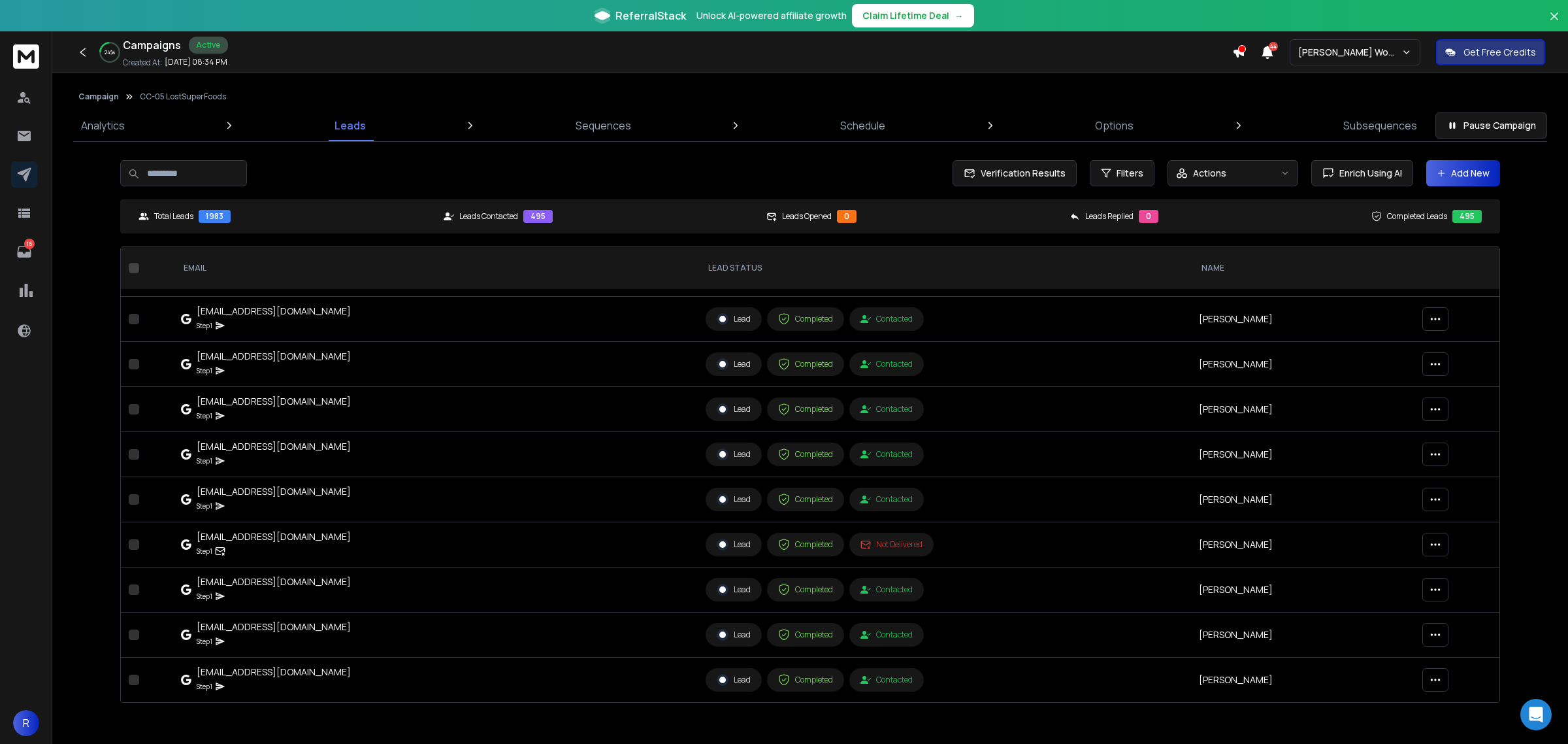
scroll to position [17296, 0]
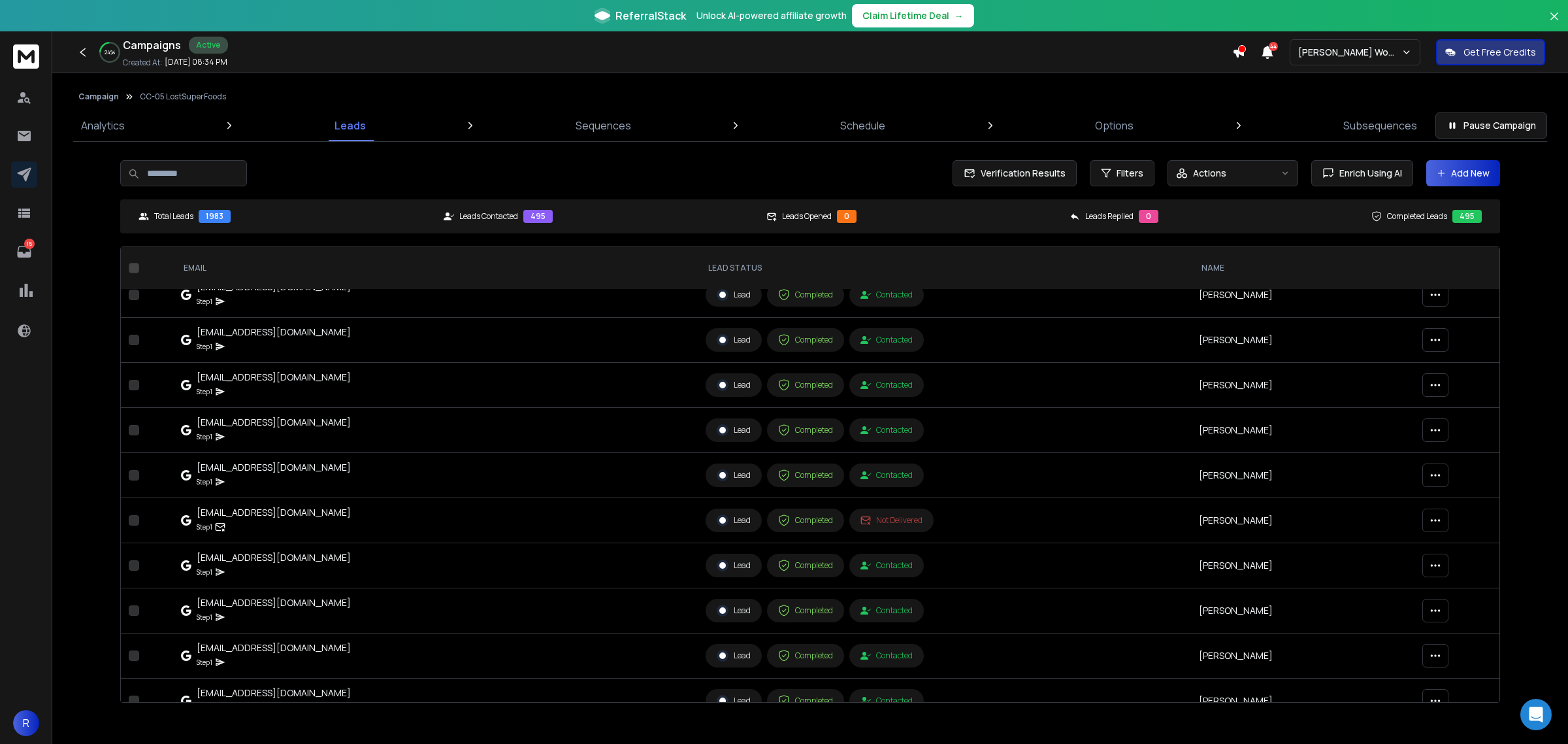
click at [860, 526] on div "Not Delivered" at bounding box center [891, 521] width 62 height 10
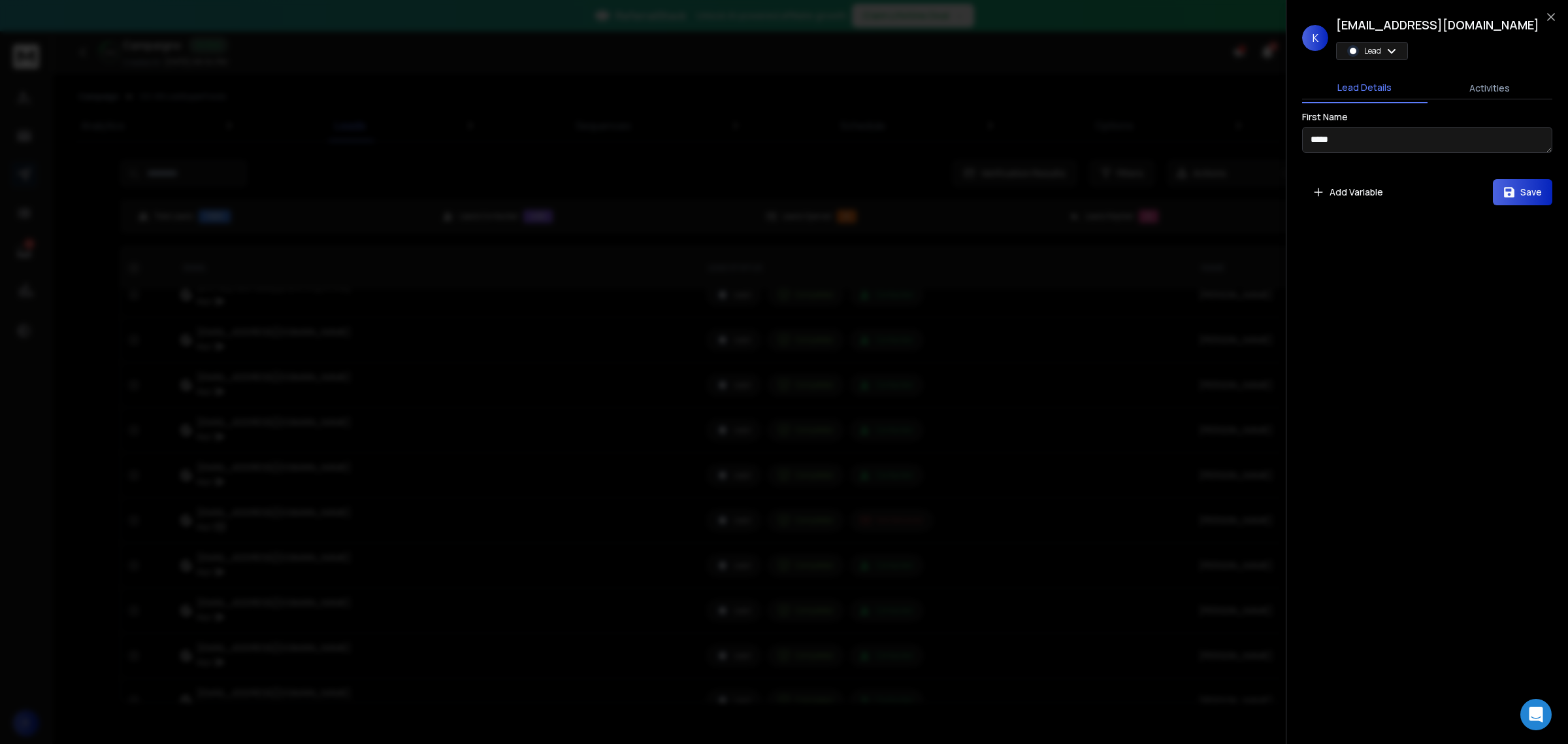
click at [240, 569] on div at bounding box center [784, 372] width 1568 height 744
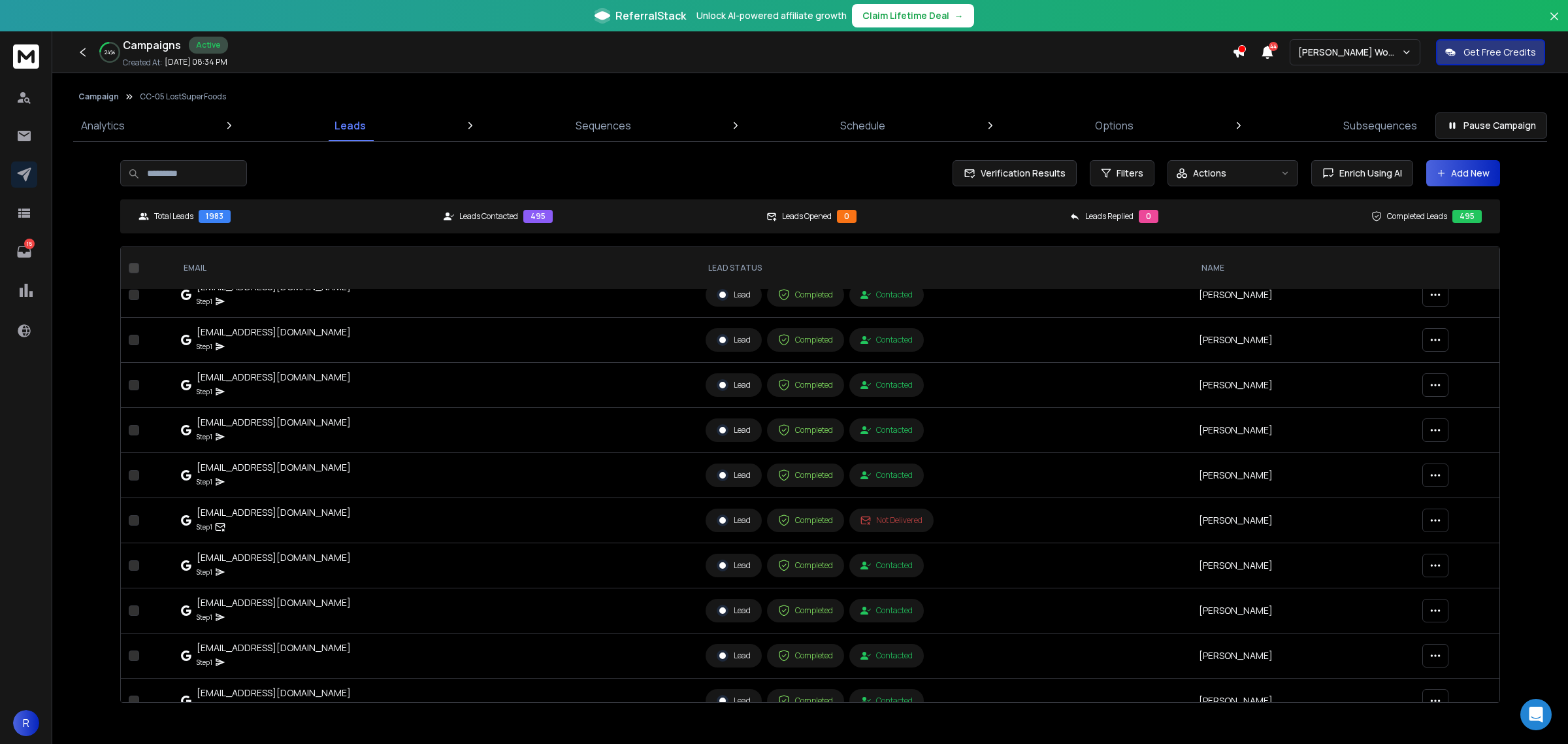
click at [282, 520] on div "kerrifernandez@gmail.com" at bounding box center [273, 512] width 155 height 13
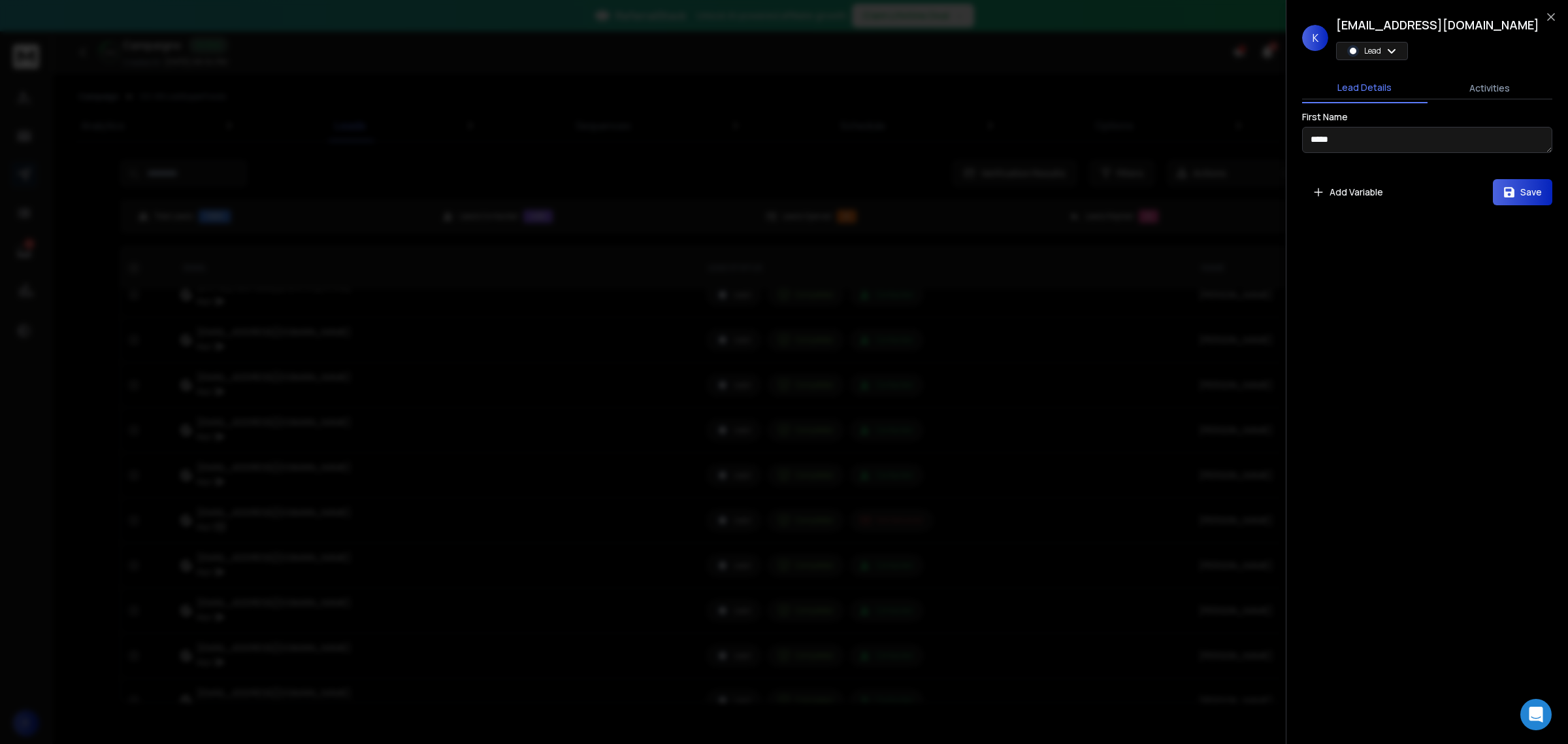
click at [1498, 87] on button "Activities" at bounding box center [1490, 88] width 126 height 29
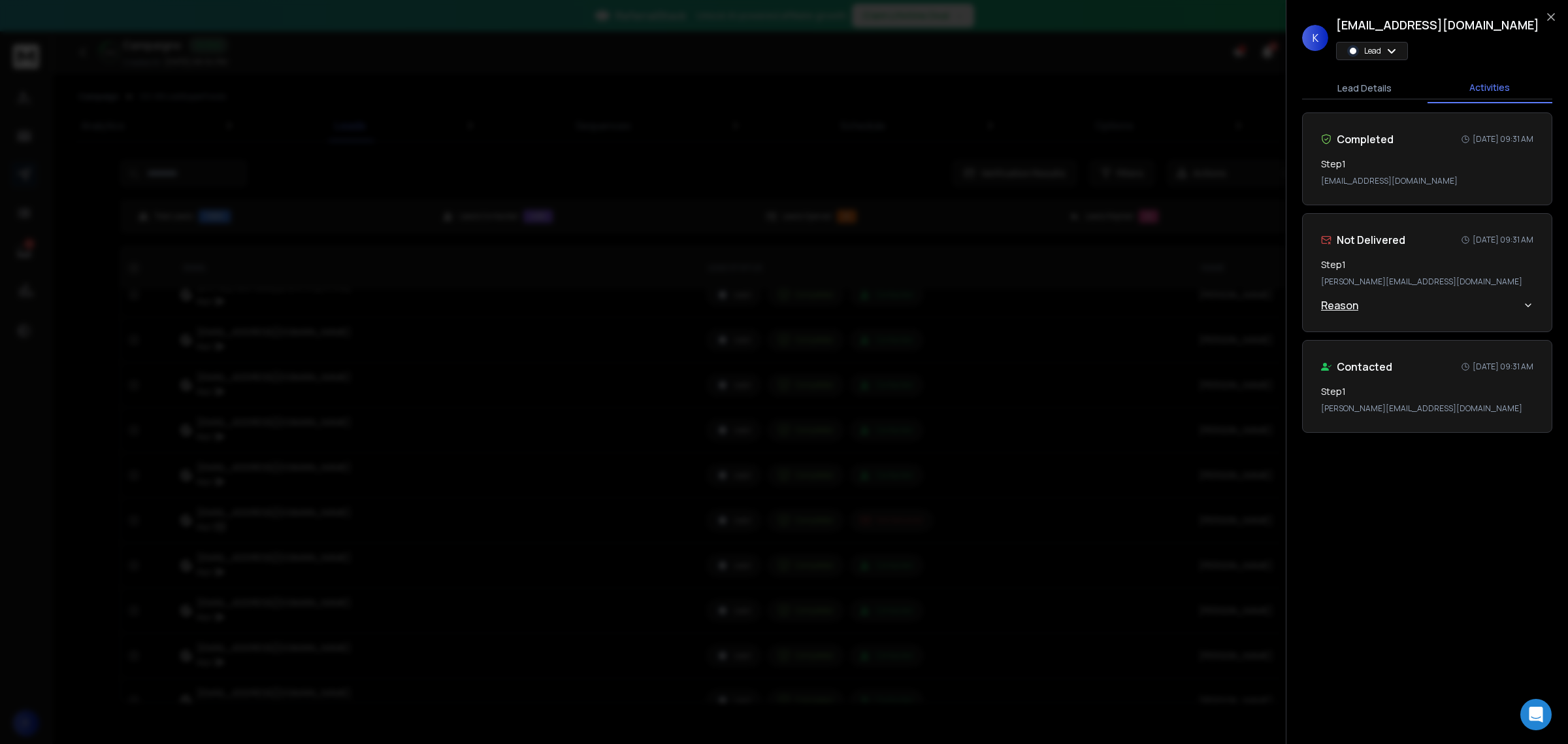
click at [1527, 307] on icon "button" at bounding box center [1528, 305] width 10 height 10
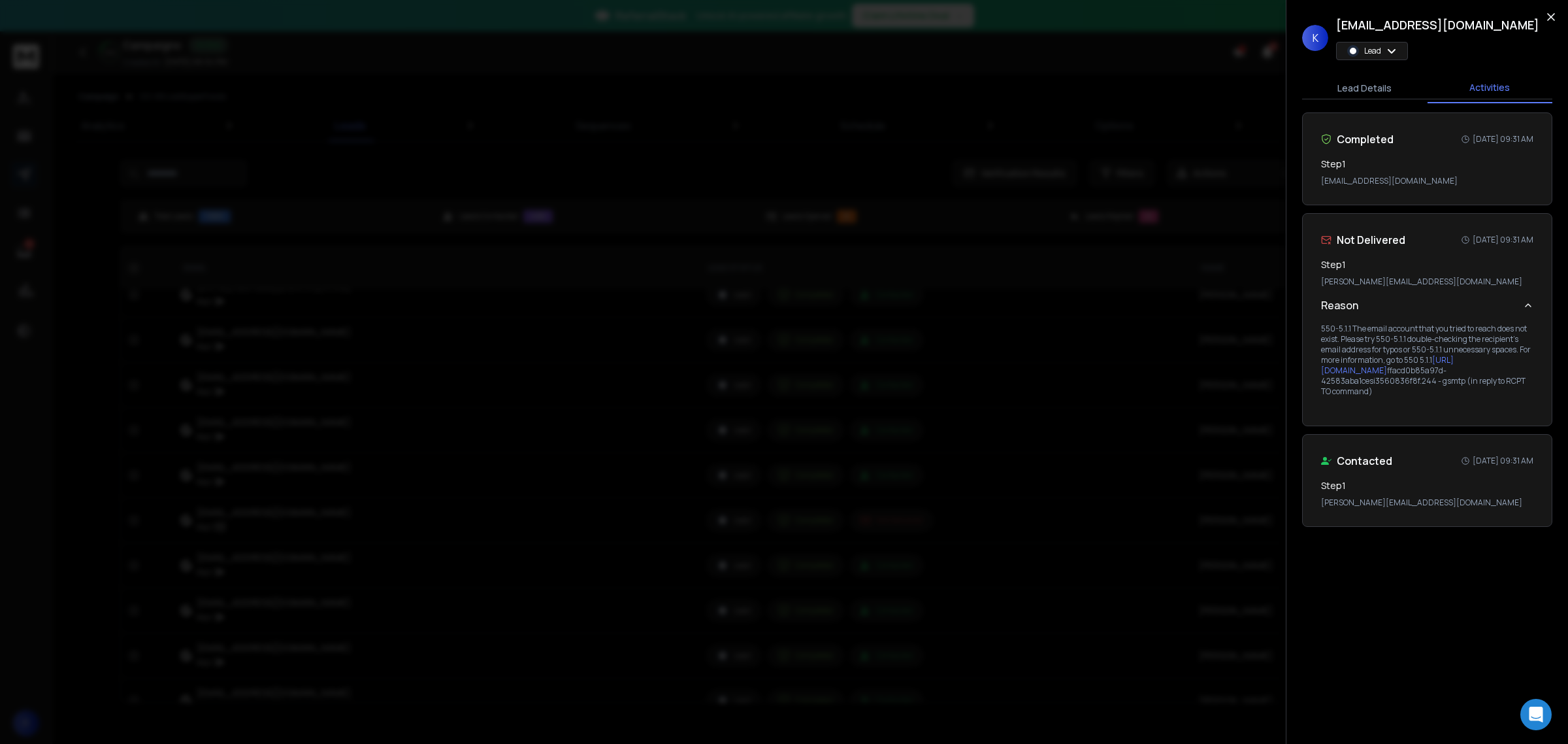
click at [1551, 17] on icon "button" at bounding box center [1551, 17] width 7 height 7
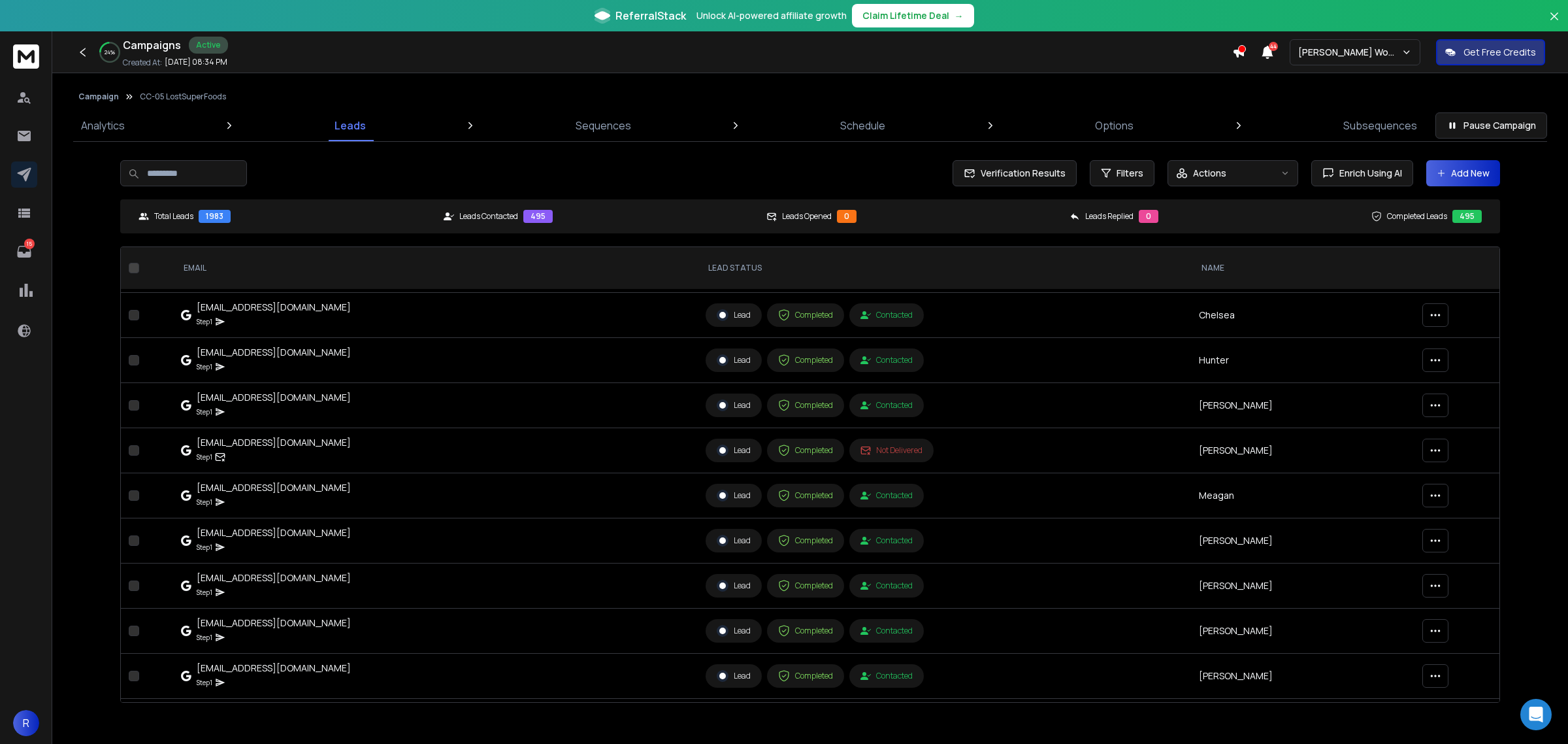
scroll to position [5539, 0]
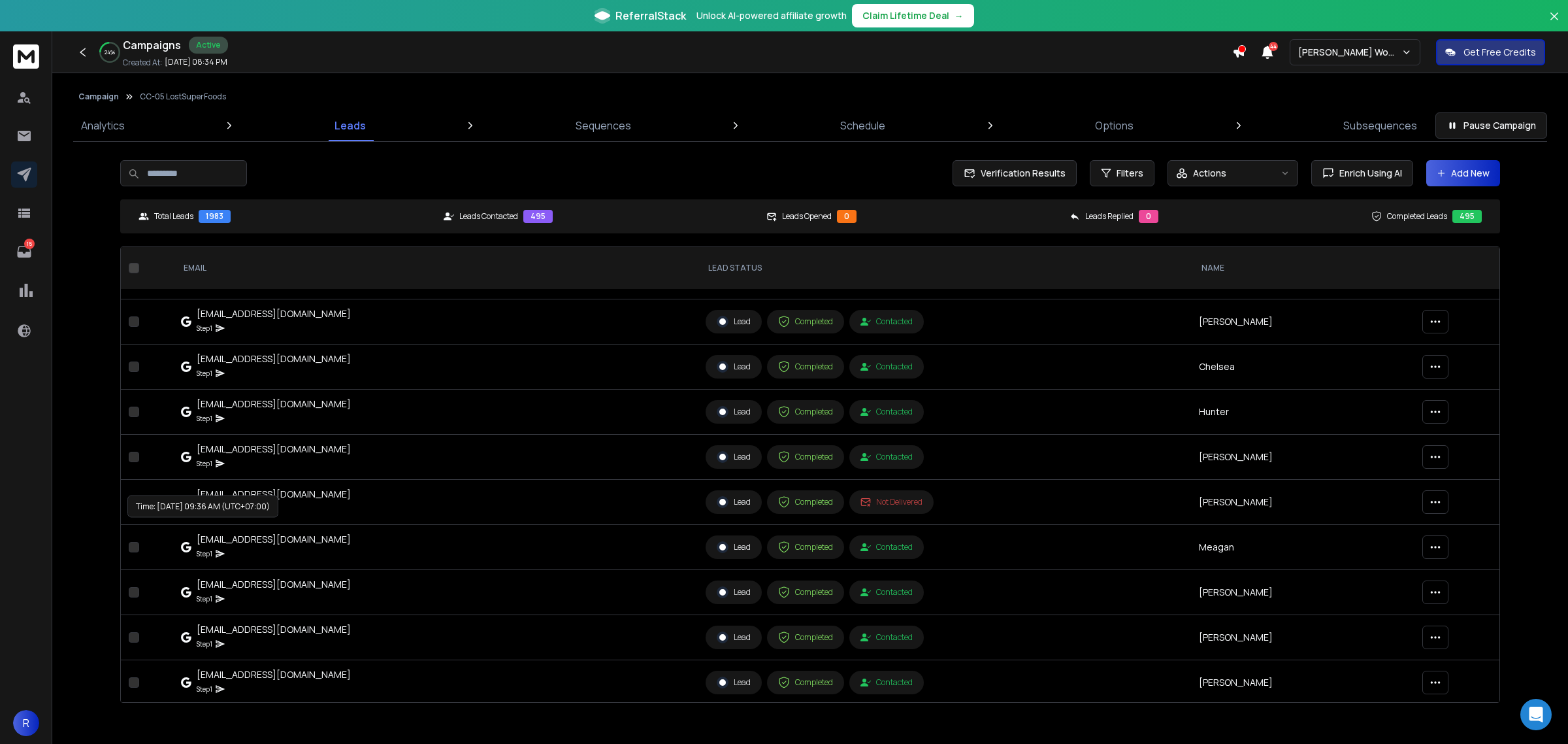
click at [215, 516] on div "Step 1" at bounding box center [210, 508] width 29 height 13
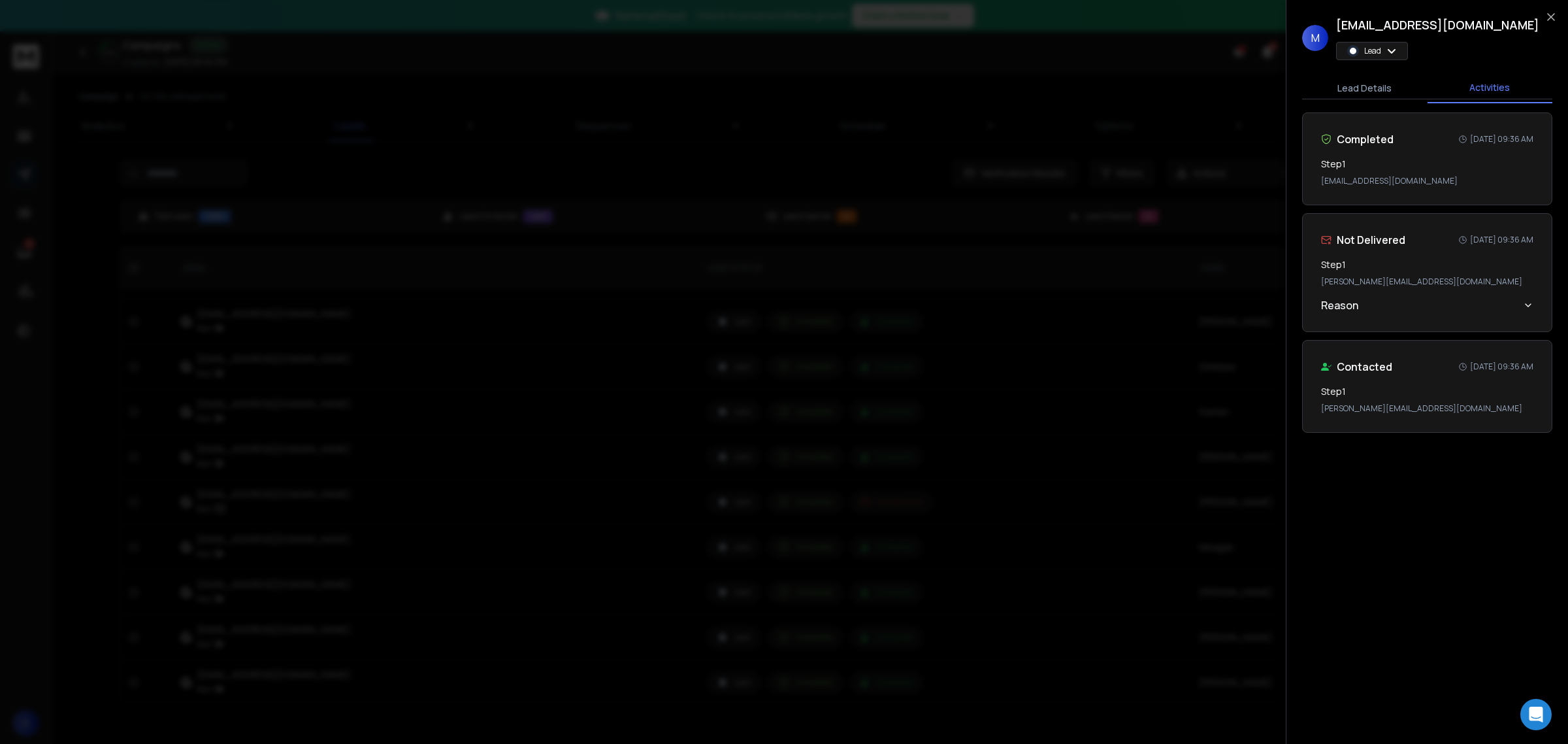
click at [1492, 87] on button "Activities" at bounding box center [1490, 88] width 126 height 30
click at [1530, 307] on icon "button" at bounding box center [1528, 305] width 10 height 10
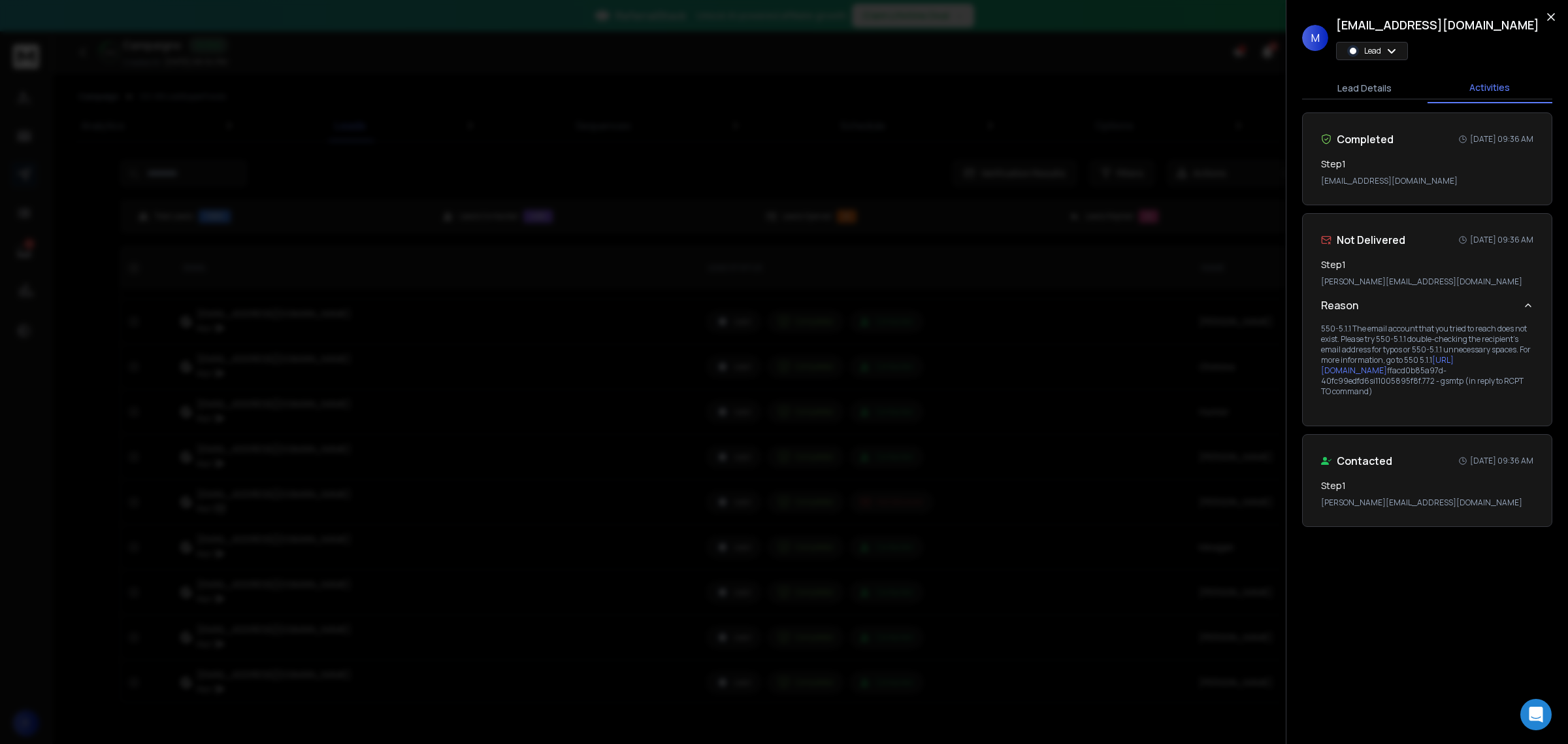
click at [1552, 18] on icon "button" at bounding box center [1551, 16] width 13 height 13
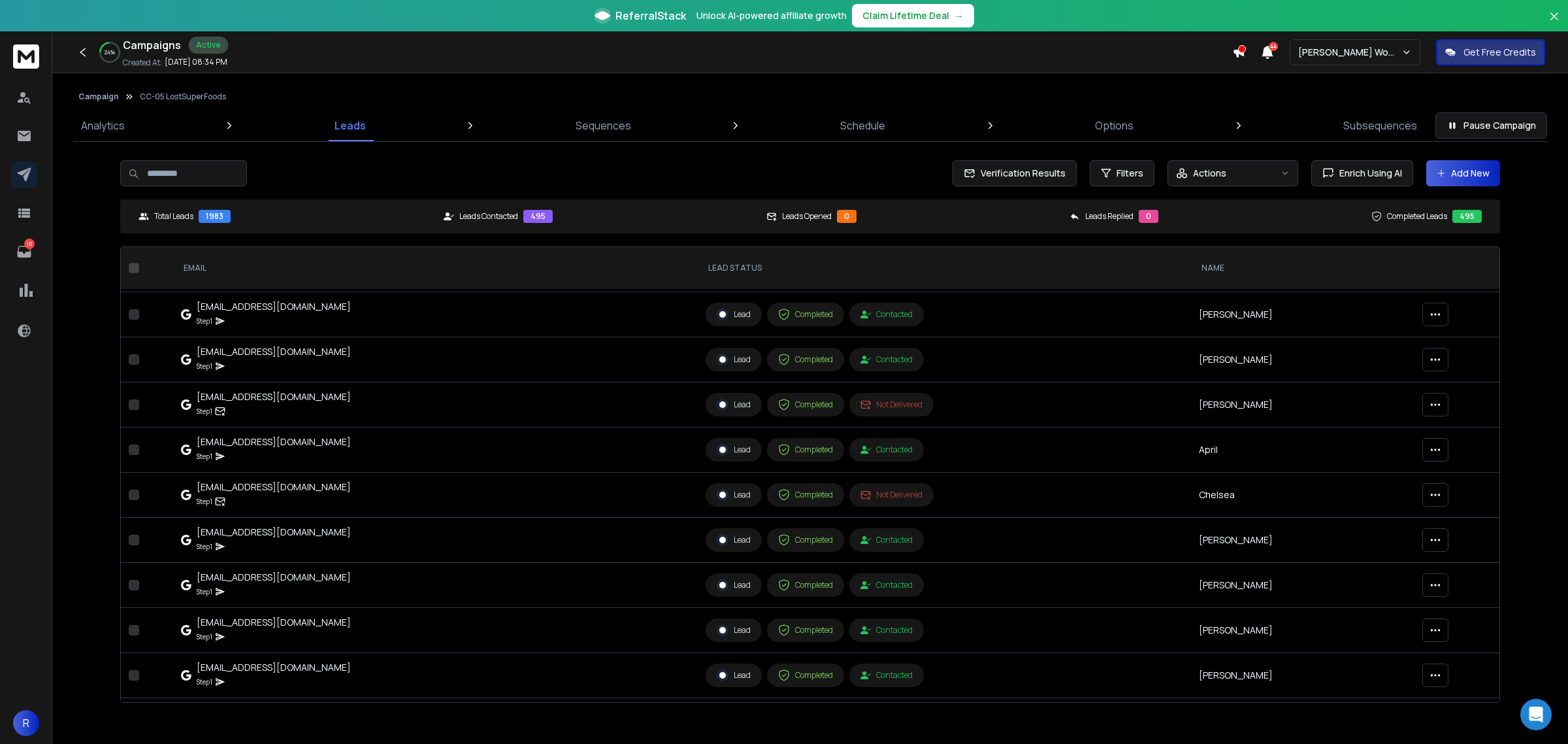
scroll to position [16672, 0]
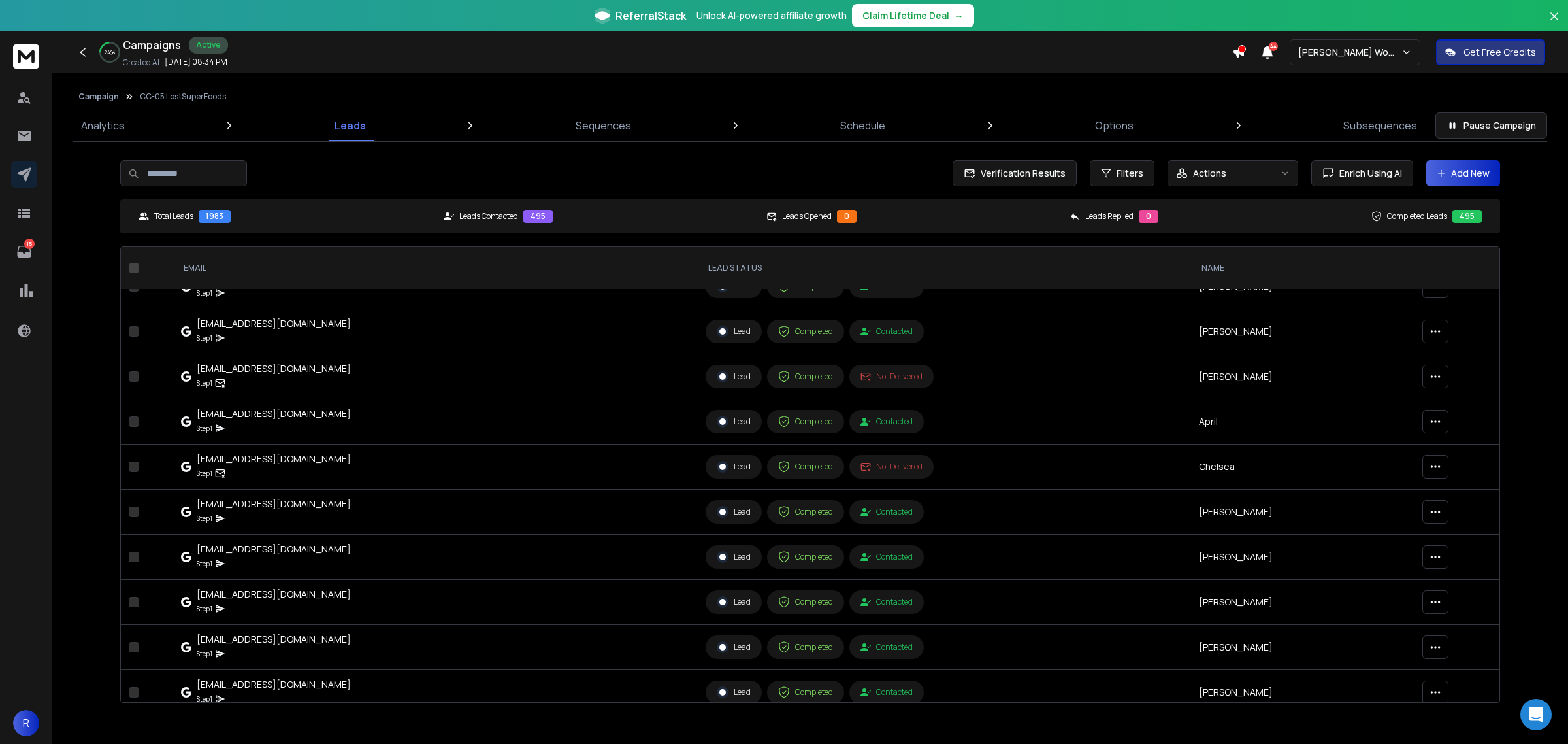
click at [779, 383] on div "Completed" at bounding box center [805, 377] width 55 height 12
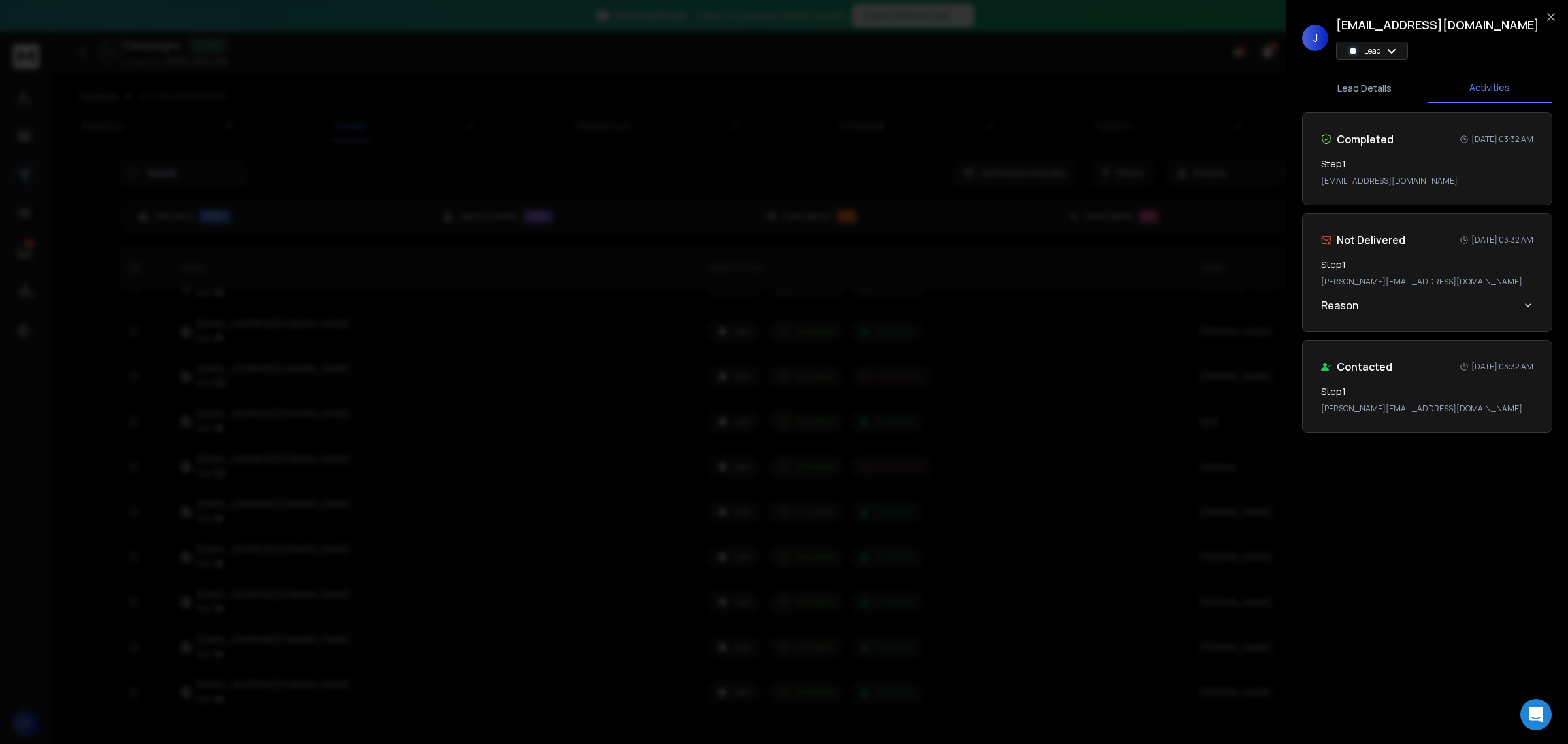
click at [1484, 85] on button "Activities" at bounding box center [1490, 88] width 126 height 30
click at [1442, 489] on div "Multi Select Table Sheet J jeremiahvasquez@gmail.com Lead Lead Details Activiti…" at bounding box center [1426, 372] width 282 height 744
click at [266, 466] on div "chelseaglenn@gmail.com" at bounding box center [273, 459] width 155 height 13
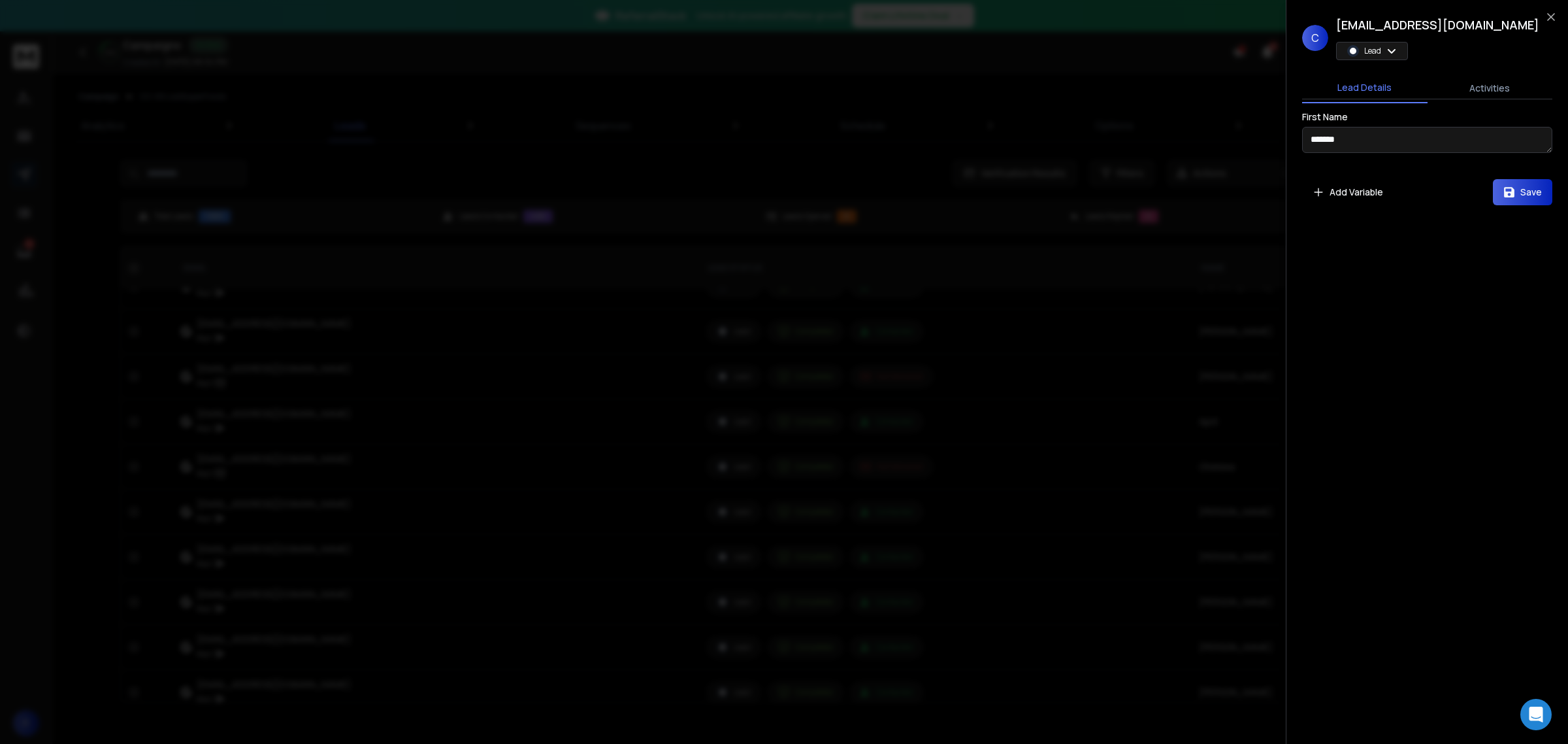
click at [289, 531] on div at bounding box center [784, 372] width 1568 height 744
click at [1500, 89] on button "Activities" at bounding box center [1490, 88] width 126 height 29
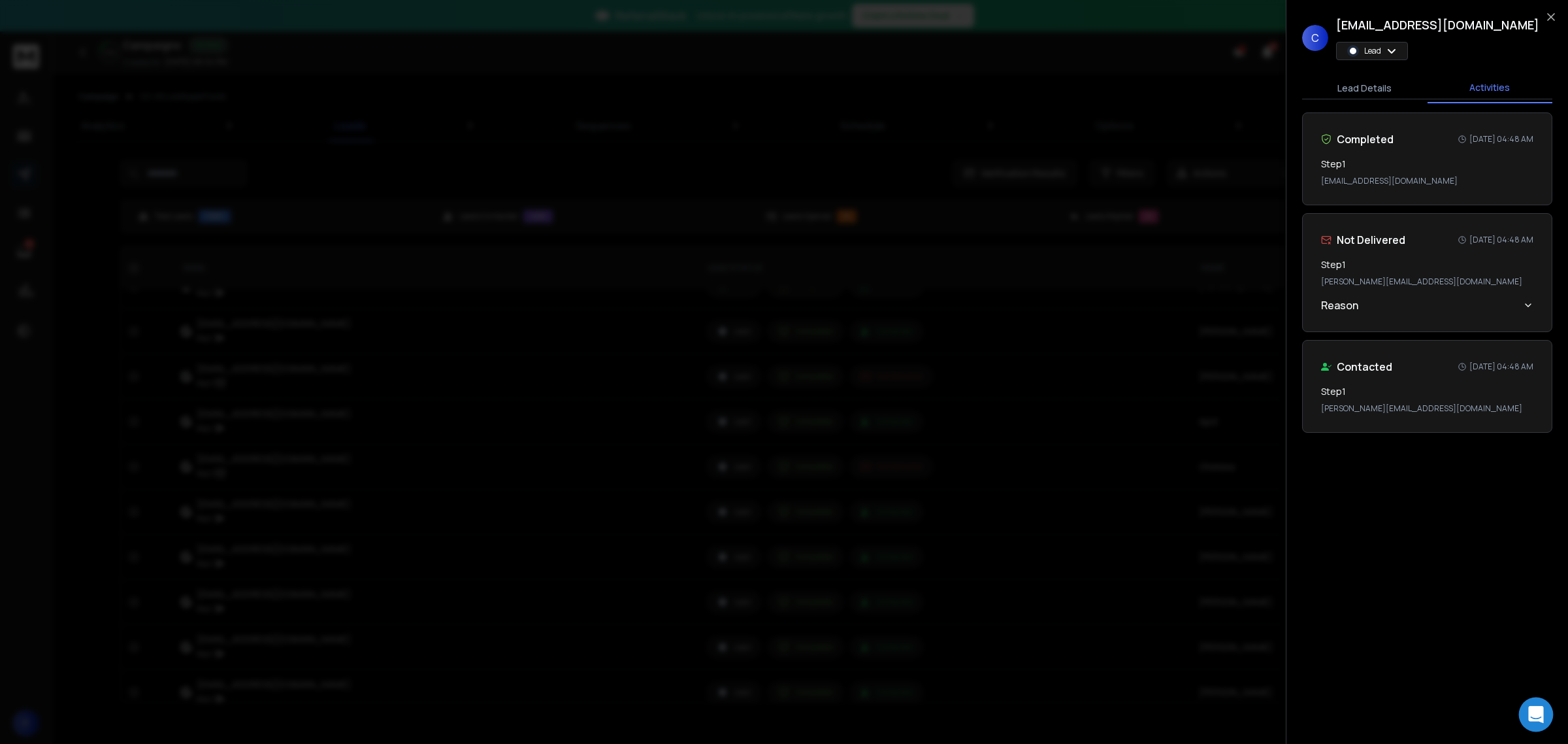
click at [1539, 713] on icon "Open Intercom Messenger" at bounding box center [1535, 714] width 15 height 17
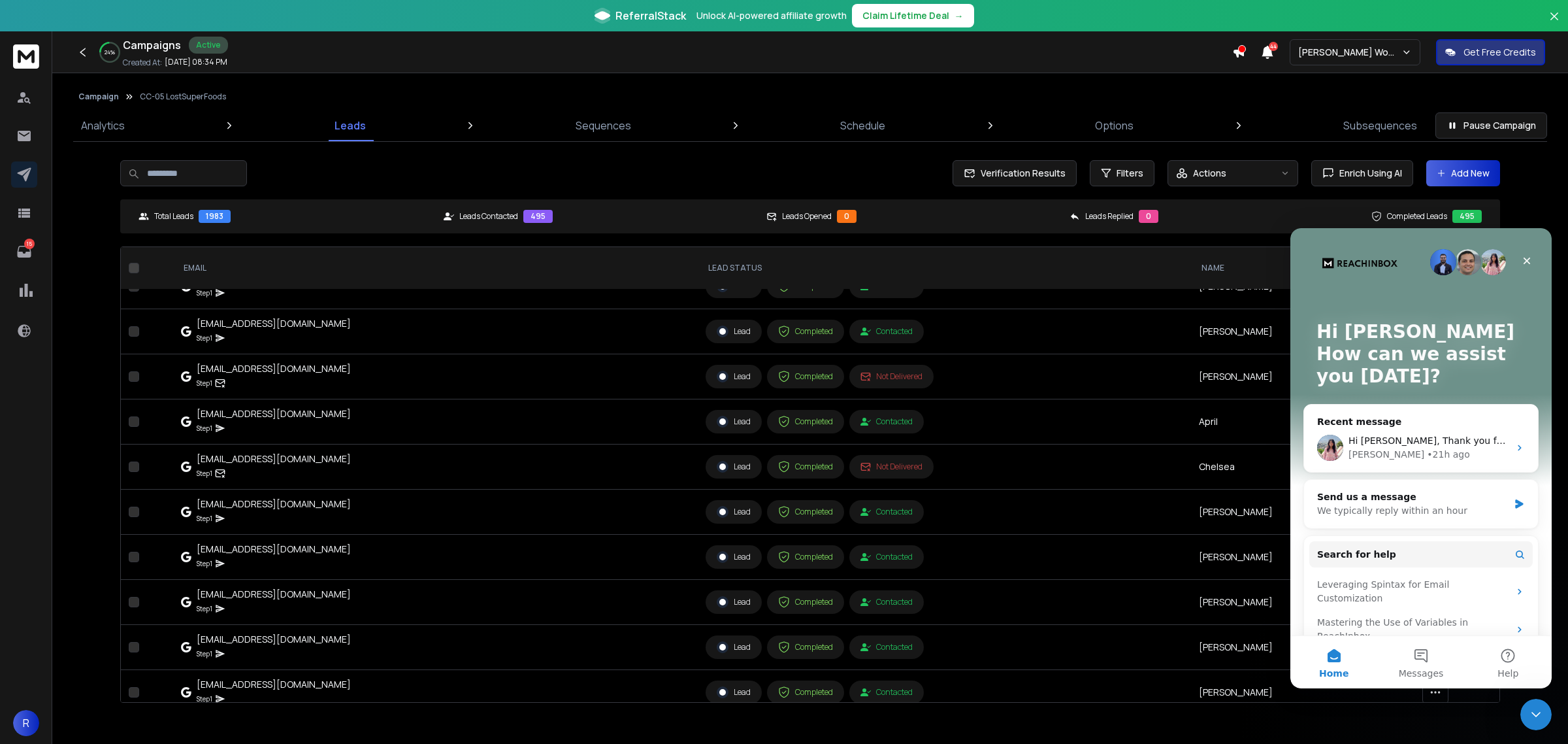
scroll to position [0, 0]
click at [1426, 656] on button "Messages" at bounding box center [1420, 662] width 87 height 52
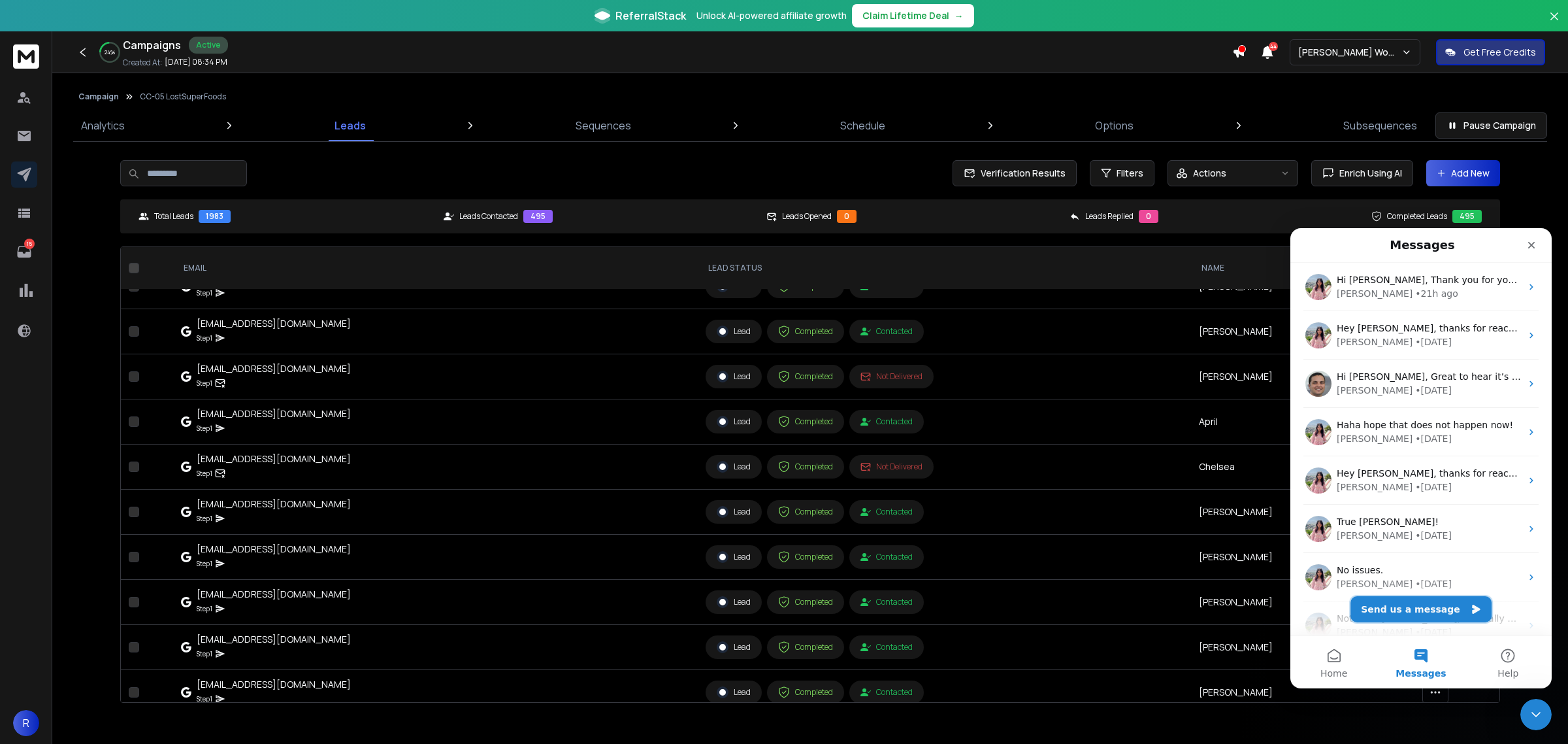
click at [1433, 607] on button "Send us a message" at bounding box center [1421, 609] width 142 height 26
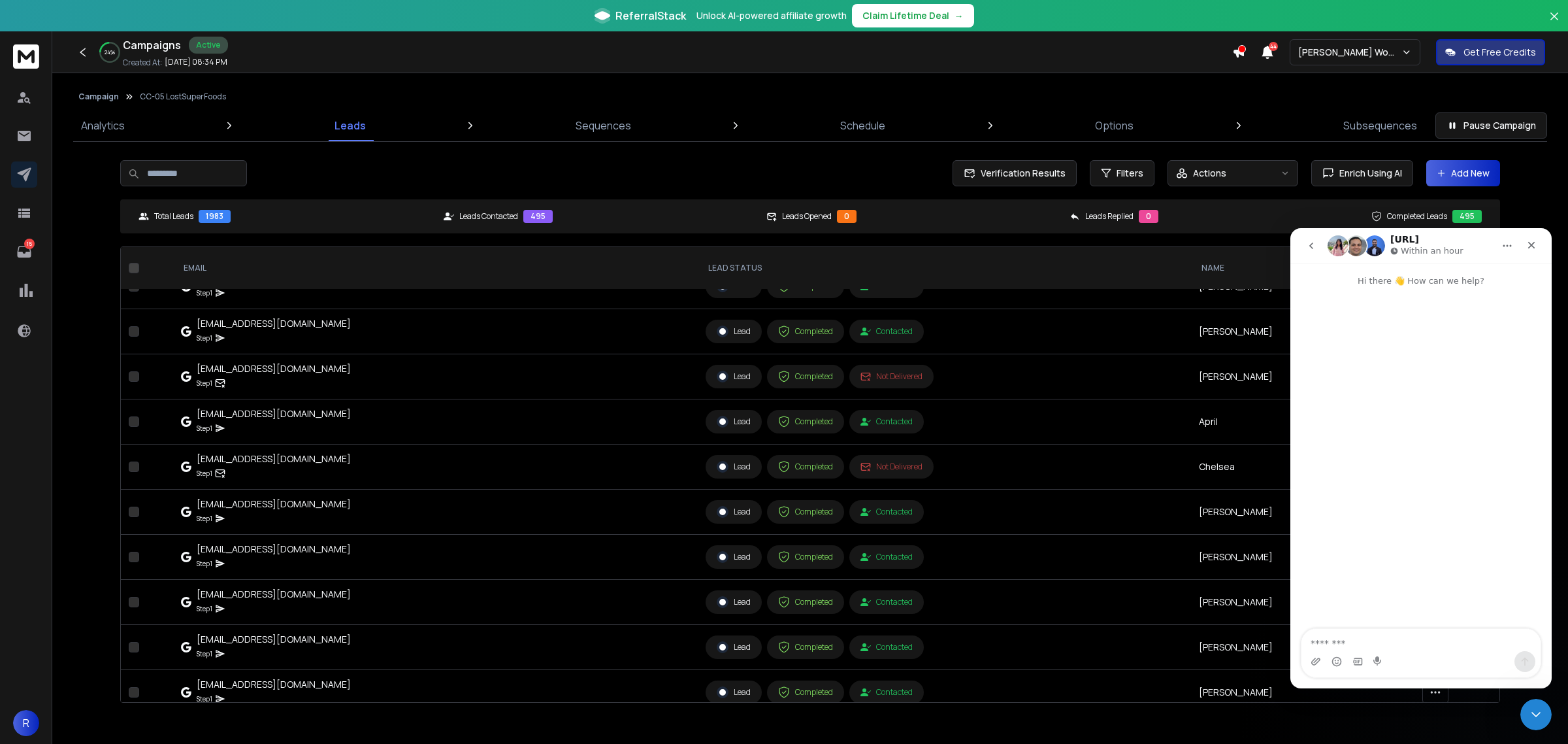
click at [1384, 637] on textarea "Message…" at bounding box center [1421, 640] width 239 height 22
type textarea "**********"
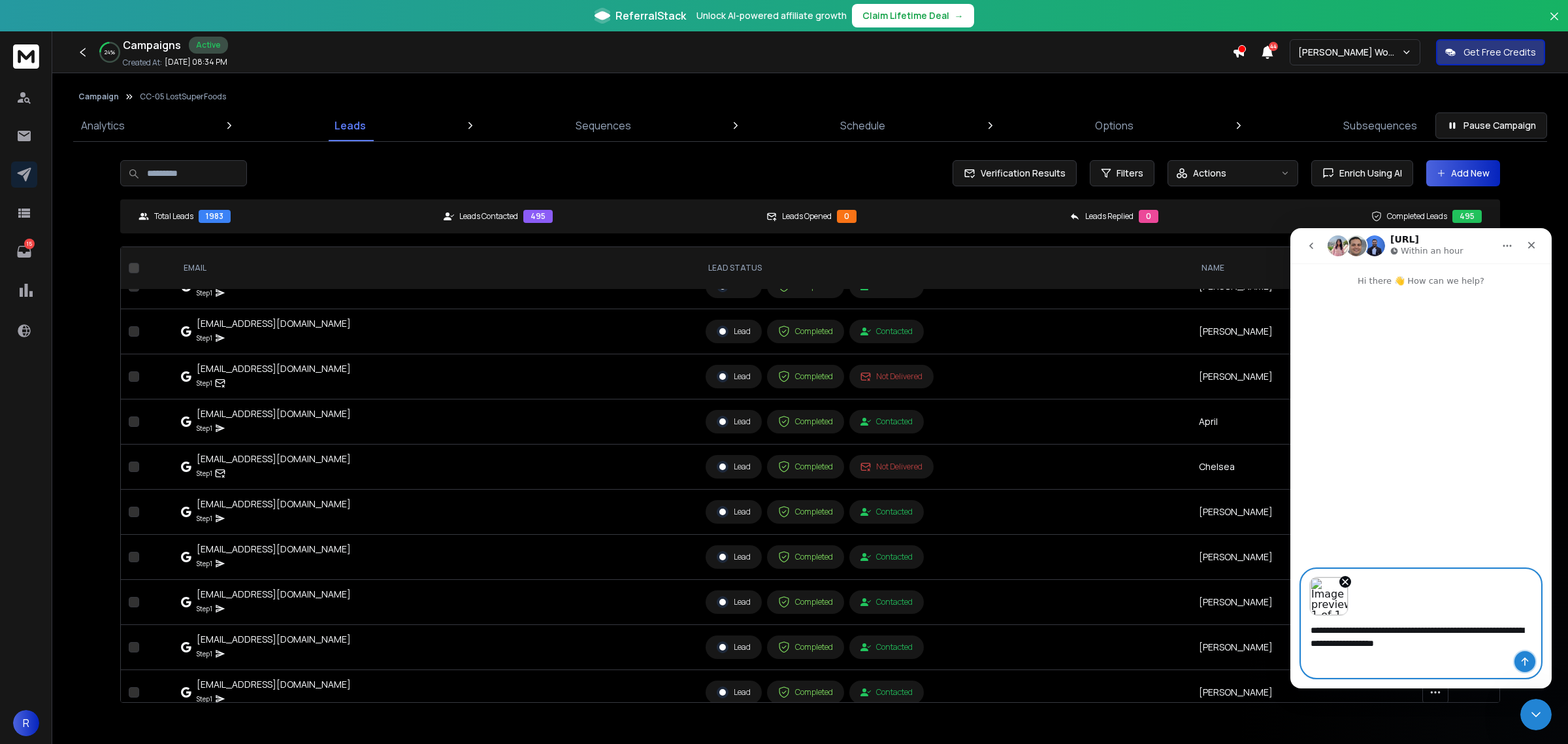
click at [1524, 667] on icon "Send a message…" at bounding box center [1525, 661] width 10 height 10
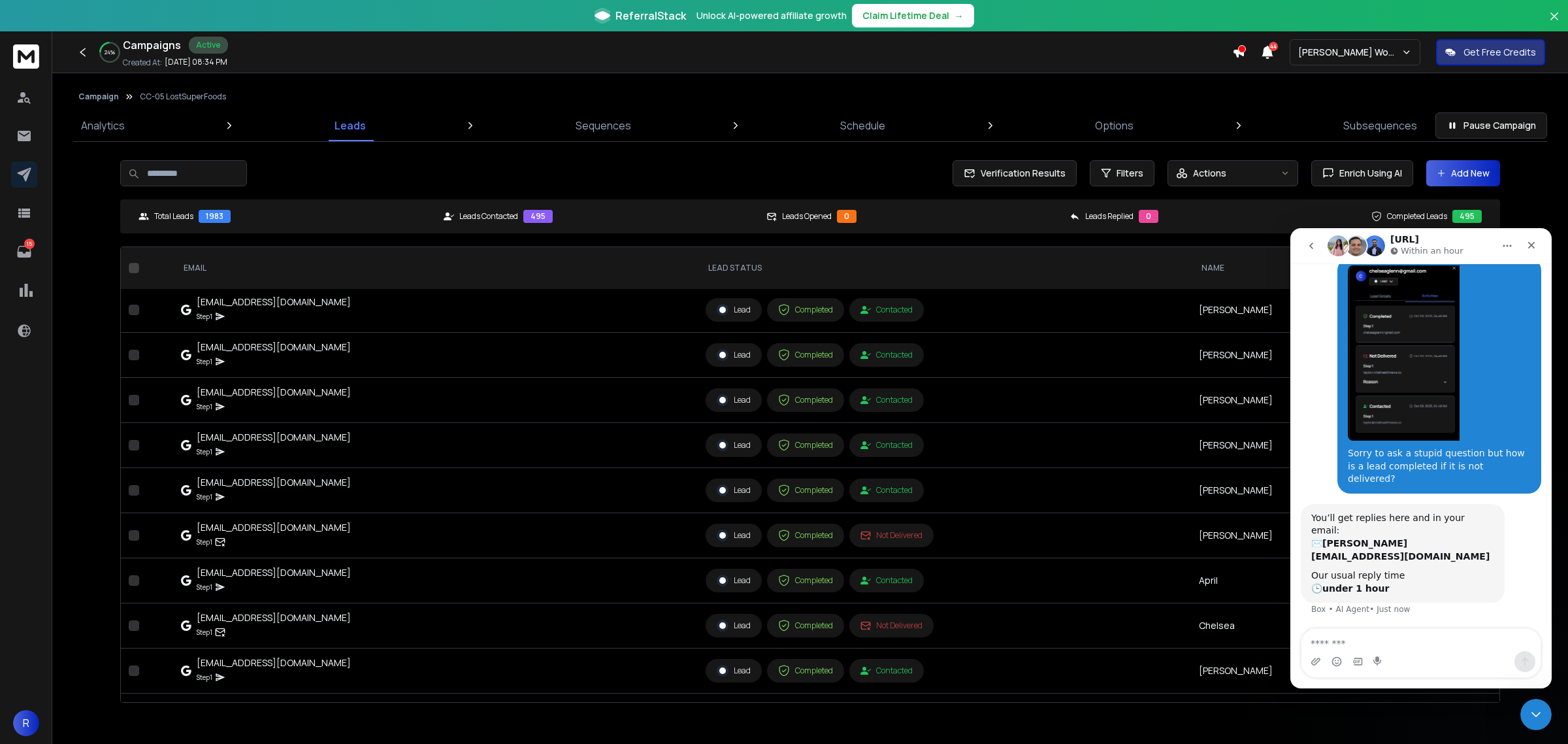
scroll to position [16672, 0]
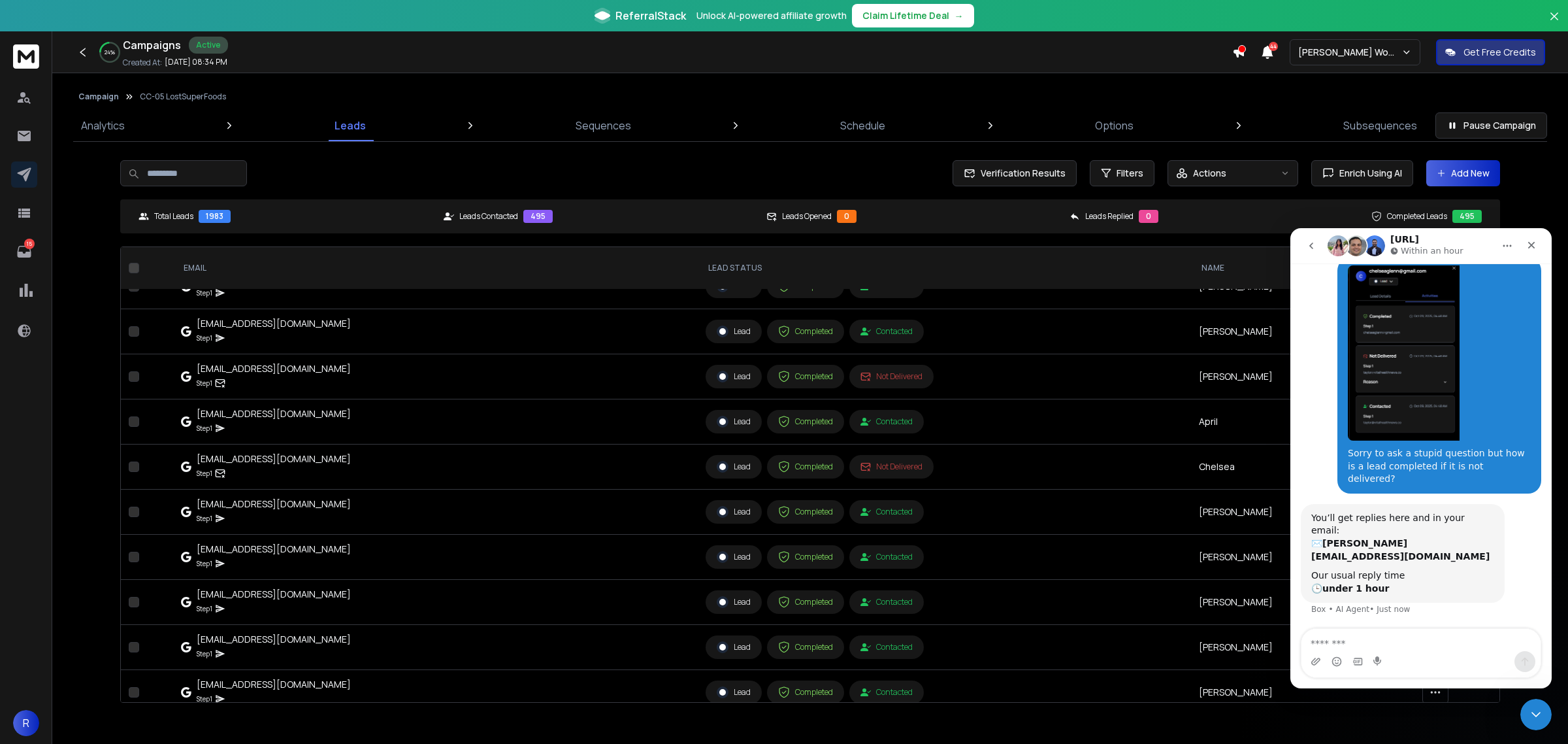
click at [860, 382] on div "Not Delivered" at bounding box center [891, 376] width 62 height 10
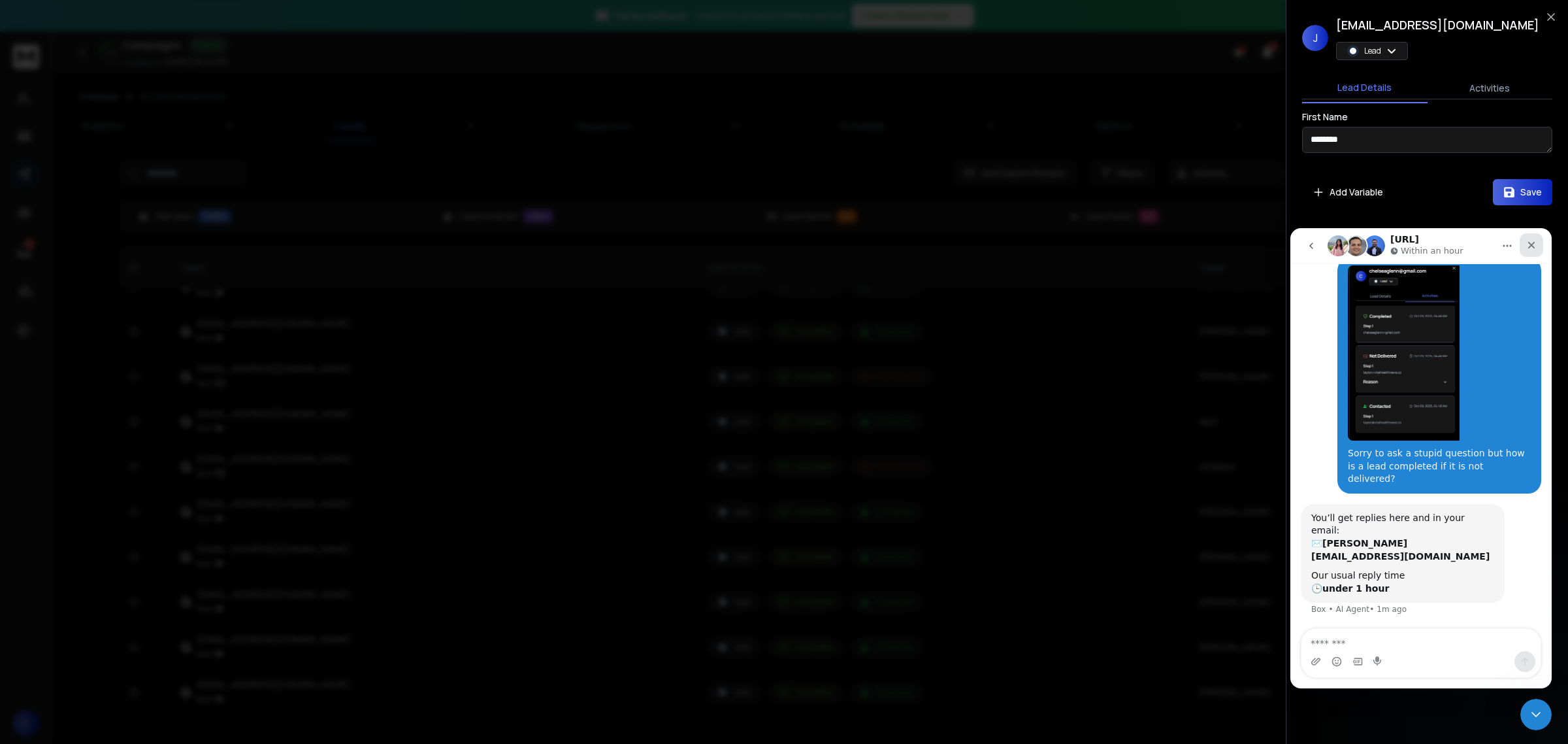
click at [1534, 242] on icon "Close" at bounding box center [1531, 245] width 7 height 7
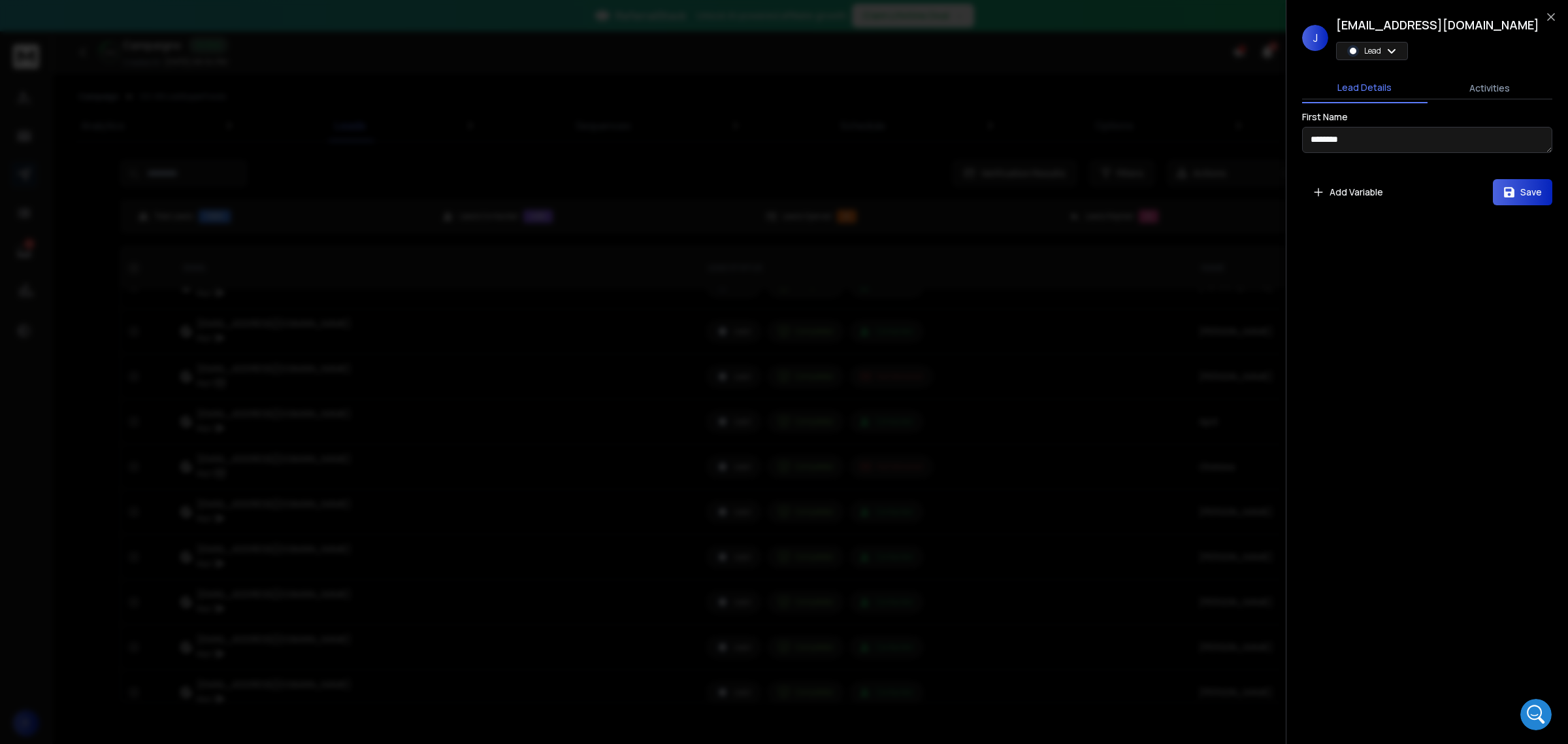
scroll to position [46, 0]
click at [1502, 81] on button "Activities" at bounding box center [1490, 88] width 126 height 29
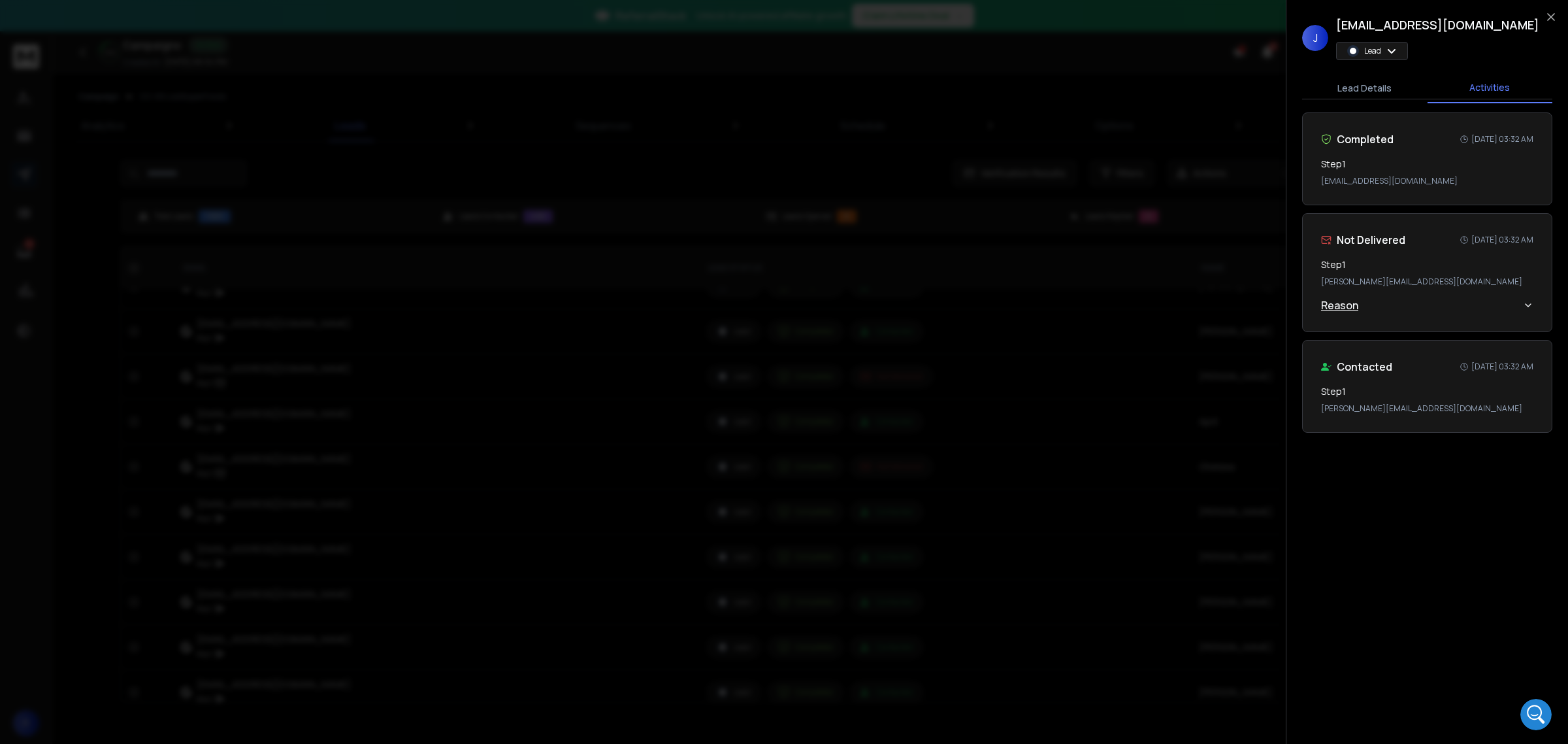
click at [1335, 303] on button "Reason" at bounding box center [1427, 300] width 212 height 26
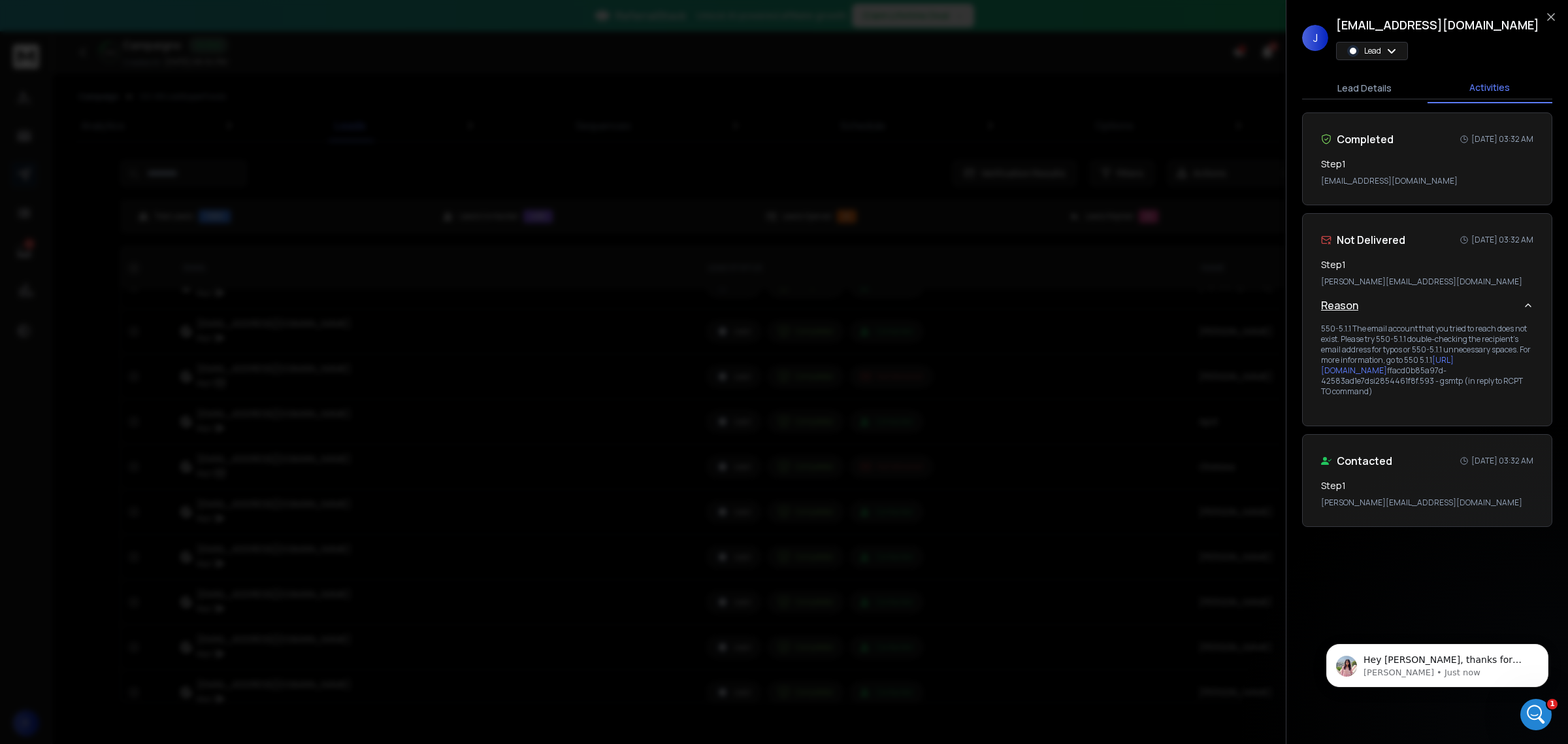
scroll to position [174, 0]
drag, startPoint x: 2645, startPoint y: 914, endPoint x: 1421, endPoint y: 661, distance: 1249.9
click at [1421, 717] on span "Hey Robert, thanks for reaching out! The lead is marked as completed because th…" at bounding box center [1447, 718] width 167 height 128
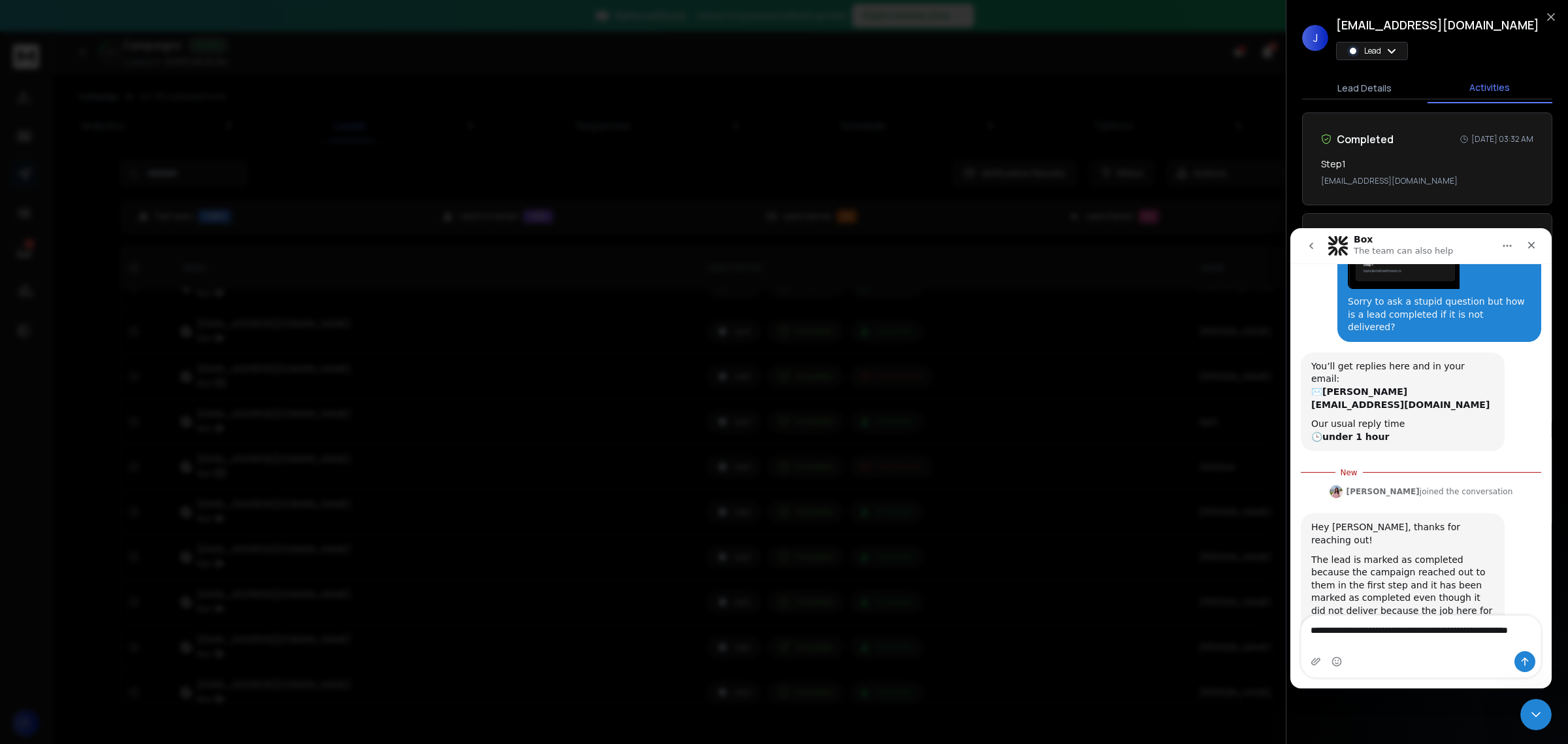
scroll to position [209, 0]
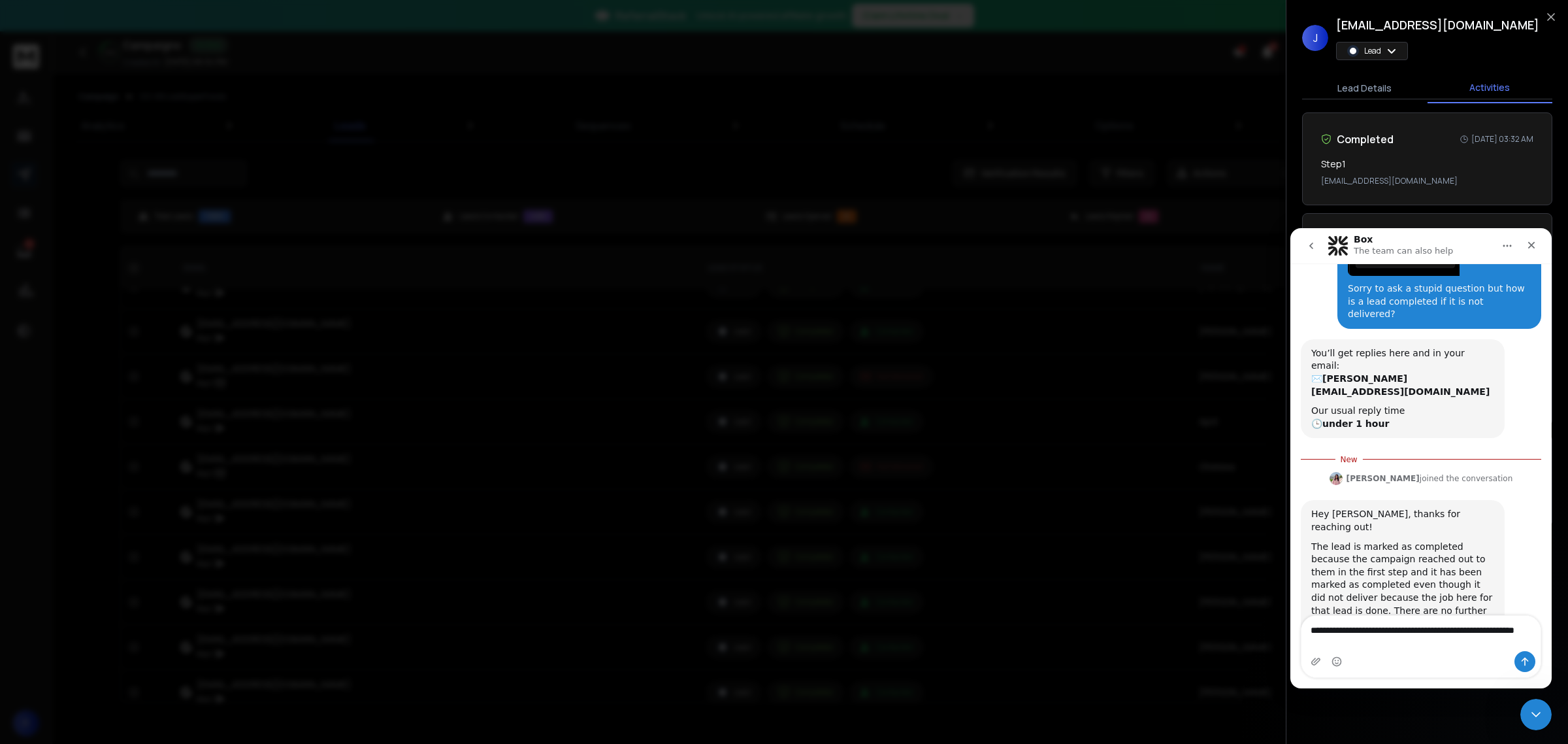
type textarea "**********"
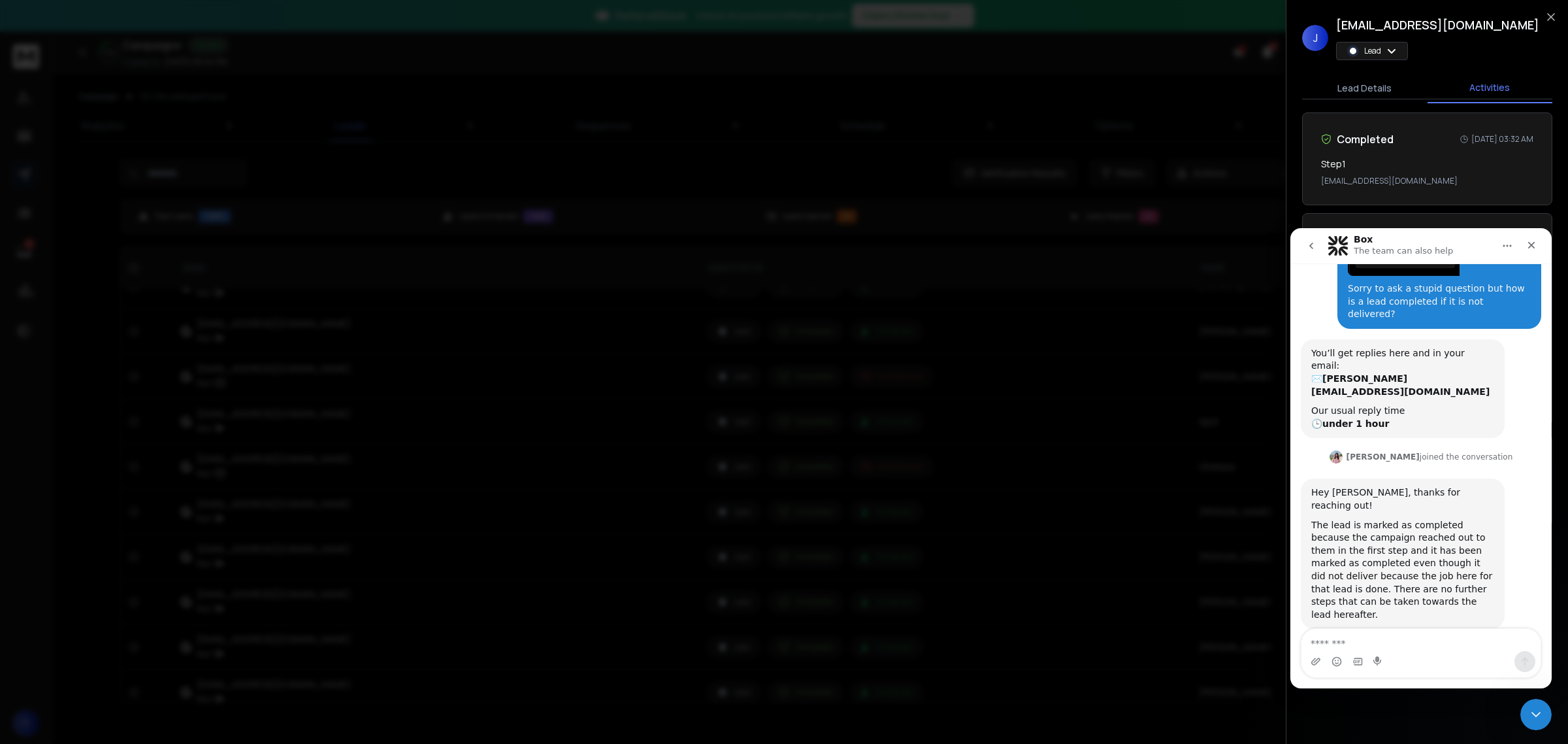
scroll to position [226, 0]
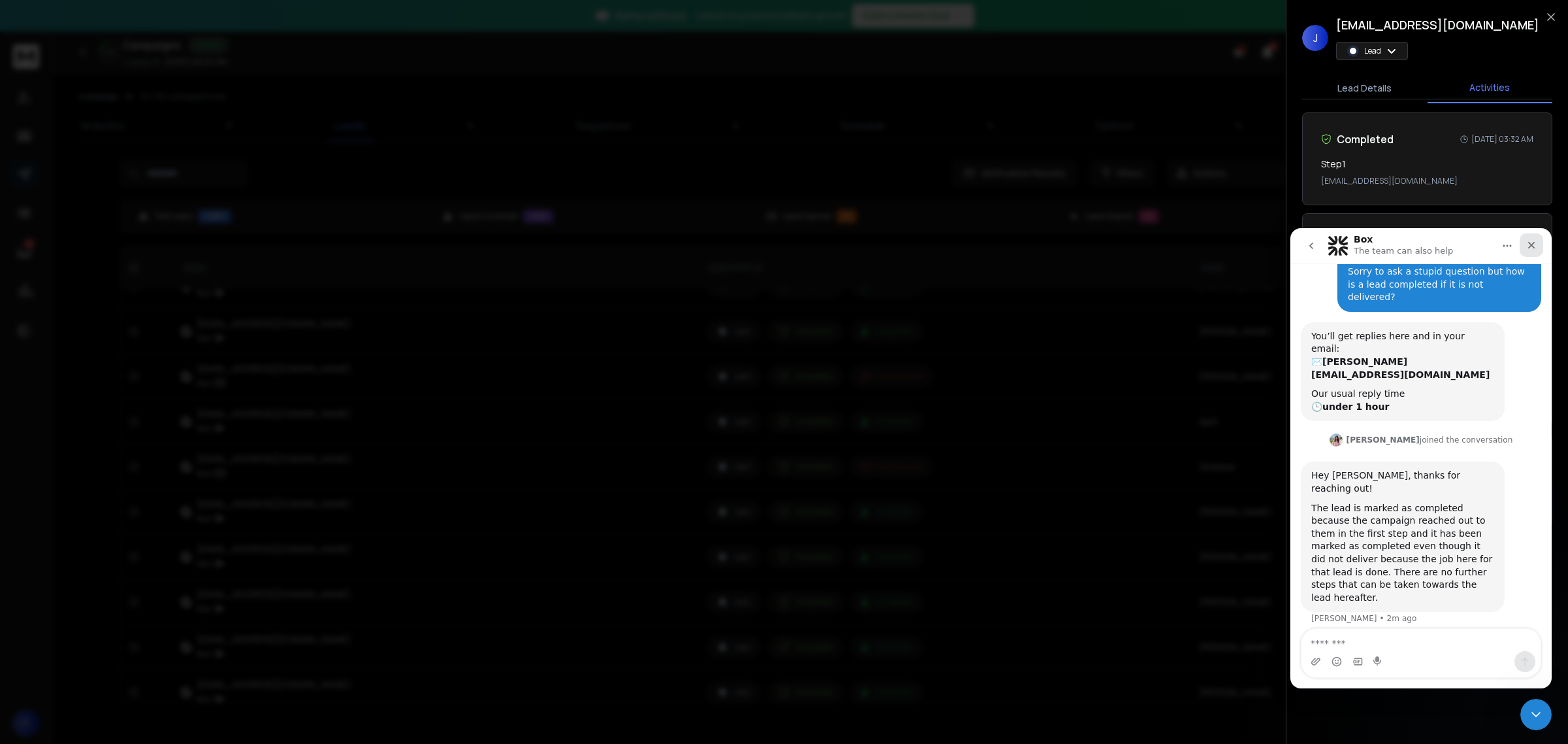
click at [1533, 243] on icon "Close" at bounding box center [1531, 245] width 7 height 7
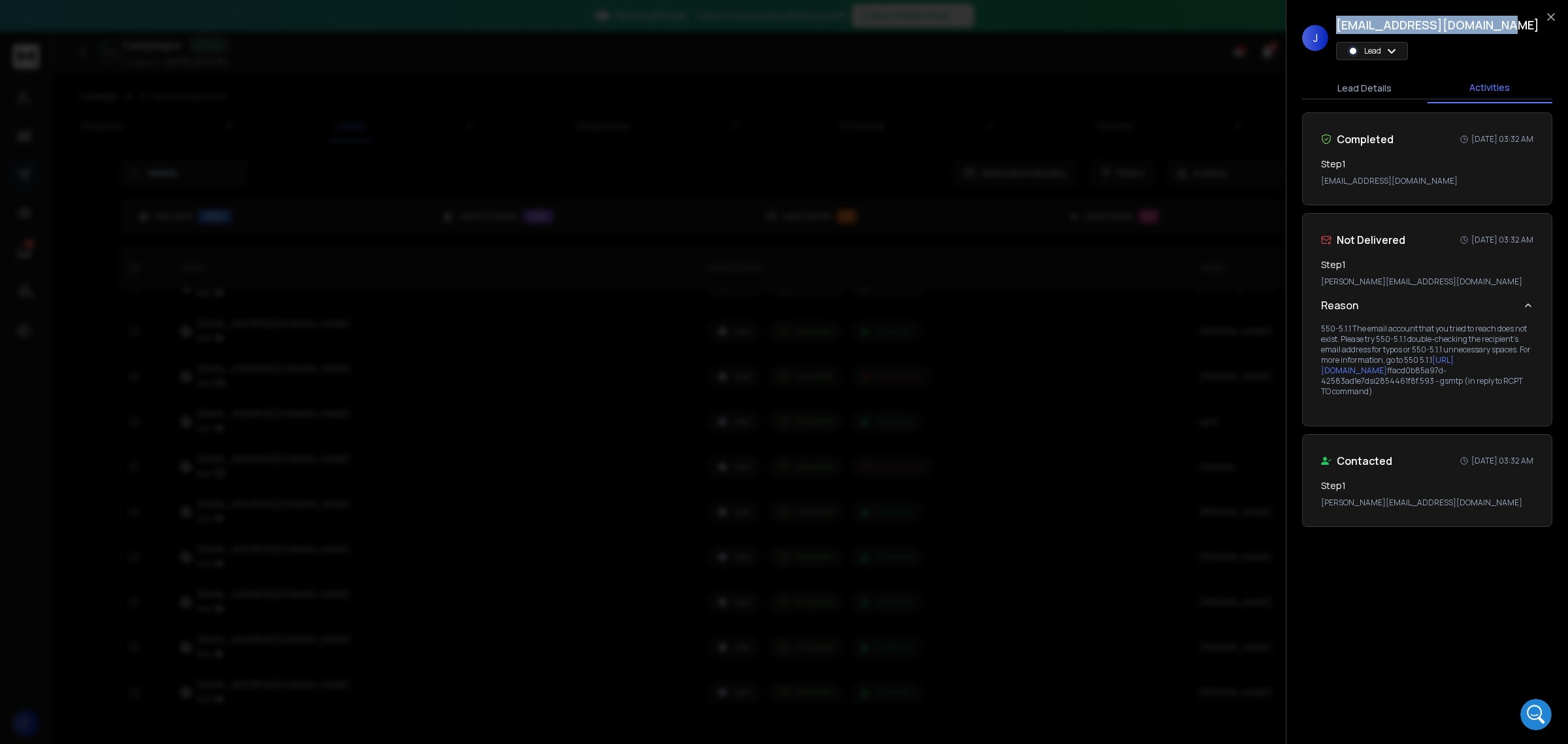
drag, startPoint x: 1500, startPoint y: 22, endPoint x: 1331, endPoint y: 30, distance: 169.2
click at [1331, 30] on div "J jeremiahvasquez@gmail.com Lead" at bounding box center [1427, 38] width 250 height 45
copy div "jeremiahvasquez@gmail.com"
click at [1550, 15] on icon "button" at bounding box center [1551, 17] width 7 height 7
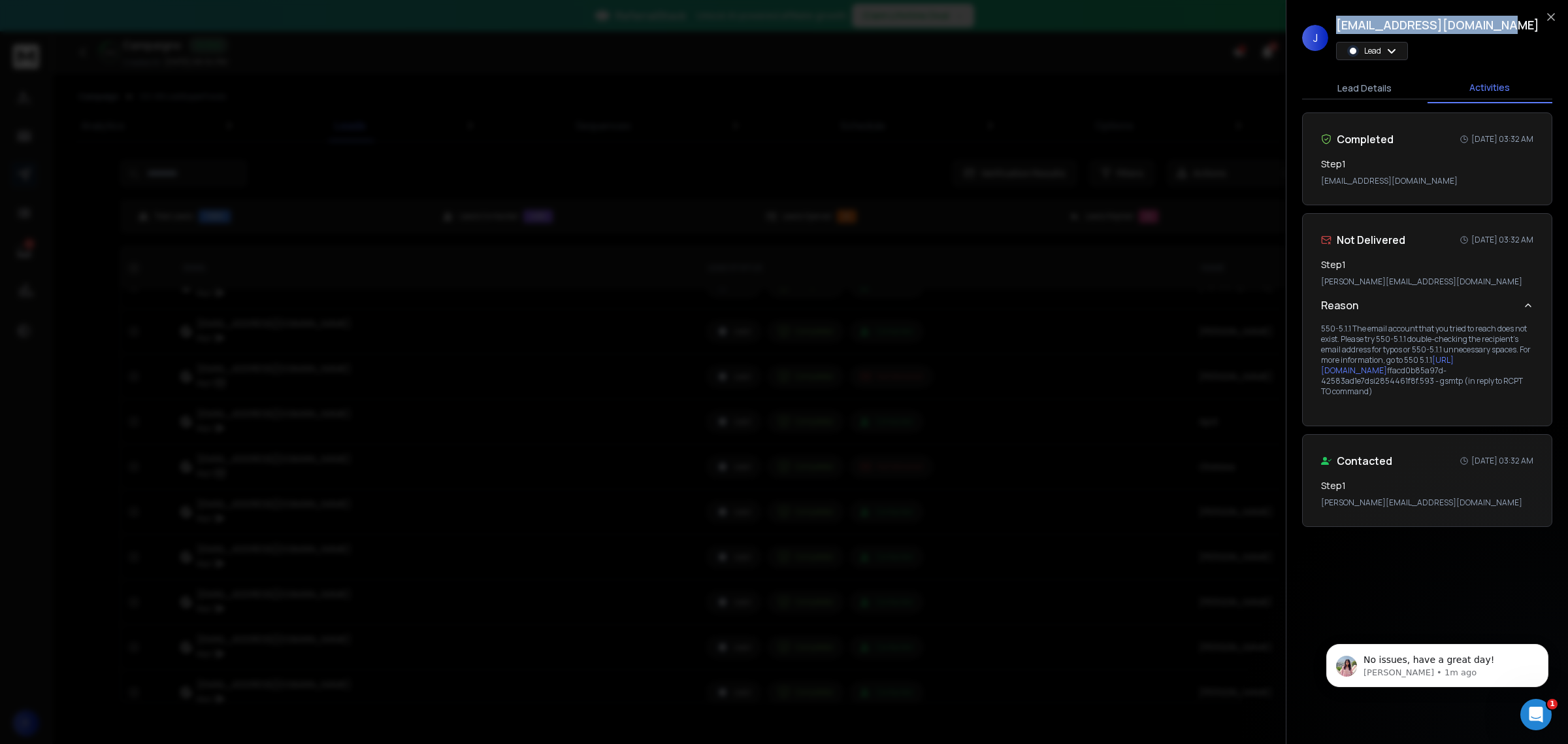
click at [239, 466] on div "chelseaglenn@gmail.com" at bounding box center [273, 459] width 155 height 13
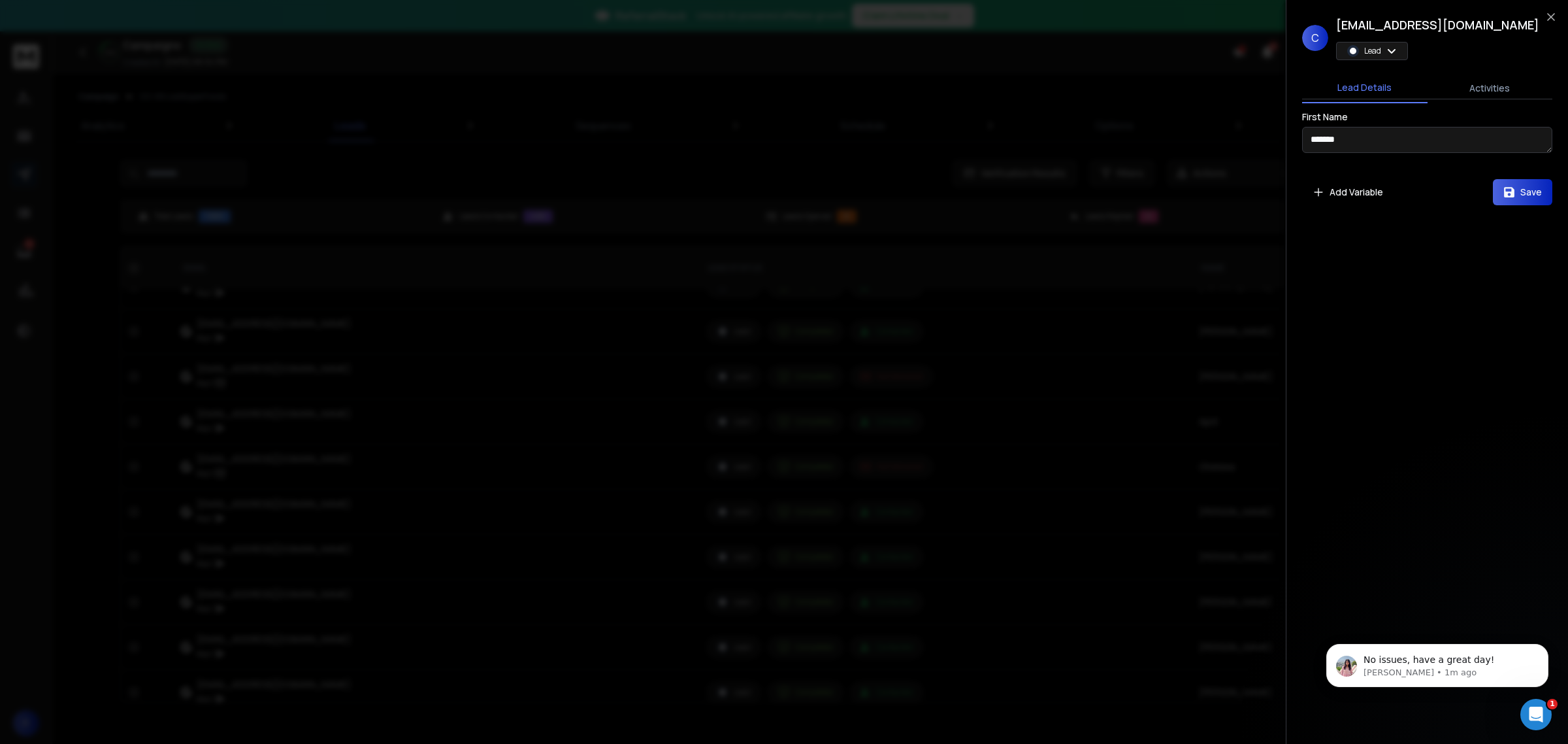
click at [893, 522] on div at bounding box center [784, 372] width 1568 height 744
click at [384, 523] on div at bounding box center [784, 372] width 1568 height 744
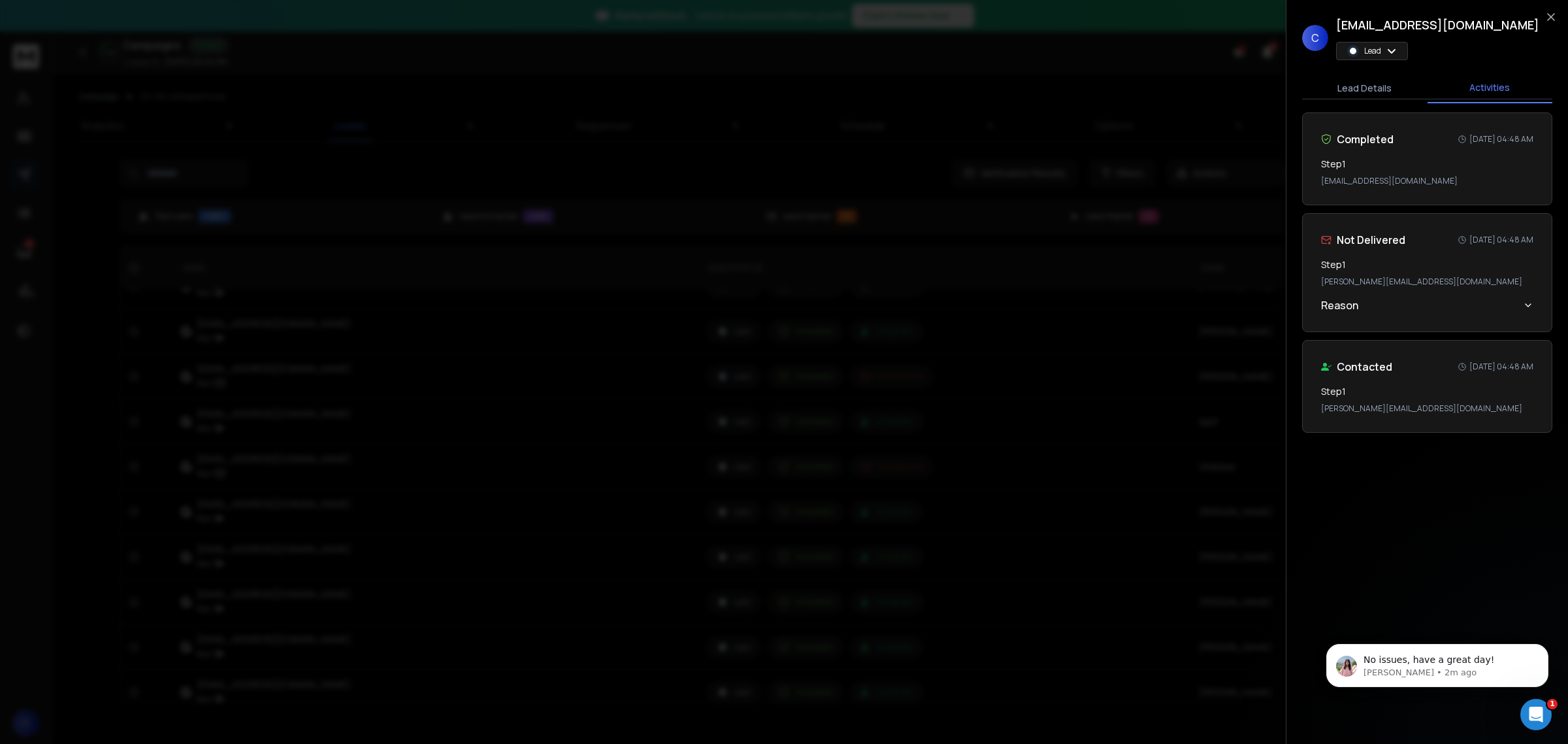
click at [1491, 85] on button "Activities" at bounding box center [1490, 88] width 126 height 30
click at [1348, 305] on button "Reason" at bounding box center [1427, 300] width 212 height 26
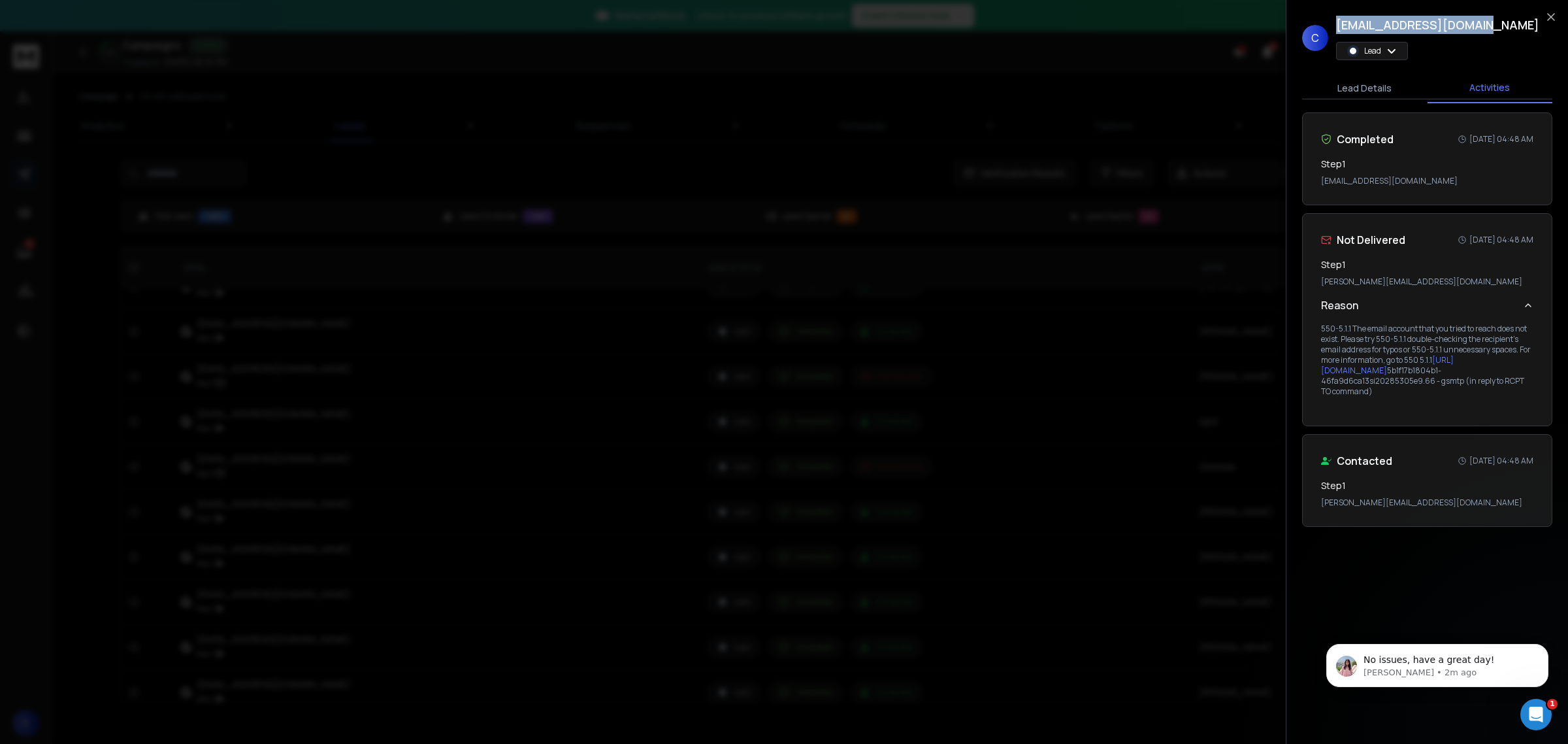
drag, startPoint x: 1484, startPoint y: 24, endPoint x: 1331, endPoint y: 26, distance: 153.0
click at [1331, 26] on div "C chelseaglenn@gmail.com Lead" at bounding box center [1427, 38] width 250 height 45
copy div "chelseaglenn@gmail.com"
click at [1549, 14] on icon "button" at bounding box center [1551, 17] width 7 height 7
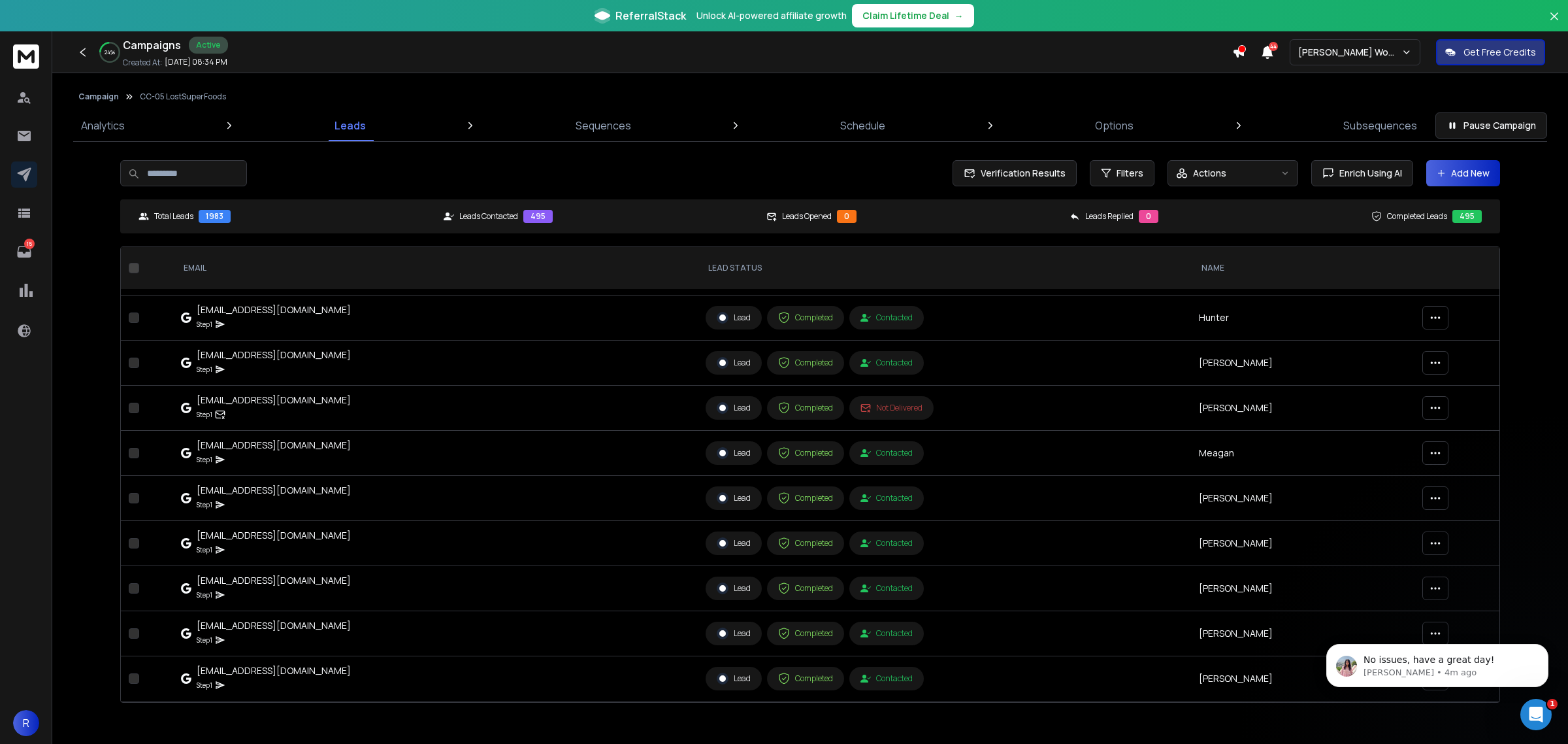
scroll to position [5634, 0]
click at [894, 419] on div "Lead Completed Not Delivered" at bounding box center [944, 408] width 477 height 24
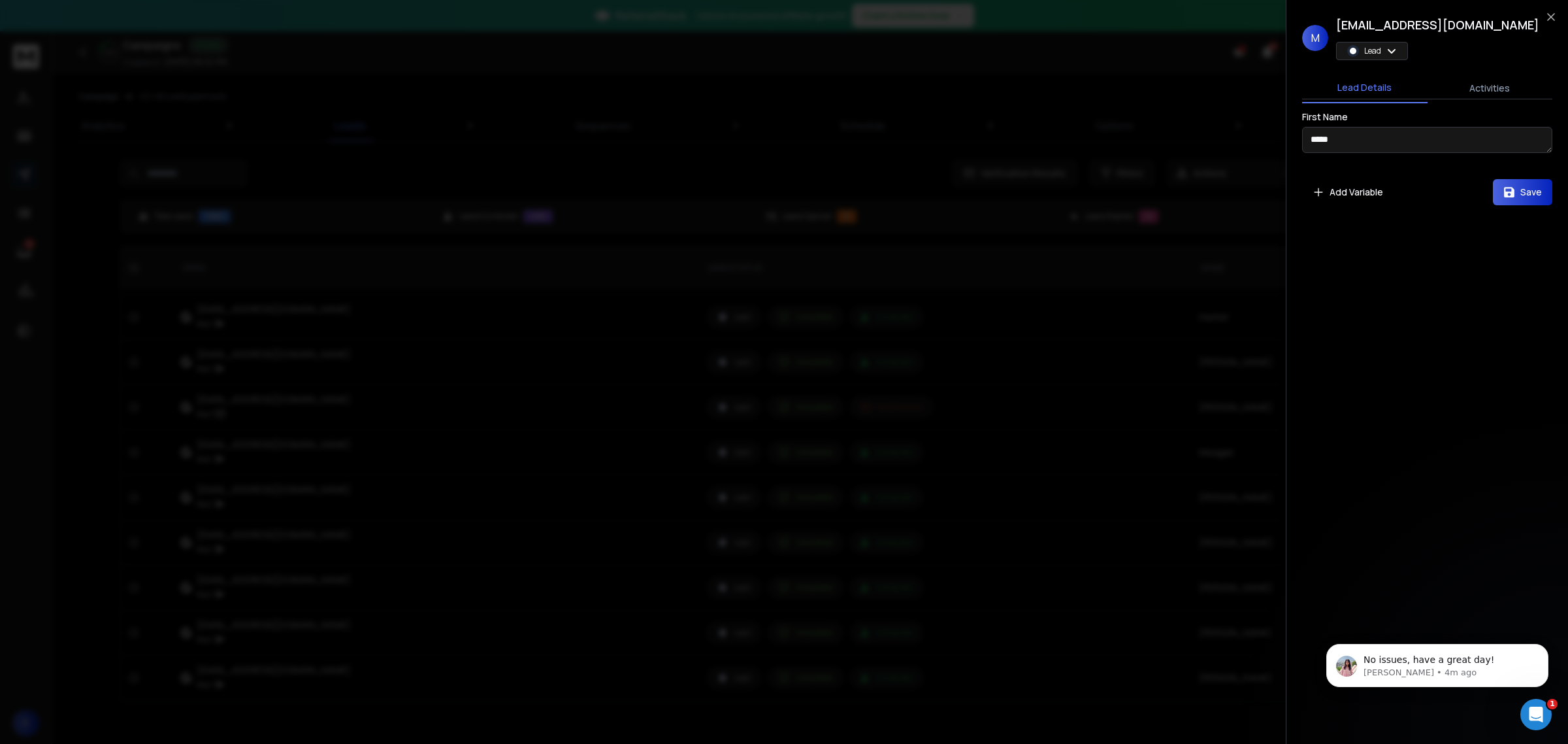
click at [1494, 87] on button "Activities" at bounding box center [1490, 88] width 126 height 29
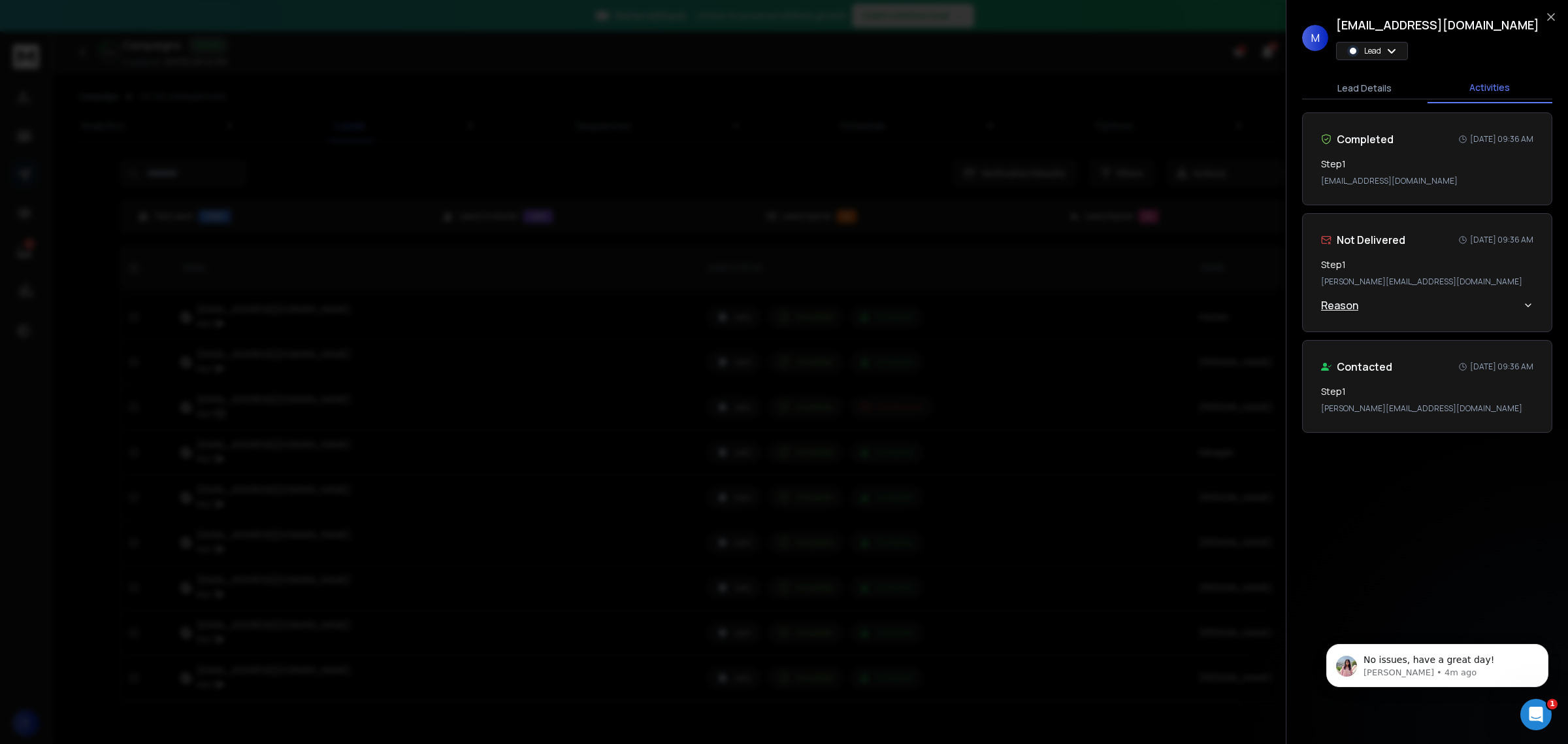
click at [1335, 307] on button "Reason" at bounding box center [1427, 300] width 212 height 26
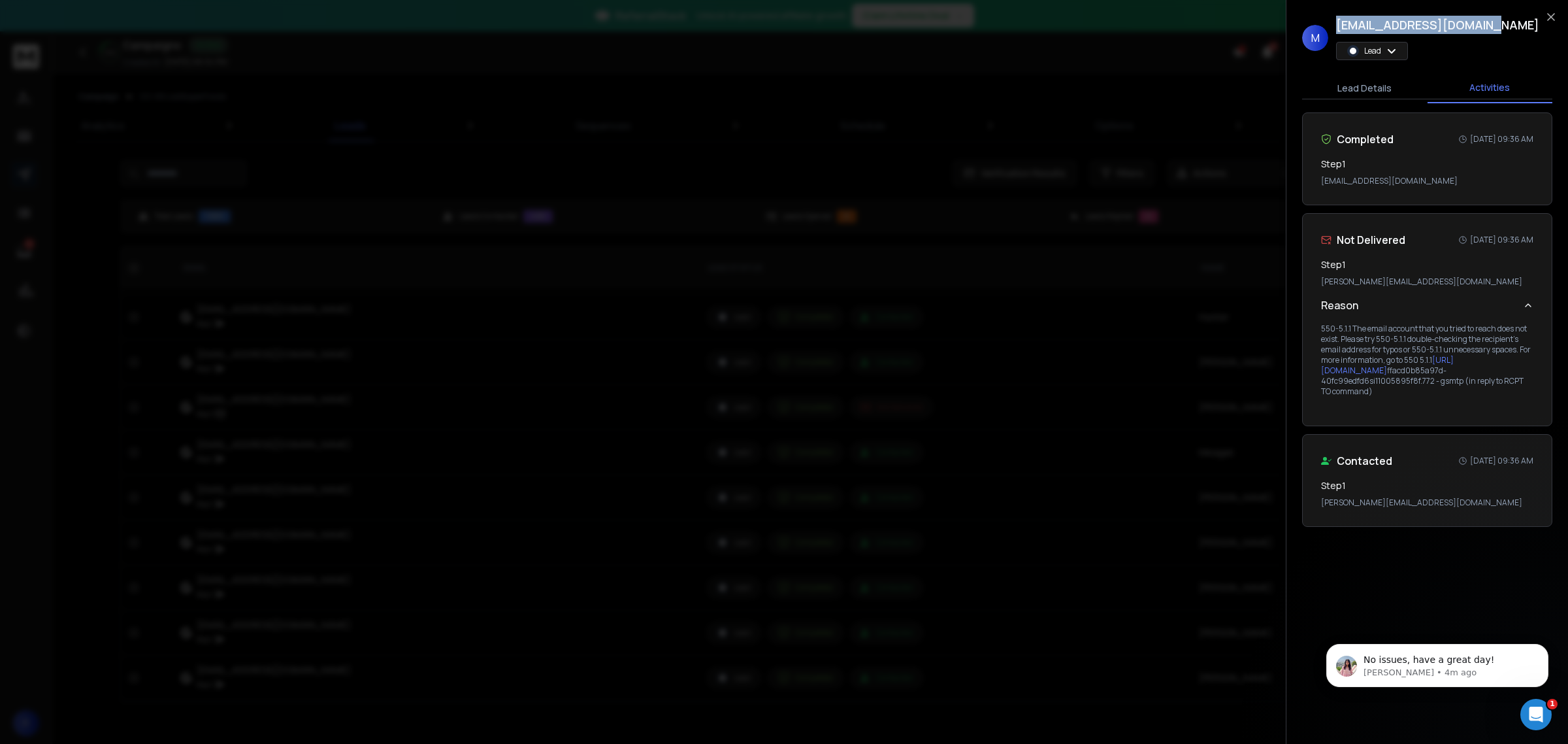
drag, startPoint x: 1488, startPoint y: 26, endPoint x: 1334, endPoint y: 31, distance: 154.1
click at [1334, 31] on div "M megancfarland@gmail.com Lead" at bounding box center [1427, 38] width 250 height 45
copy h1 "megancfarland@gmail.com"
click at [1549, 14] on icon "button" at bounding box center [1551, 17] width 7 height 7
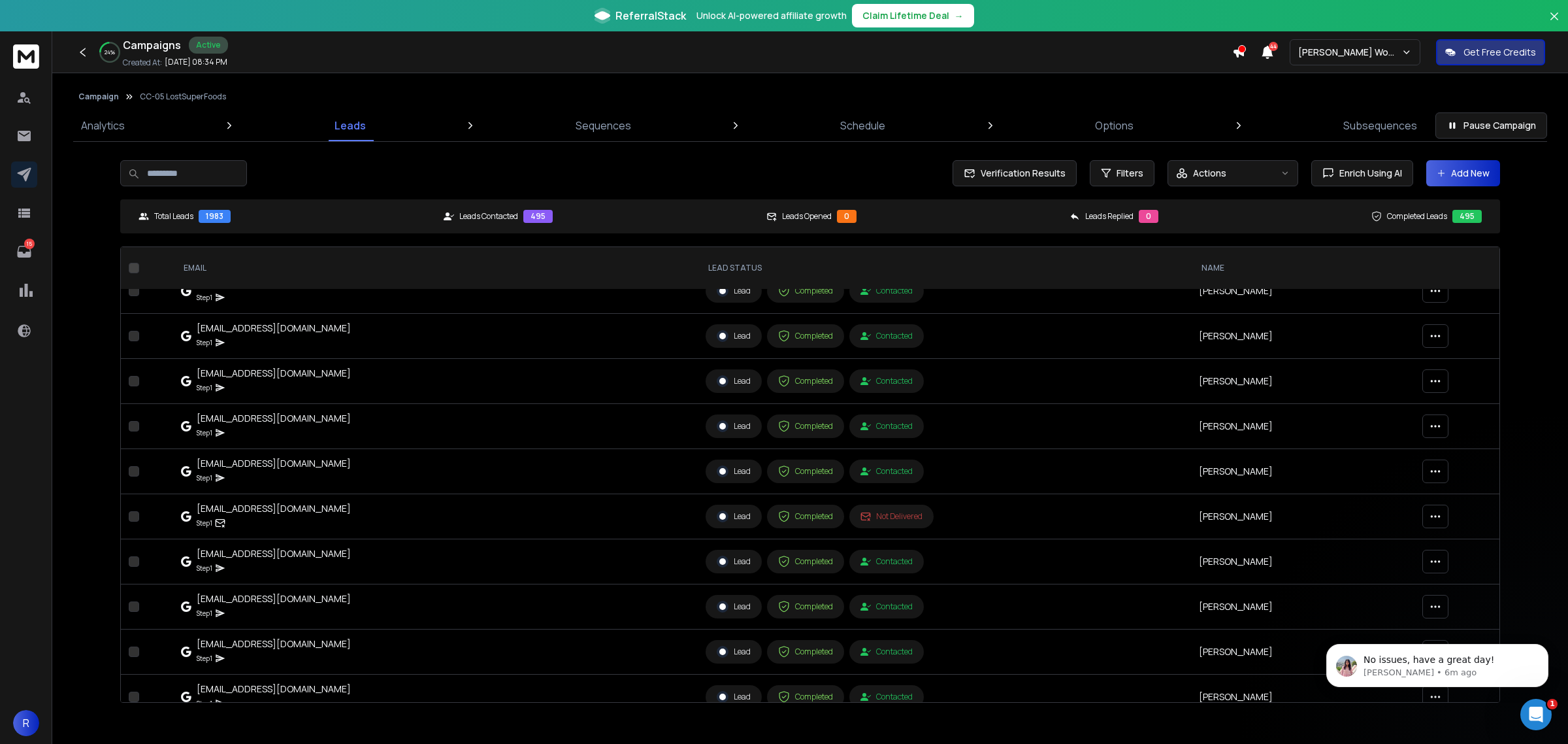
scroll to position [1519, 0]
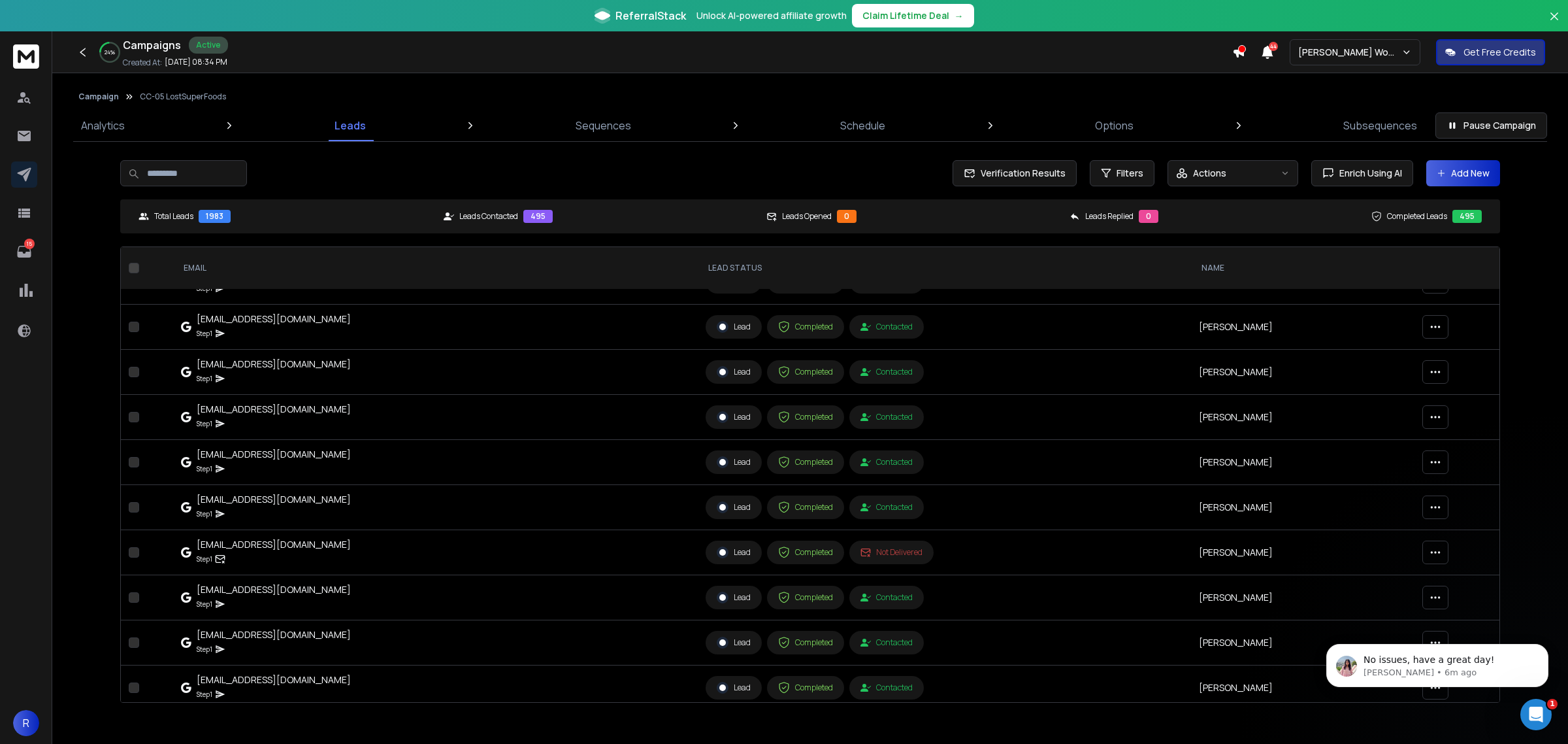
click at [417, 558] on div "biancahaley@gmail.com Step 1" at bounding box center [436, 553] width 509 height 29
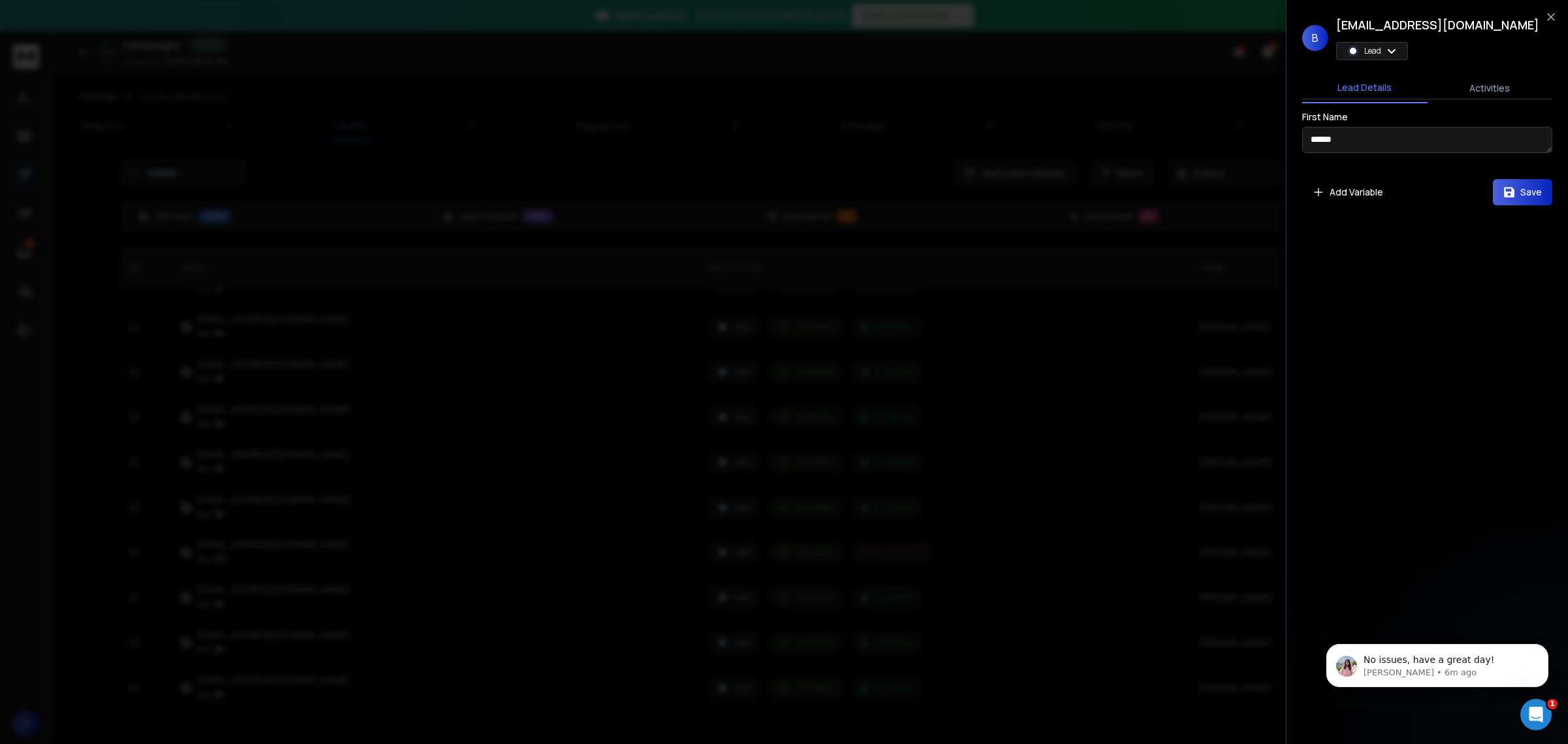
click at [1507, 89] on button "Activities" at bounding box center [1490, 88] width 126 height 29
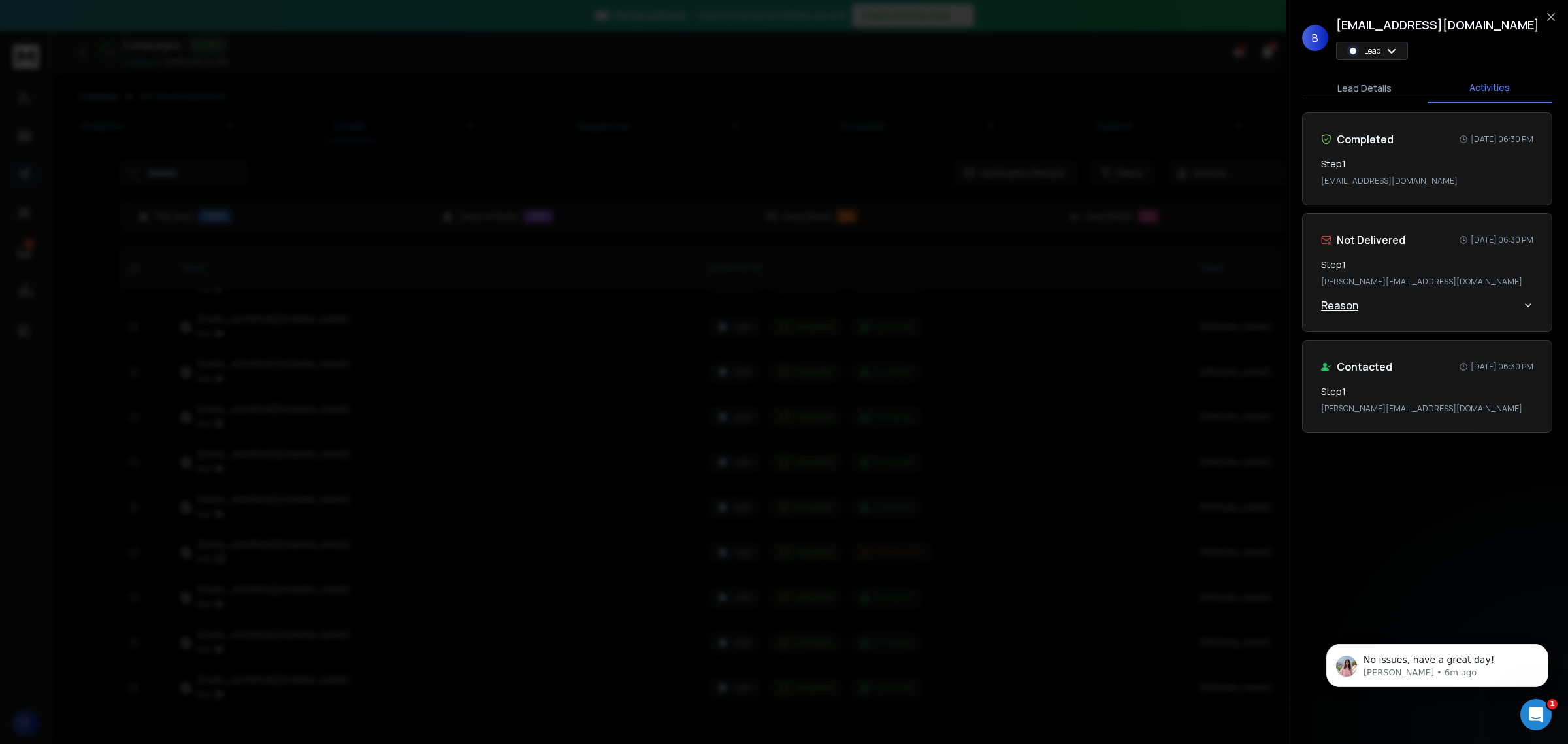
click at [1351, 303] on button "Reason" at bounding box center [1427, 300] width 212 height 26
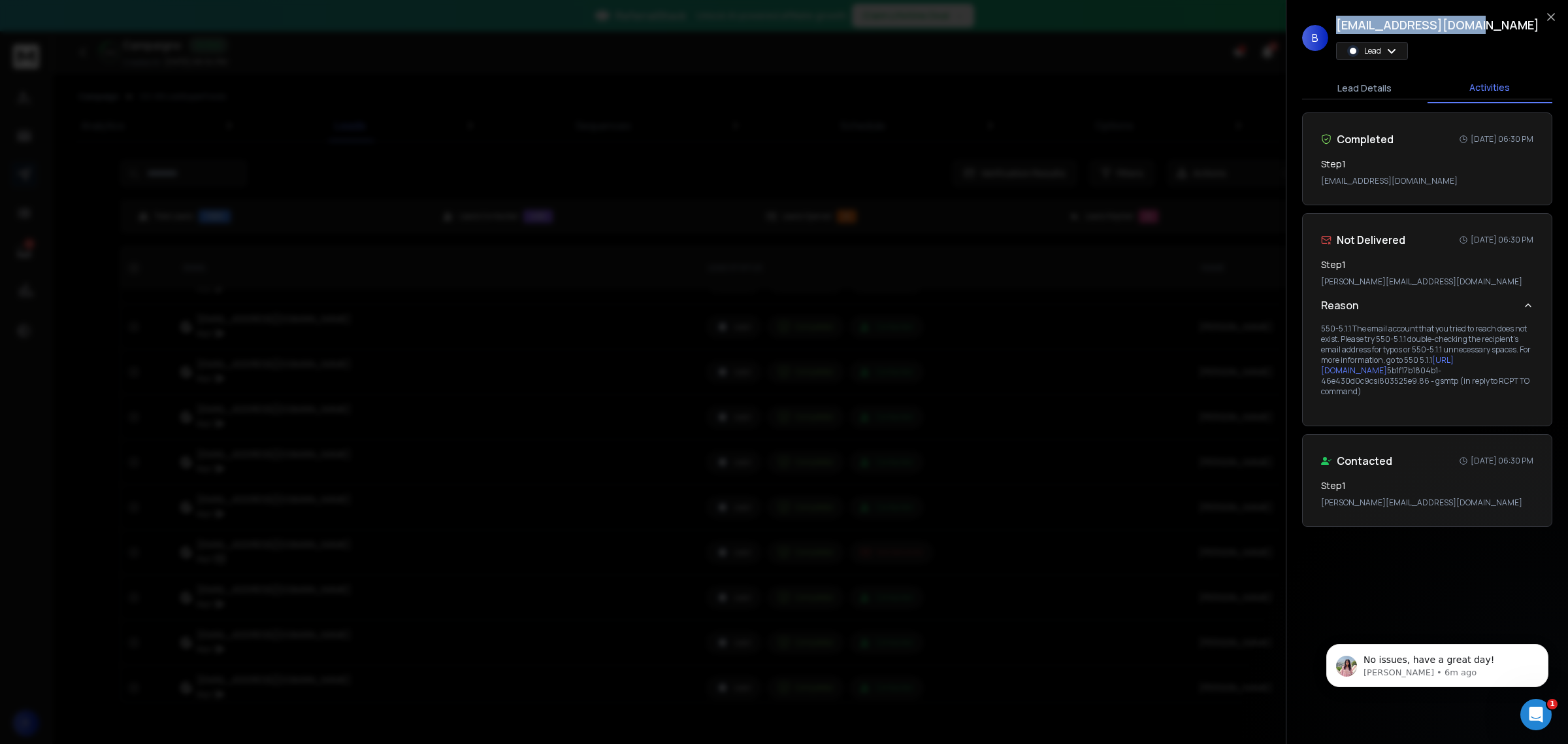
drag, startPoint x: 1475, startPoint y: 20, endPoint x: 1331, endPoint y: 25, distance: 144.1
click at [1331, 25] on div "B biancahaley@gmail.com Lead" at bounding box center [1427, 38] width 250 height 45
copy div "biancahaley@gmail.com"
click at [1550, 12] on icon "button" at bounding box center [1551, 16] width 13 height 13
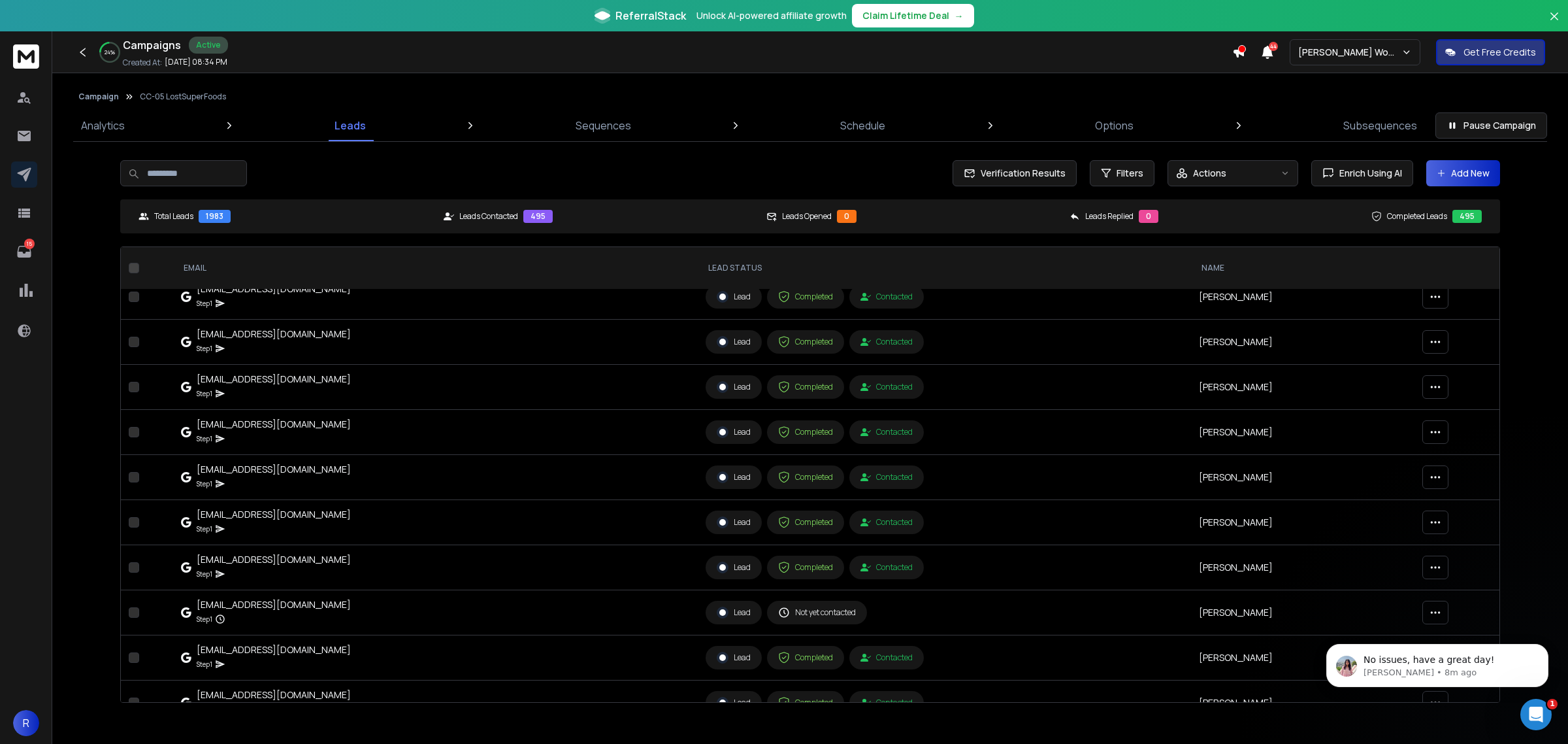
scroll to position [1144, 0]
click at [1528, 410] on div "Verification Results Filters Actions Enrich Using AI Add New Total Leads 1983 L…" at bounding box center [810, 425] width 1463 height 530
click at [1542, 648] on icon "Dismiss notification" at bounding box center [1544, 647] width 7 height 7
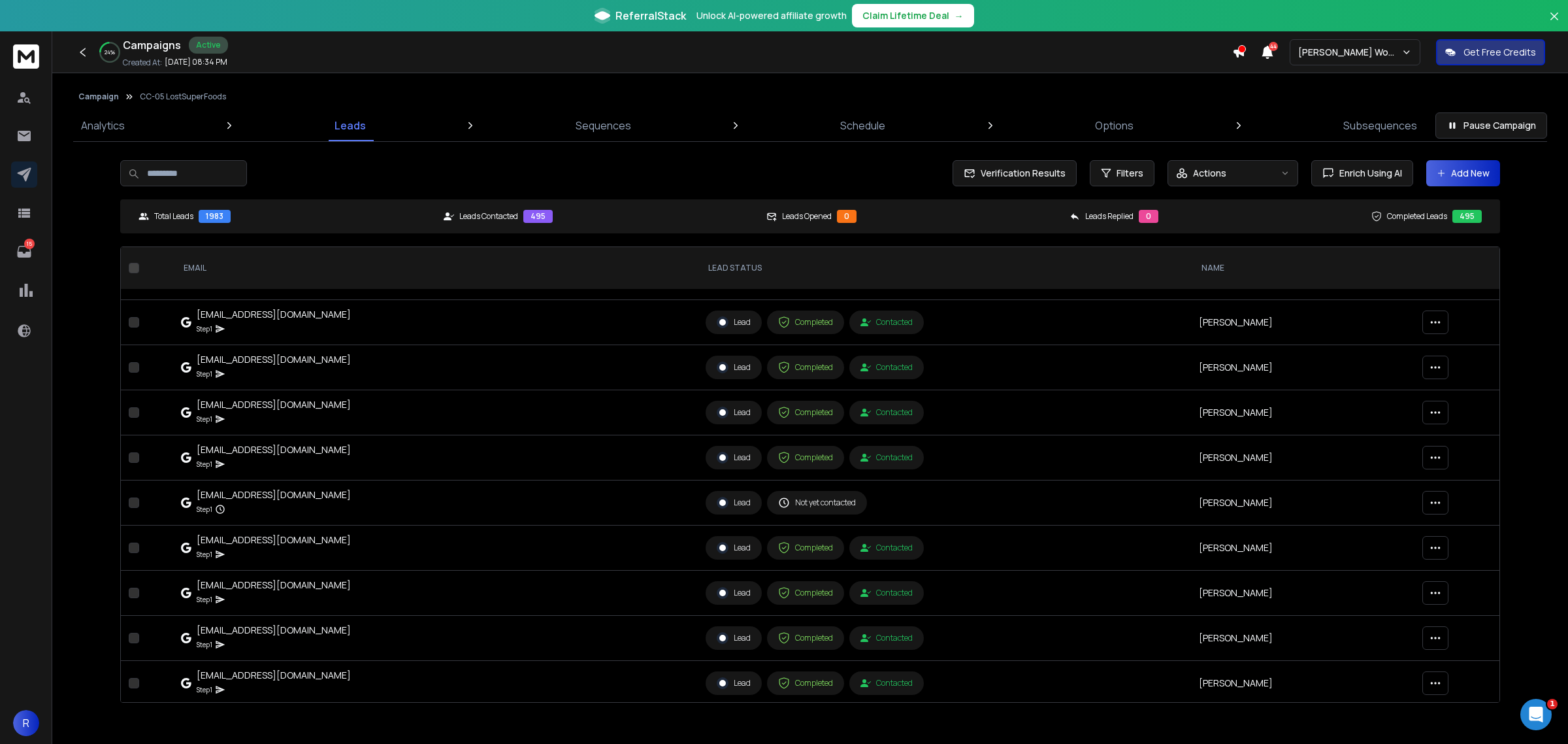
scroll to position [1471, 0]
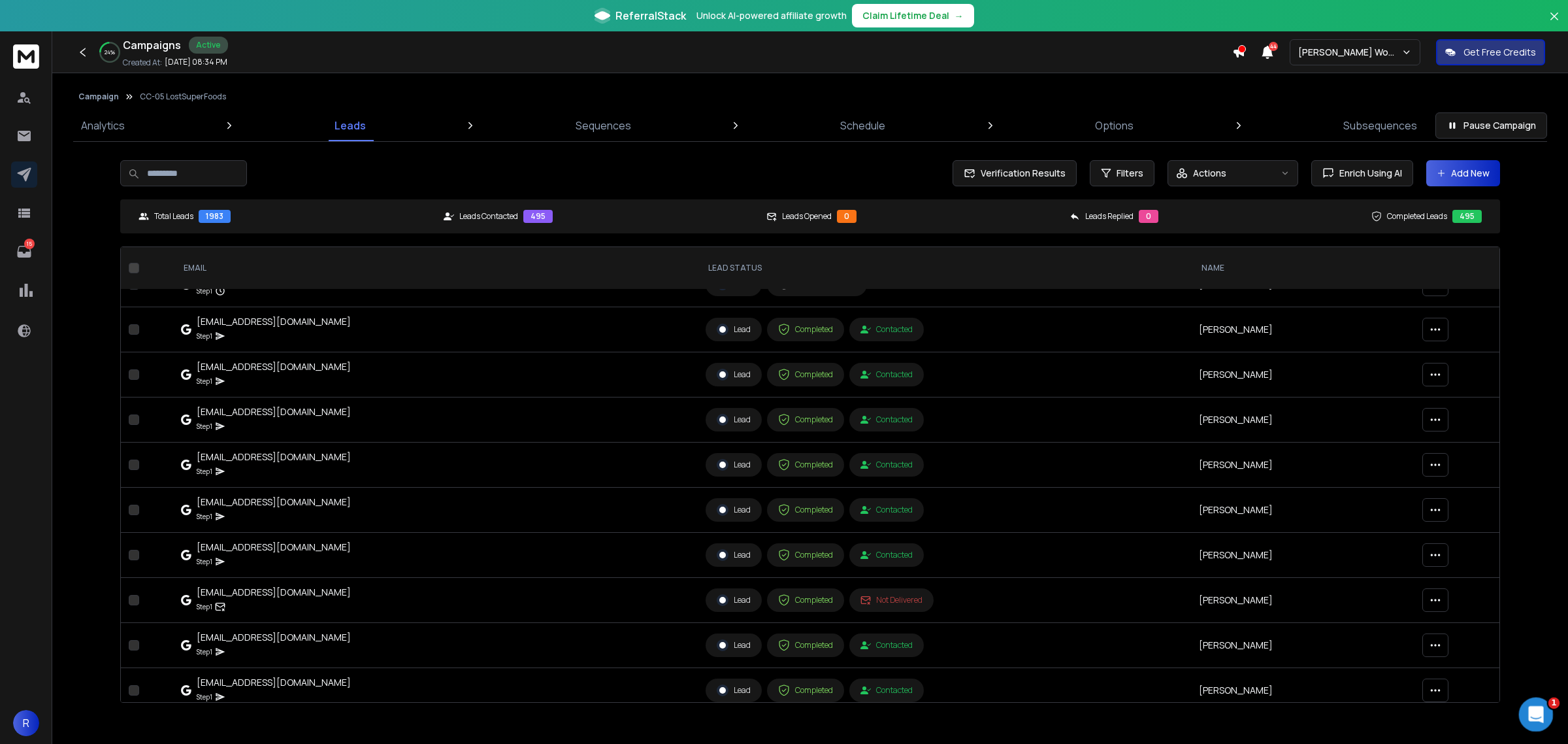
click at [1533, 705] on icon "Open Intercom Messenger" at bounding box center [1535, 713] width 22 height 22
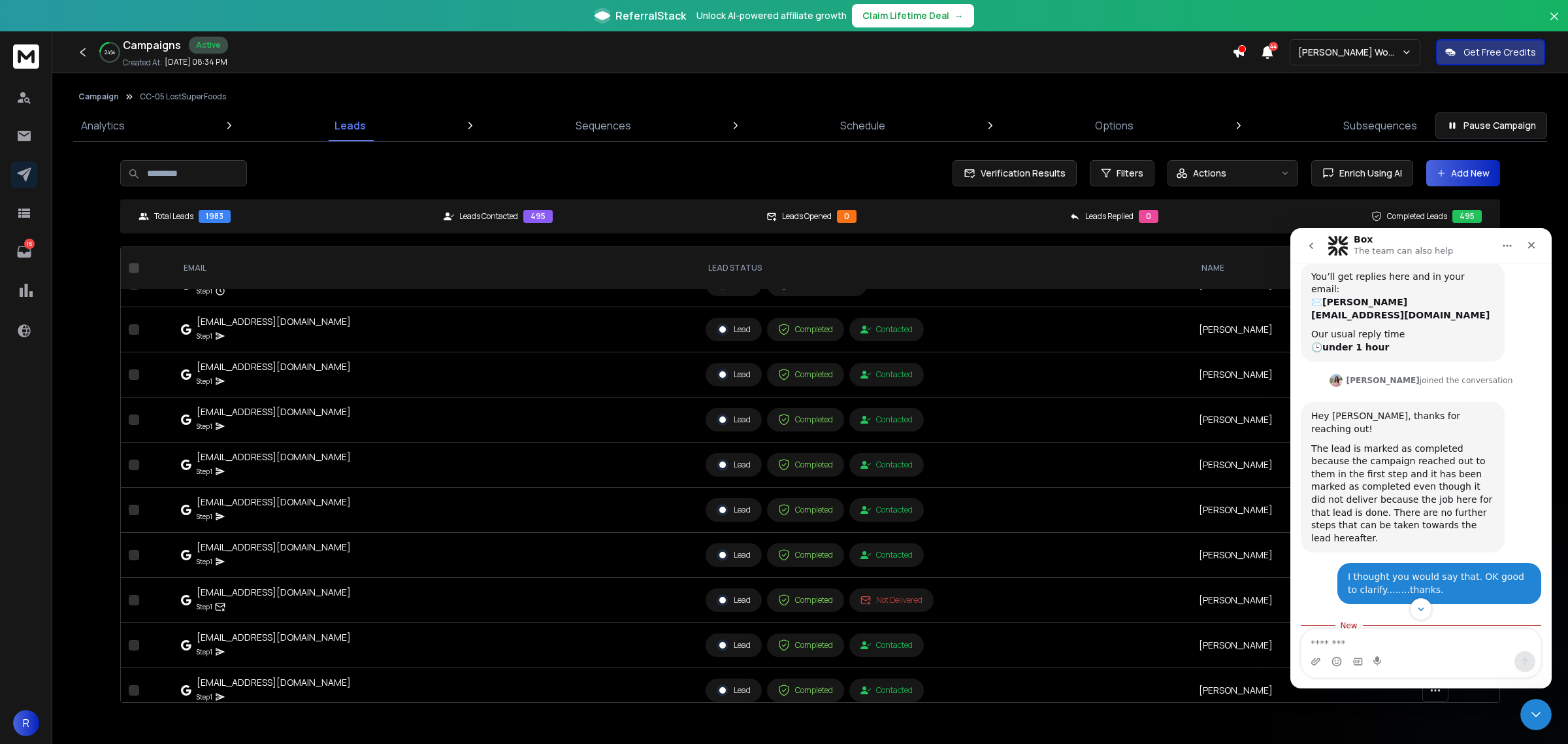
scroll to position [286, 0]
click at [1350, 638] on textarea "Message…" at bounding box center [1421, 640] width 239 height 22
type textarea "*"
type textarea "**********"
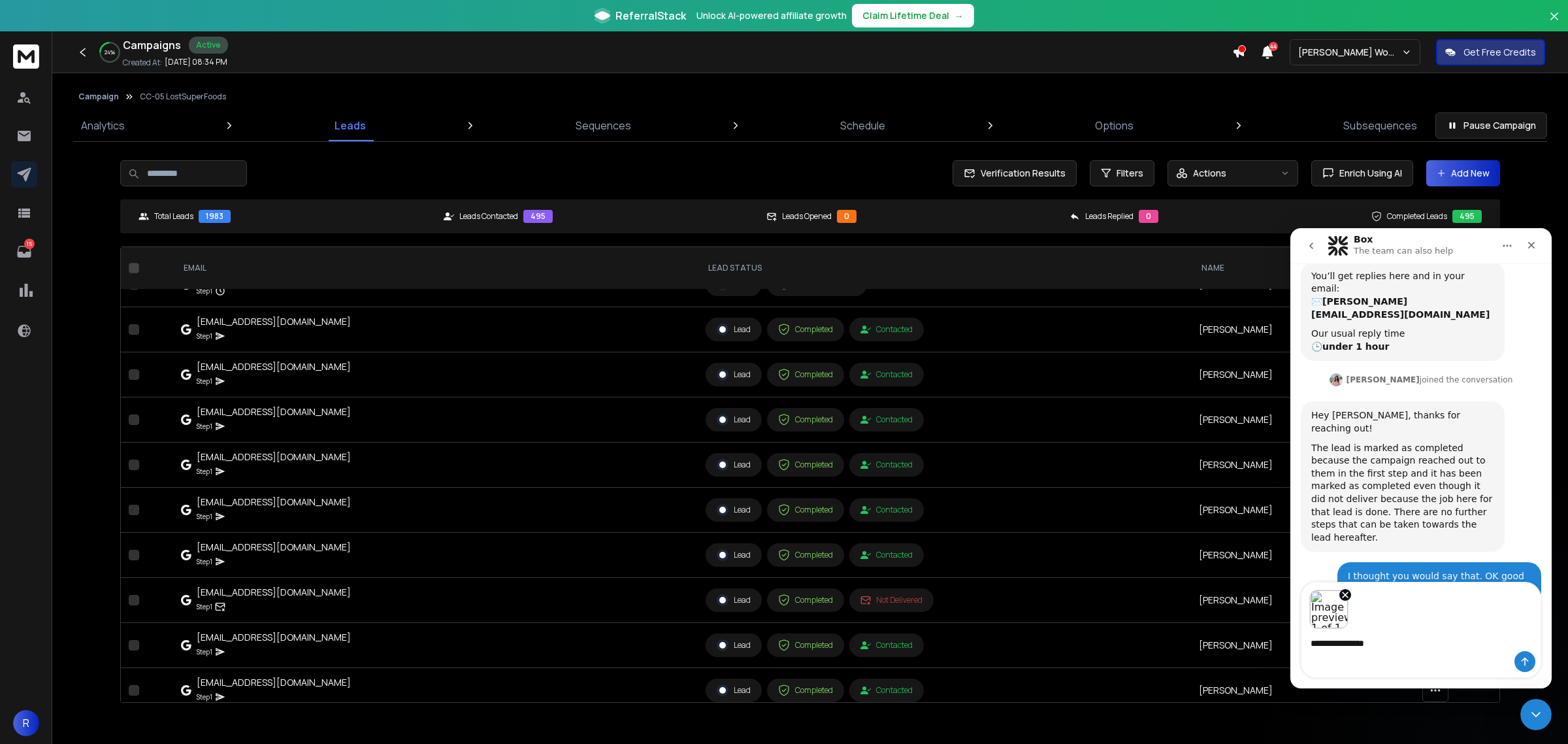
scroll to position [333, 0]
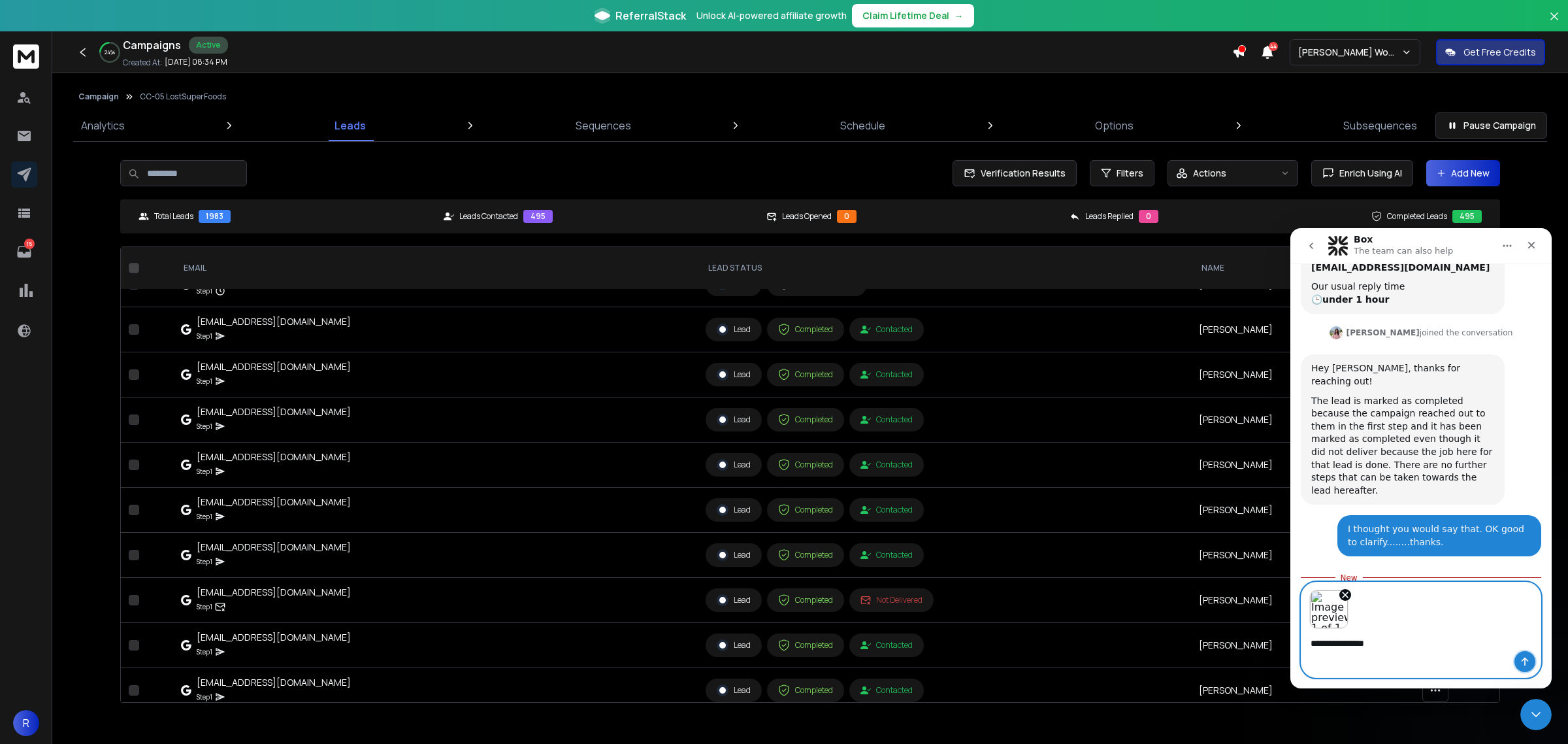
click at [1521, 658] on icon "Send a message…" at bounding box center [1525, 661] width 10 height 10
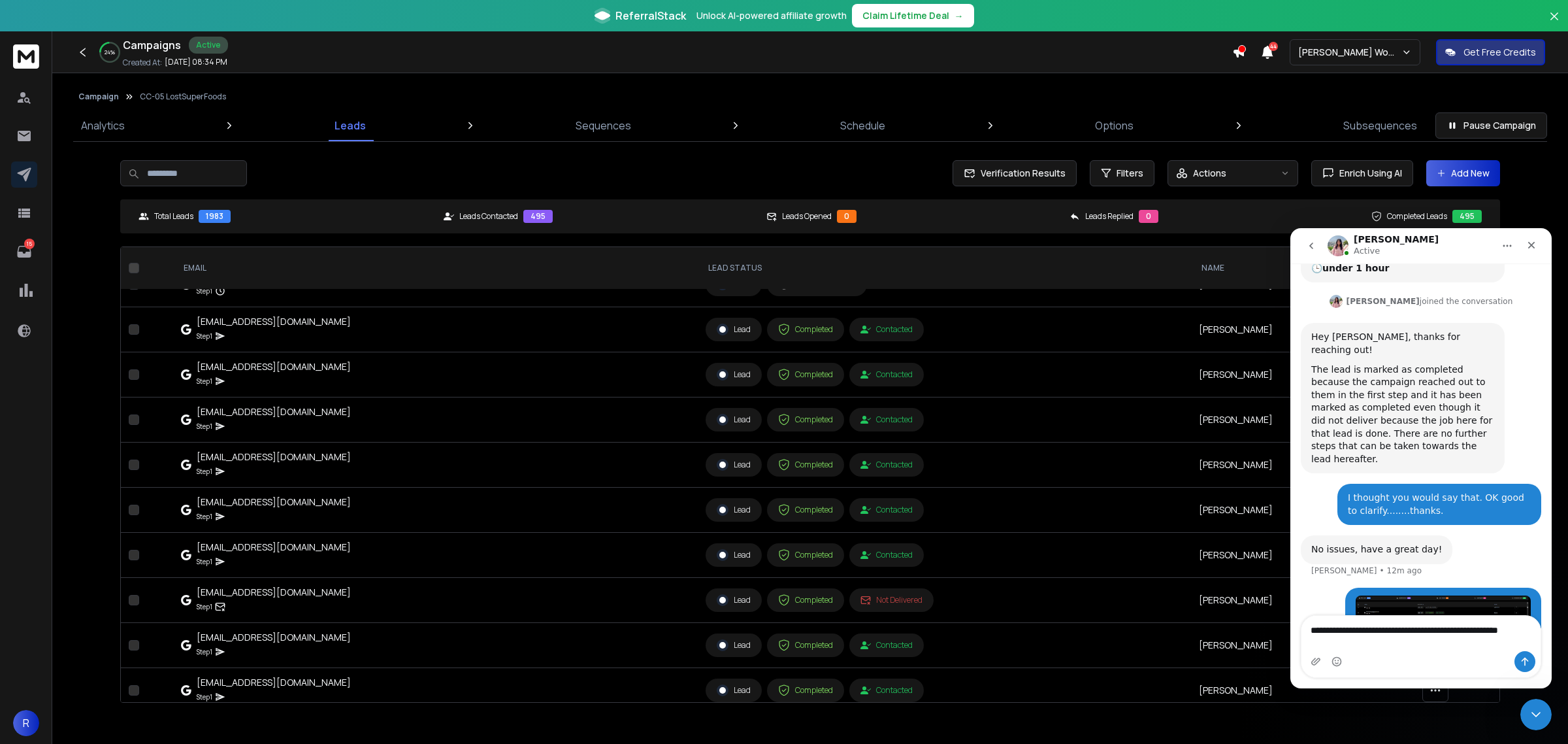
scroll to position [378, 0]
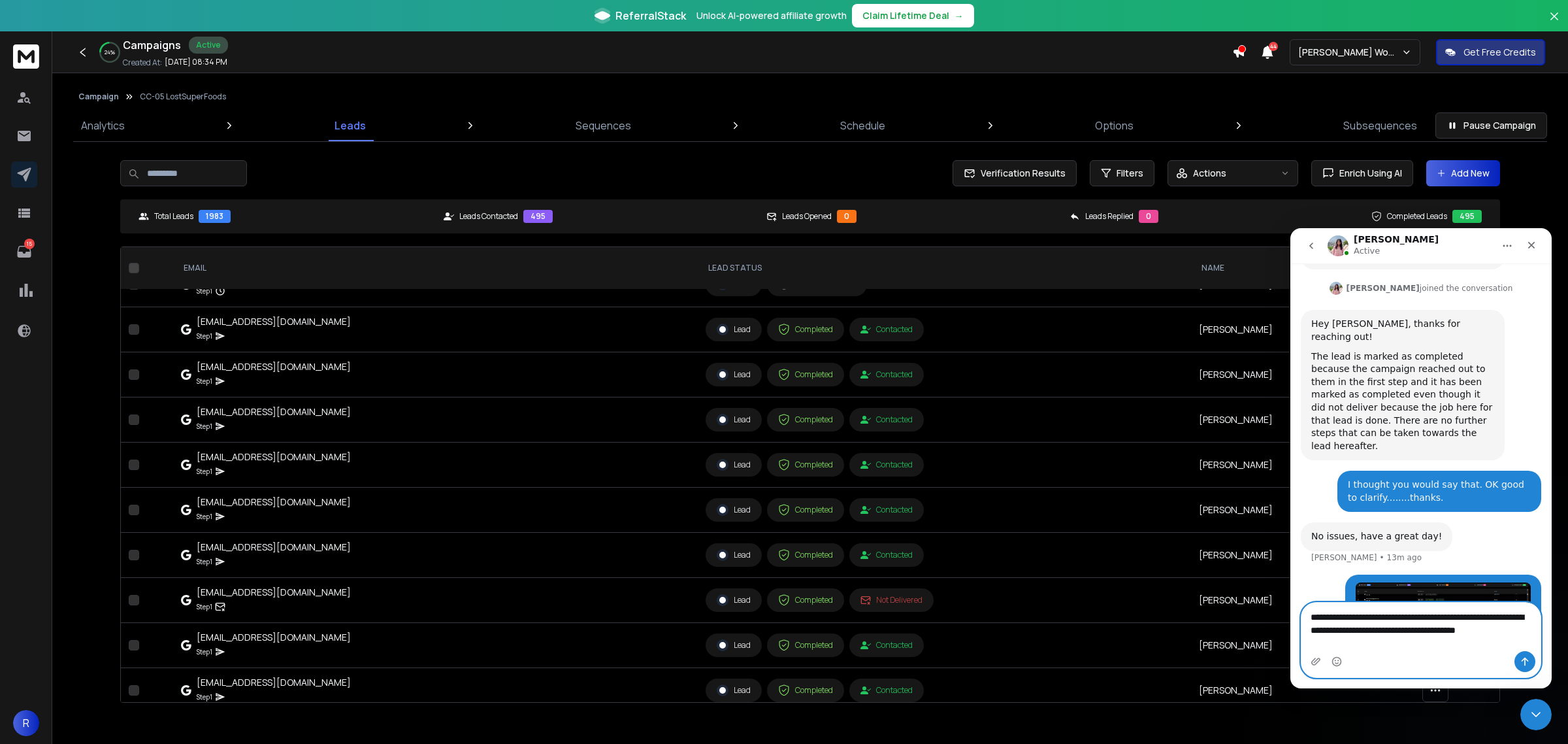
type textarea "**********"
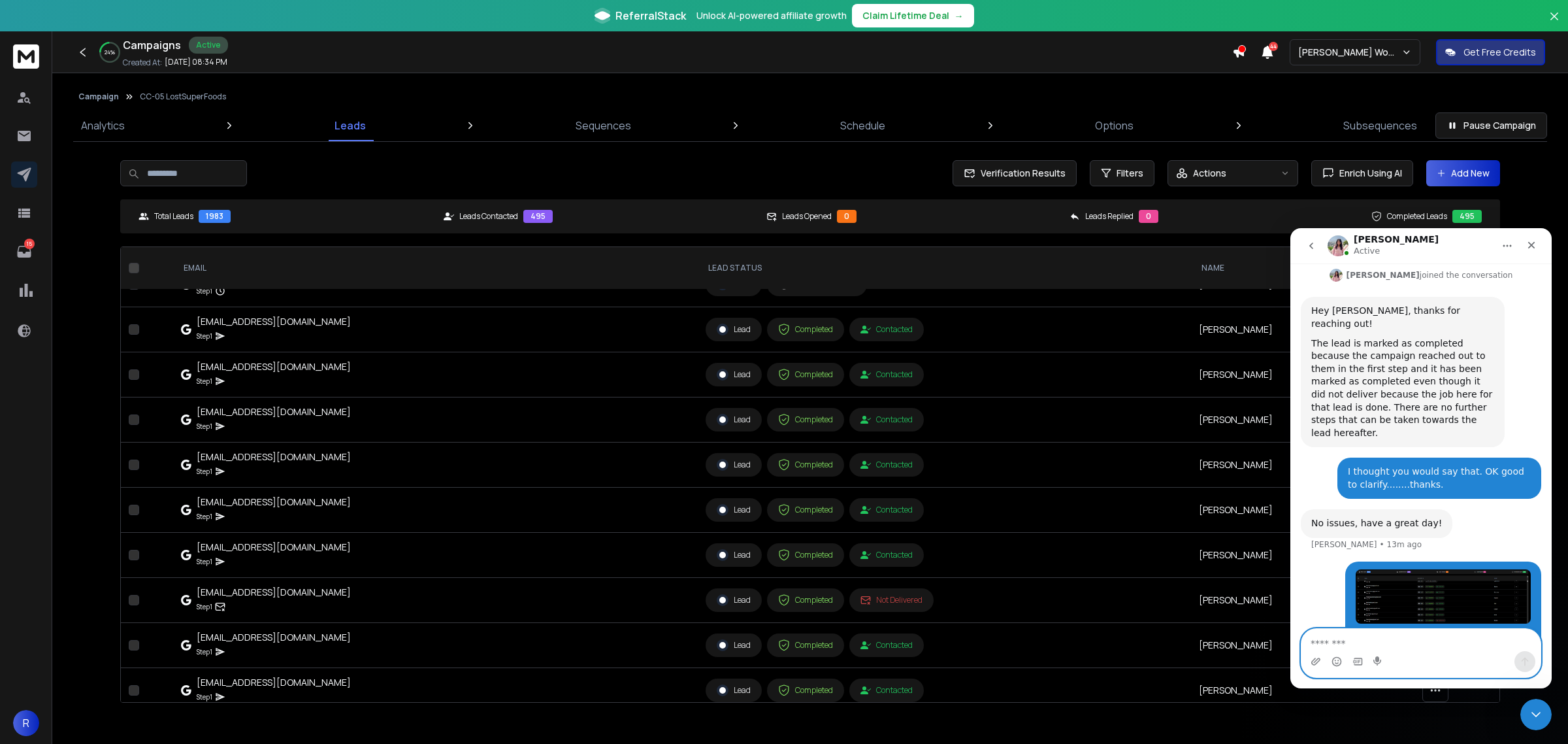
scroll to position [420, 0]
